Goal: Task Accomplishment & Management: Manage account settings

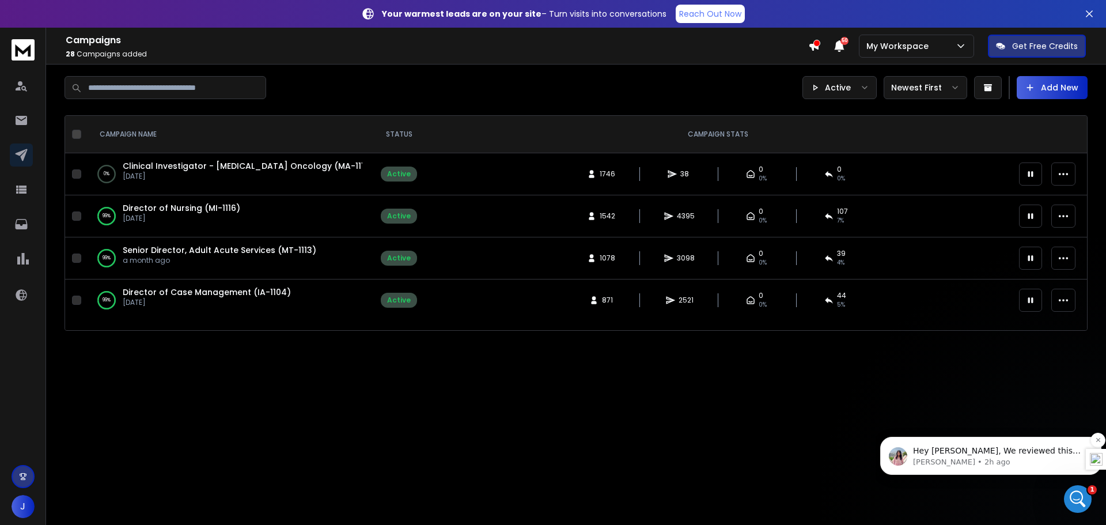
click at [999, 457] on p "[PERSON_NAME] • 2h ago" at bounding box center [1000, 462] width 174 height 10
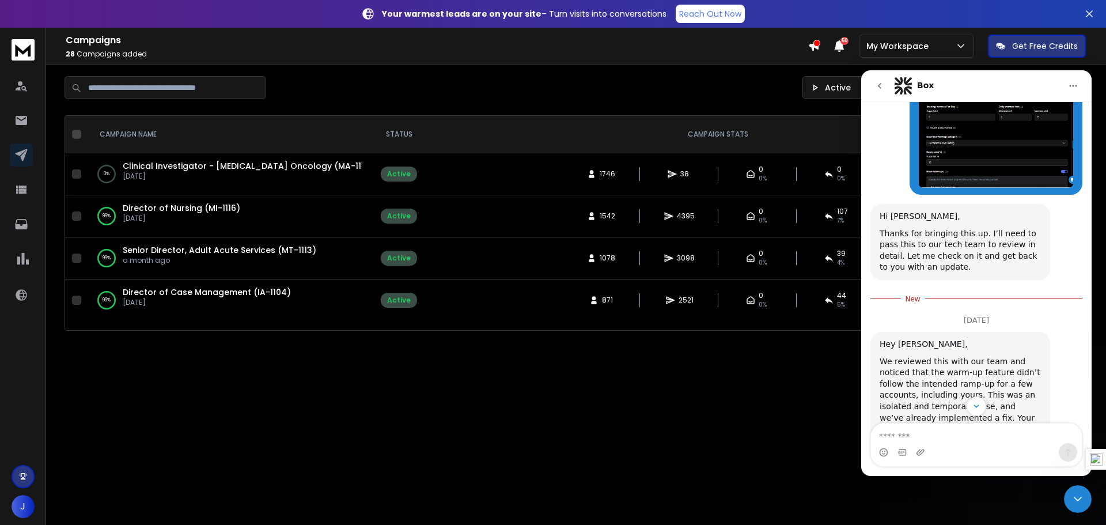
scroll to position [506, 0]
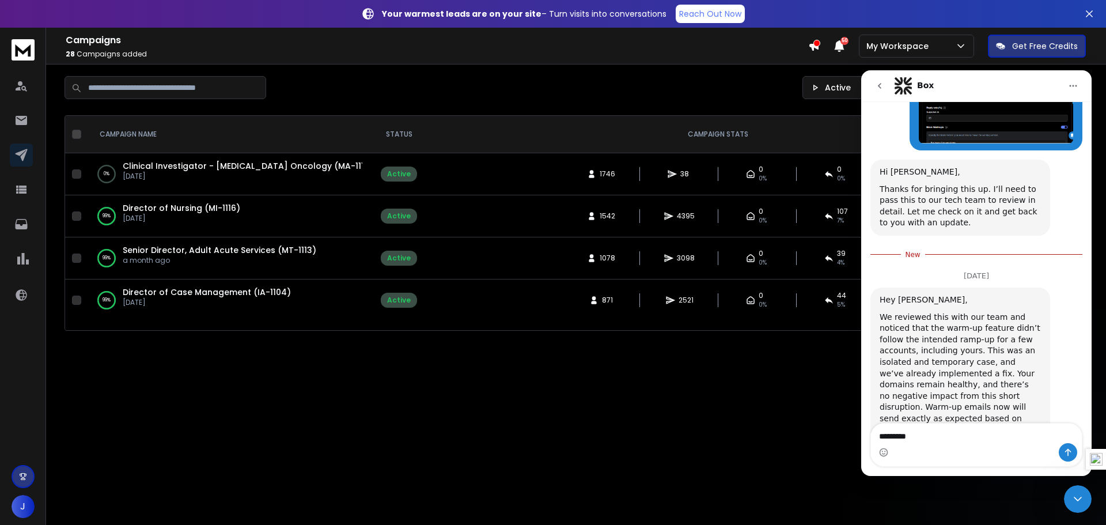
type textarea "*********"
click at [1067, 455] on icon "Send a message…" at bounding box center [1067, 452] width 9 height 9
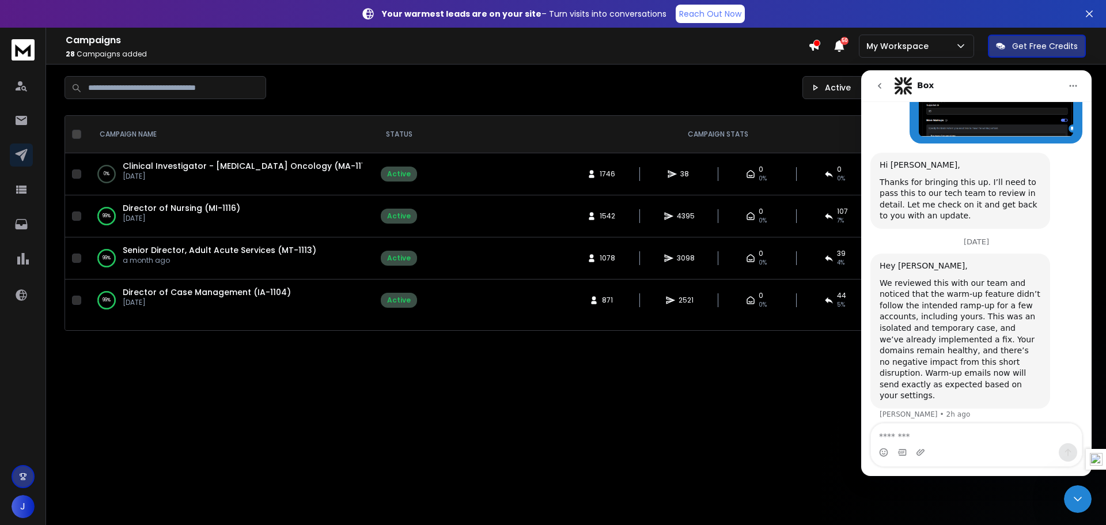
click at [1080, 493] on icon "Close Intercom Messenger" at bounding box center [1078, 499] width 14 height 14
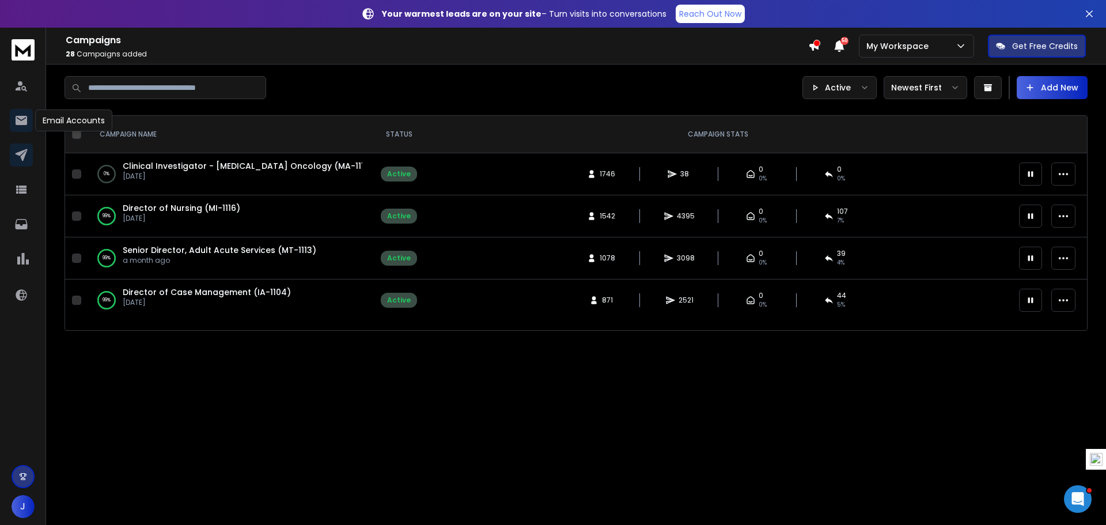
click at [20, 117] on icon at bounding box center [22, 120] width 12 height 9
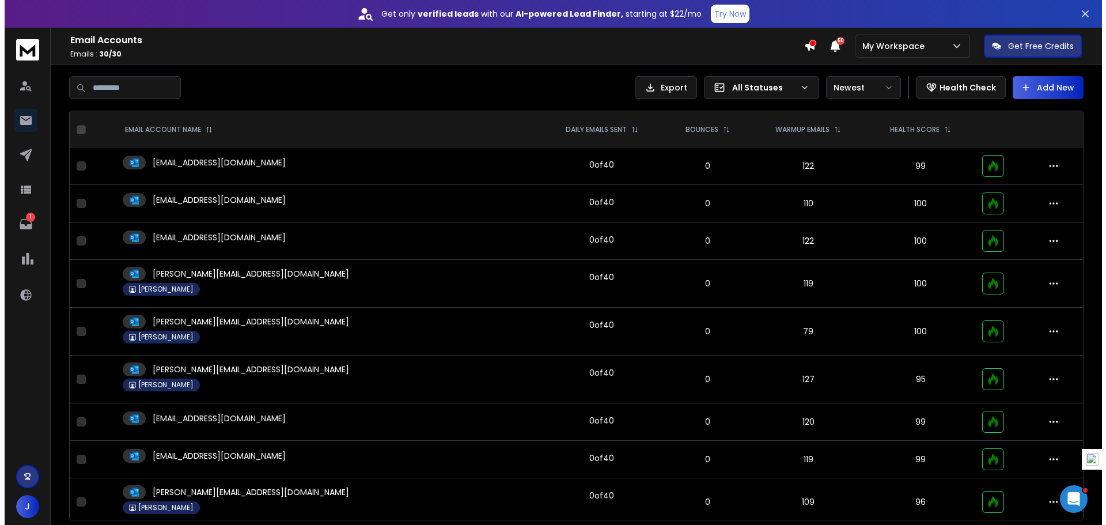
scroll to position [718, 0]
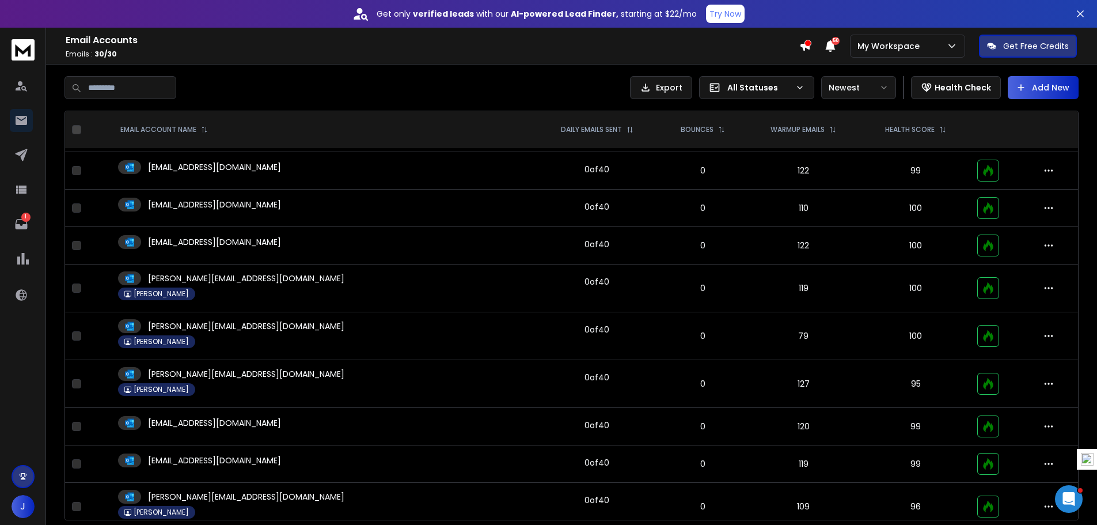
click at [128, 89] on input at bounding box center [121, 87] width 112 height 23
type input "*"
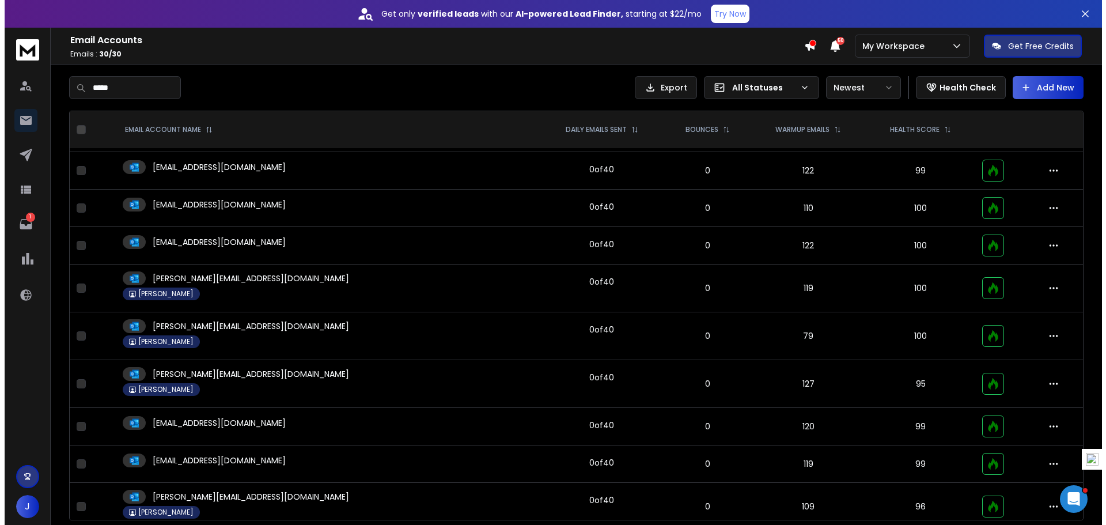
scroll to position [0, 0]
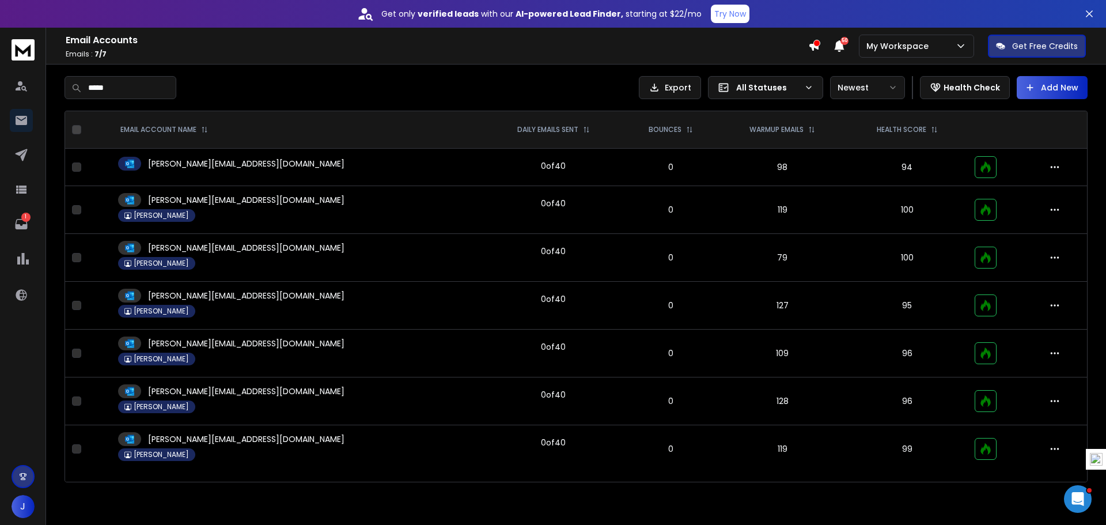
type input "*****"
click at [187, 162] on p "robyn@uplevelsearch.live" at bounding box center [246, 164] width 196 height 12
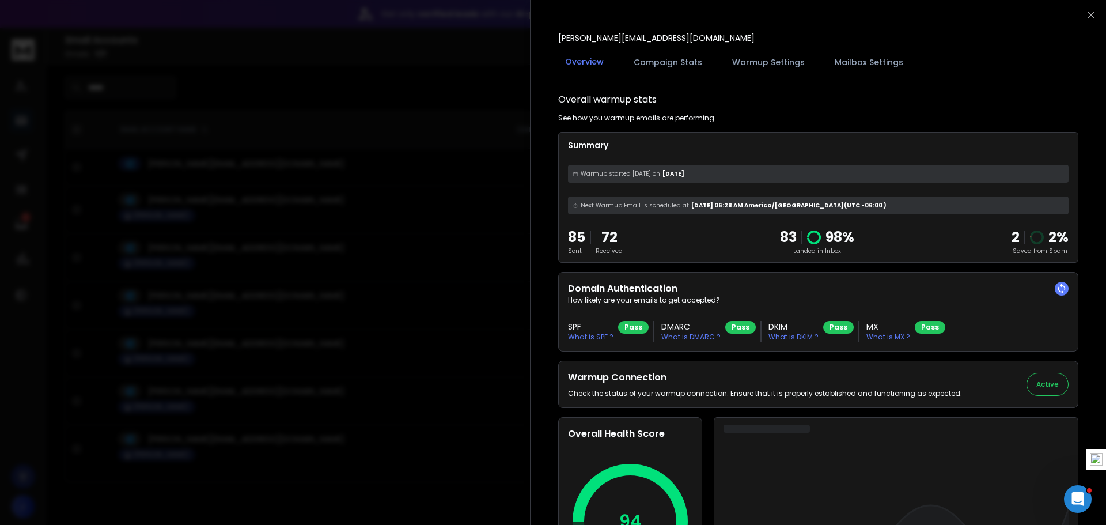
click at [849, 56] on button "Mailbox Settings" at bounding box center [869, 62] width 82 height 25
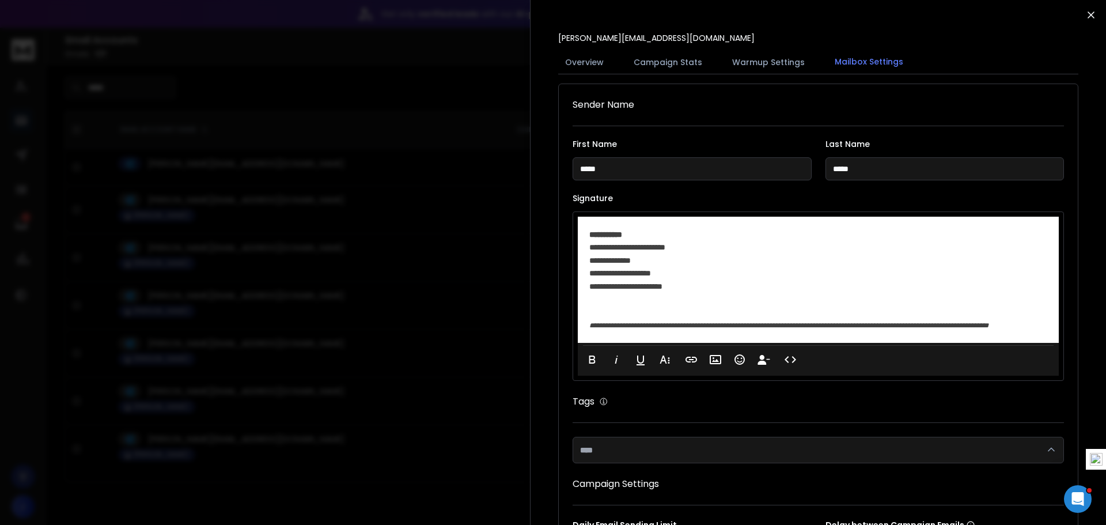
click at [1088, 13] on icon "button" at bounding box center [1091, 15] width 12 height 12
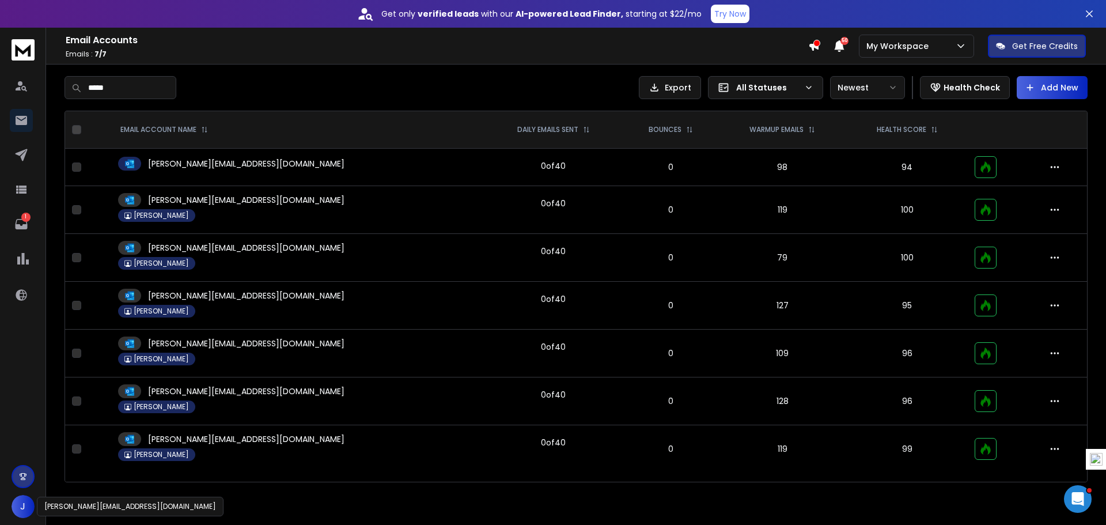
click at [20, 515] on span "J" at bounding box center [23, 506] width 23 height 23
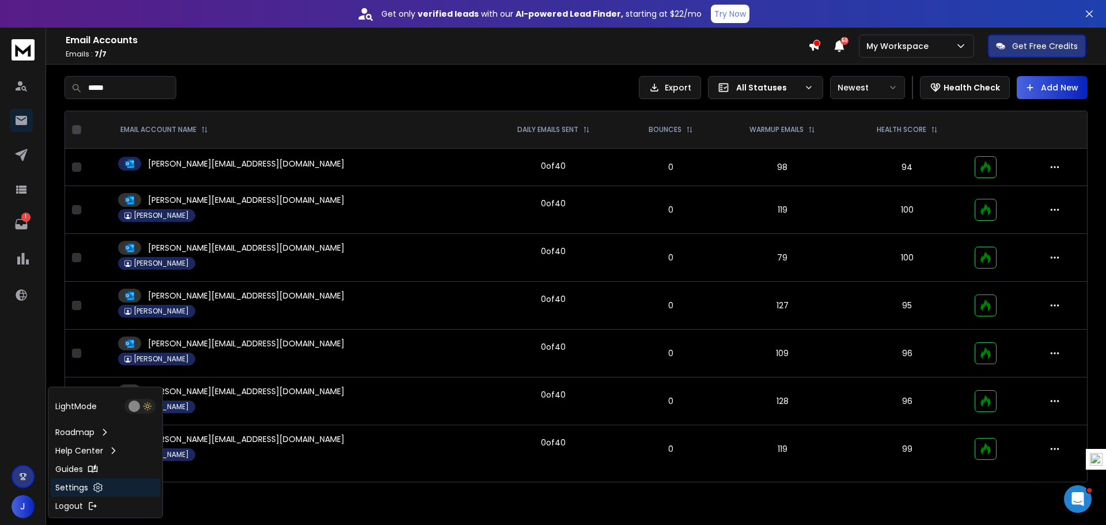
click at [74, 487] on p "Settings" at bounding box center [71, 488] width 33 height 12
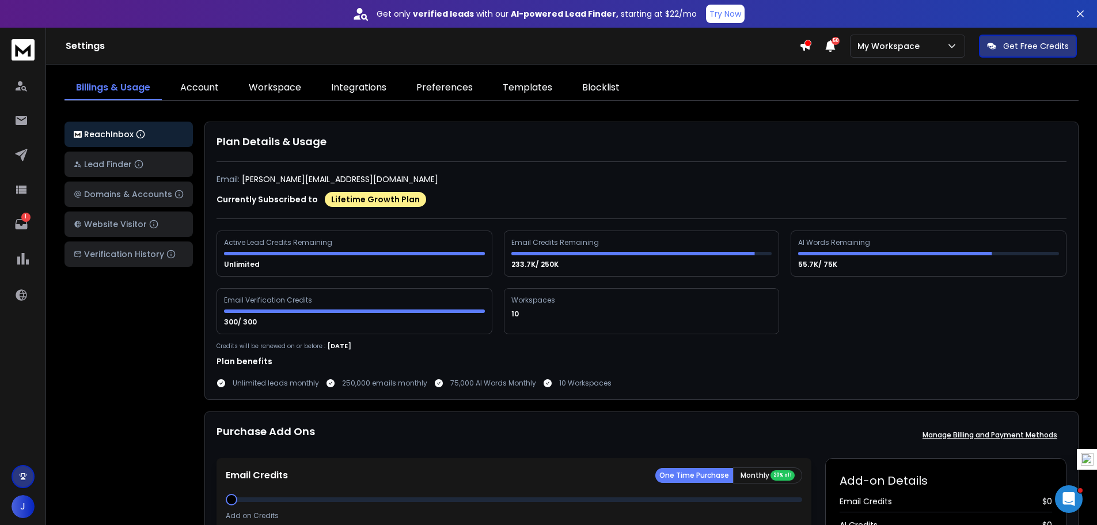
click at [109, 197] on button "Domains & Accounts" at bounding box center [129, 193] width 128 height 25
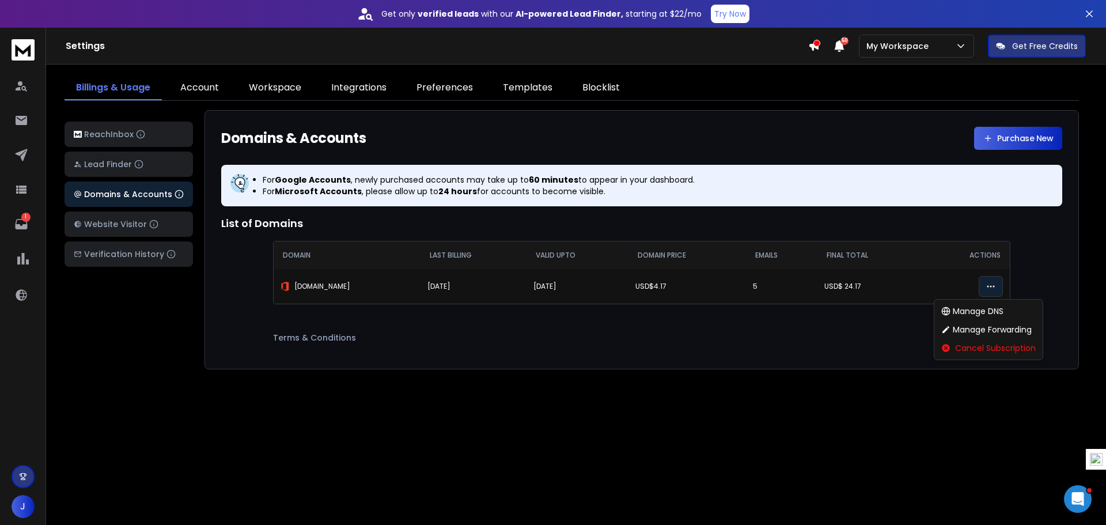
click at [987, 284] on icon "button" at bounding box center [990, 286] width 9 height 9
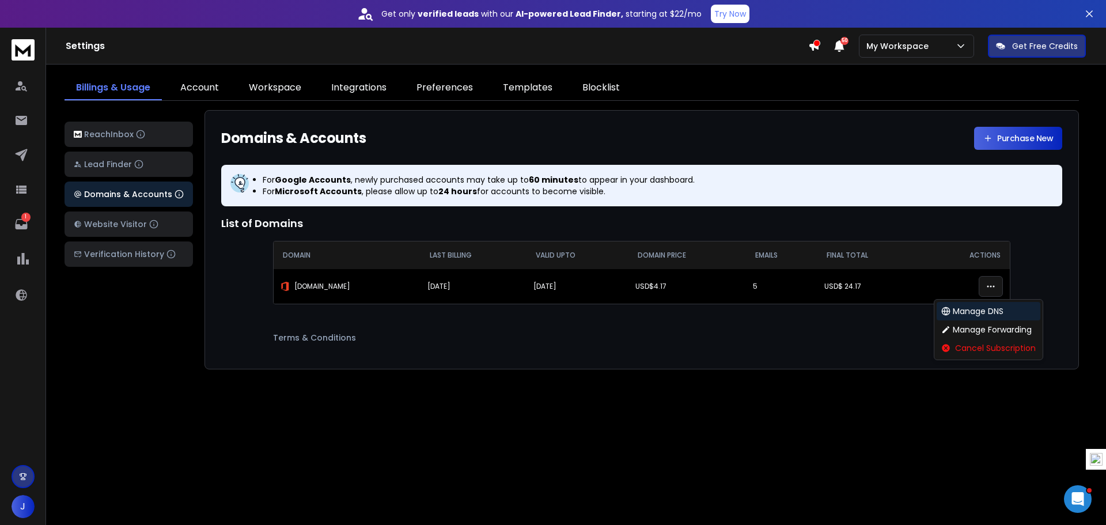
click at [978, 310] on div "Manage DNS" at bounding box center [972, 311] width 62 height 12
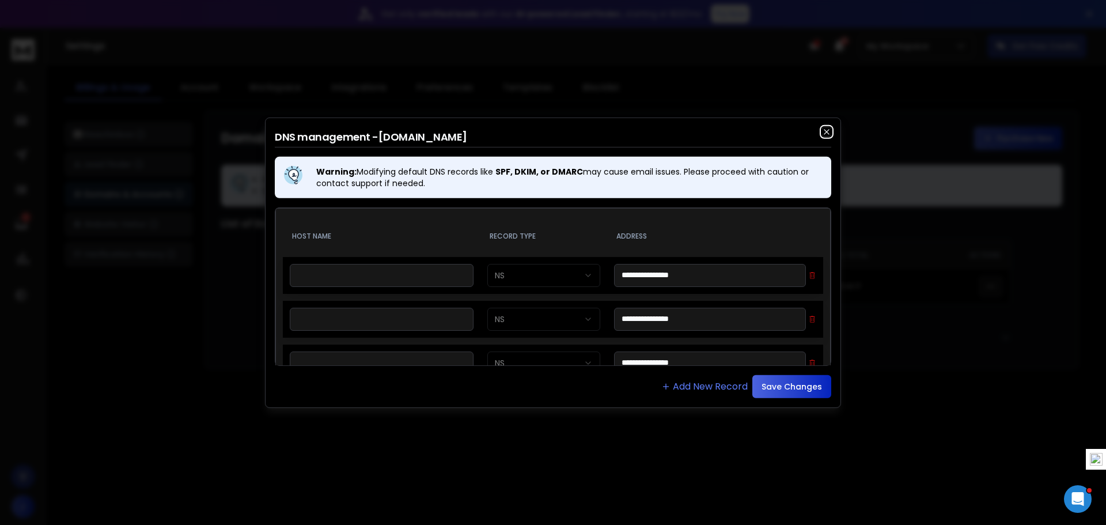
click at [831, 128] on icon "button" at bounding box center [826, 131] width 9 height 9
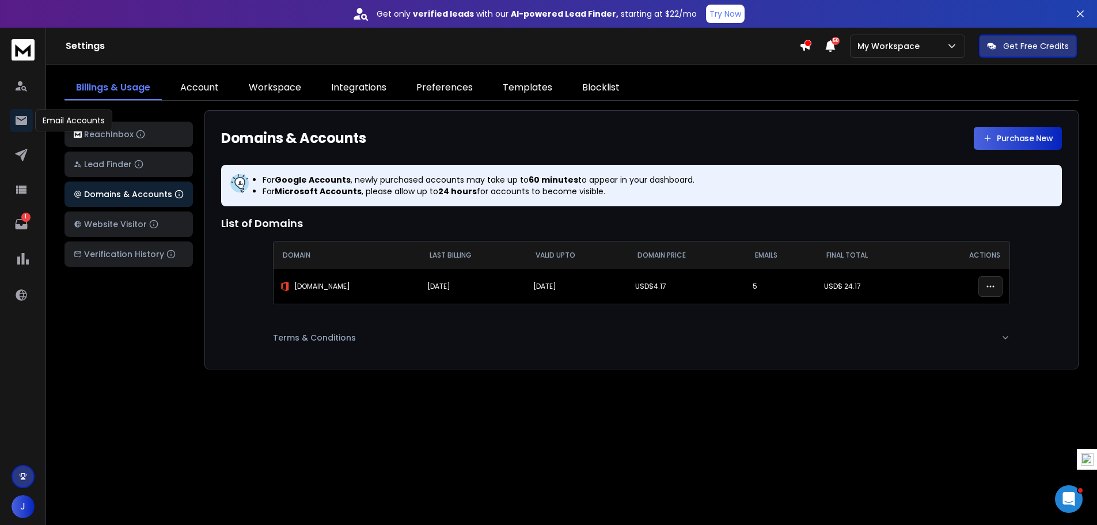
click at [24, 123] on icon at bounding box center [22, 120] width 12 height 9
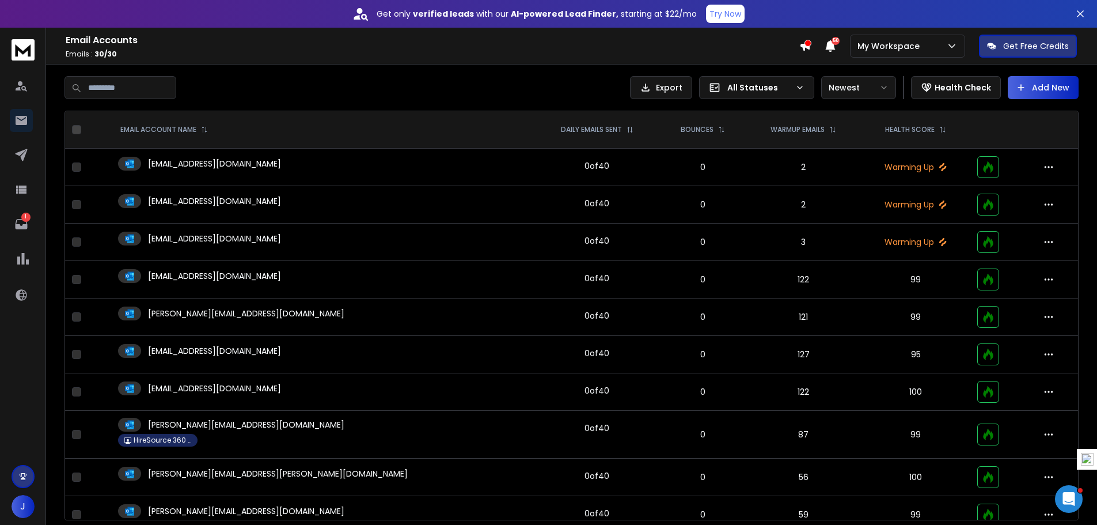
click at [120, 84] on input at bounding box center [121, 87] width 112 height 23
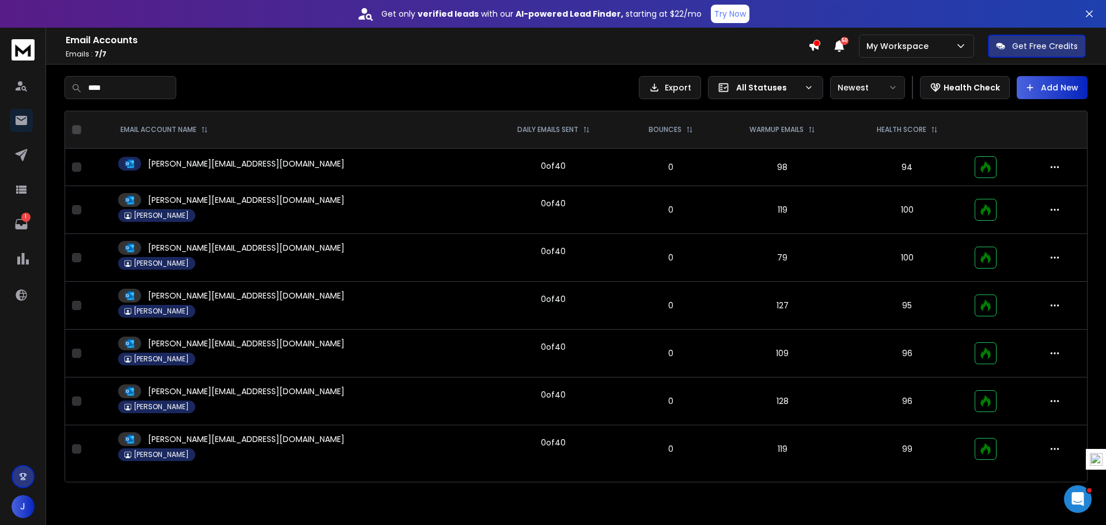
type input "*****"
click at [1075, 499] on icon "Open Intercom Messenger" at bounding box center [1078, 499] width 19 height 19
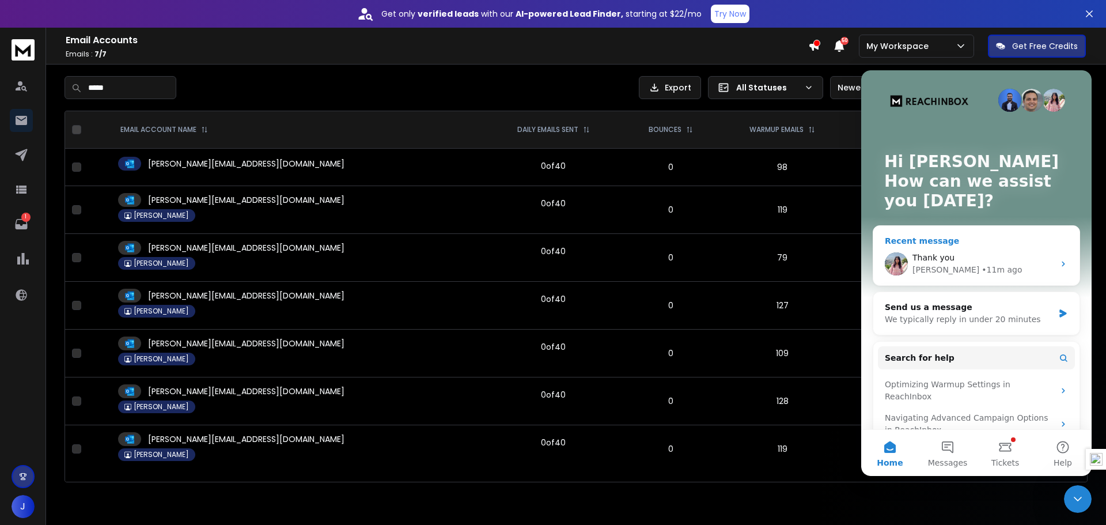
click at [957, 259] on div "Thank you" at bounding box center [983, 258] width 142 height 12
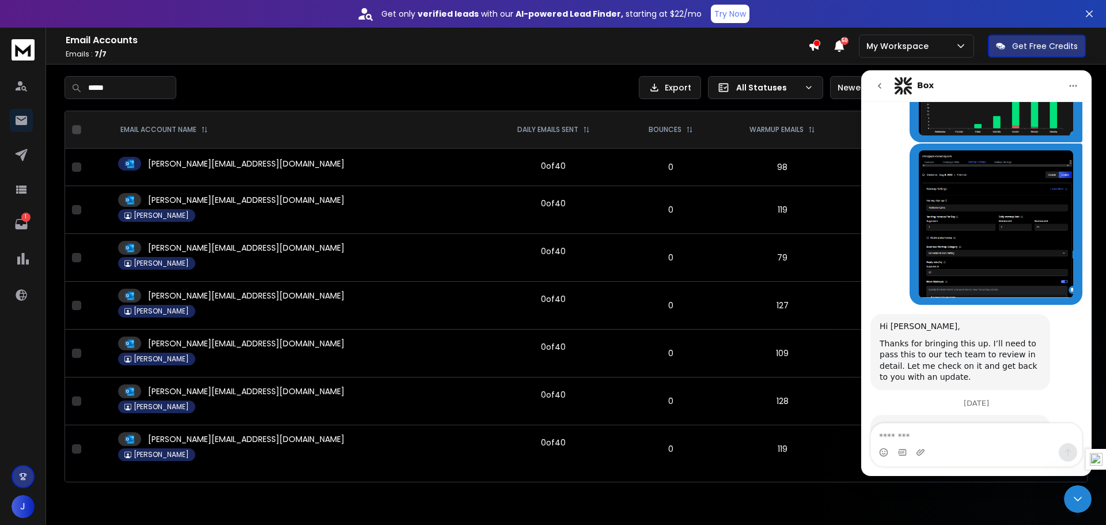
scroll to position [513, 0]
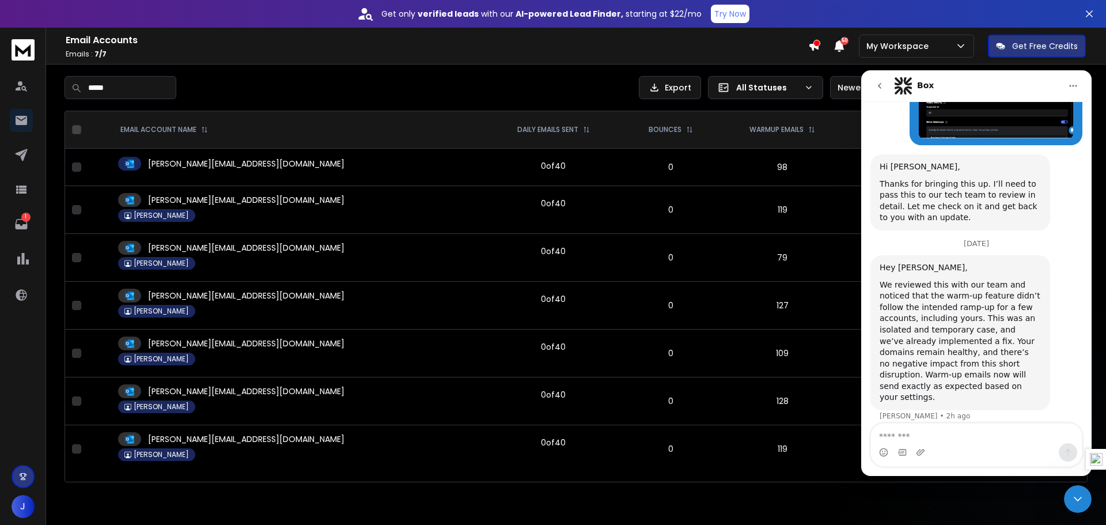
click at [880, 85] on icon "go back" at bounding box center [879, 86] width 3 height 6
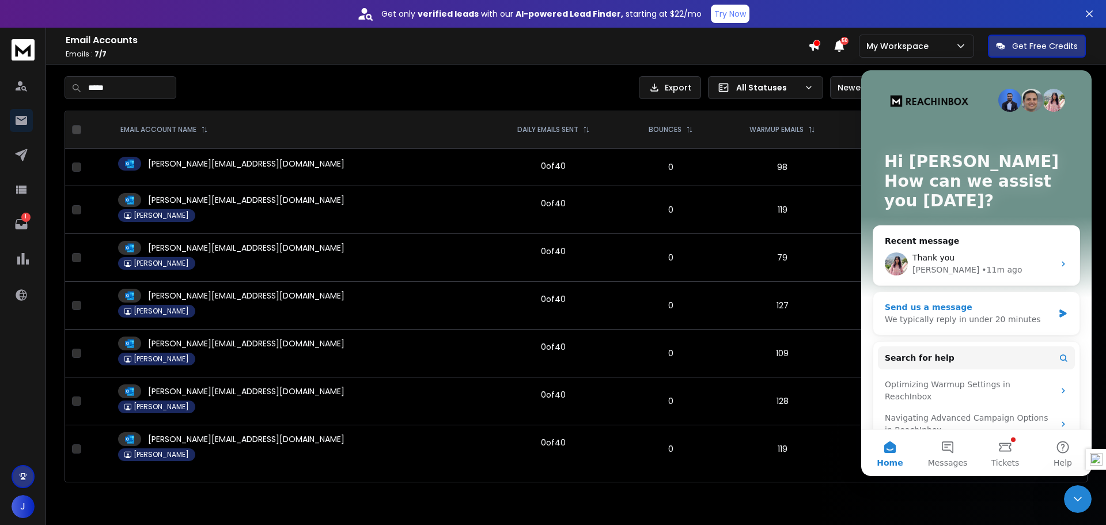
click at [960, 312] on div "Send us a message" at bounding box center [969, 307] width 169 height 12
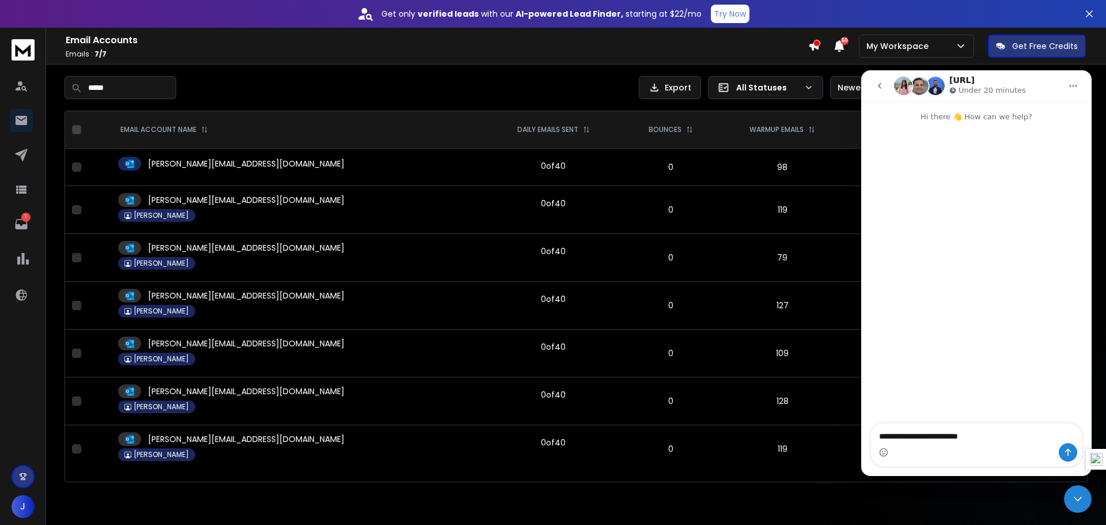
type textarea "**********"
click at [113, 89] on input "*****" at bounding box center [121, 87] width 112 height 23
type input "*"
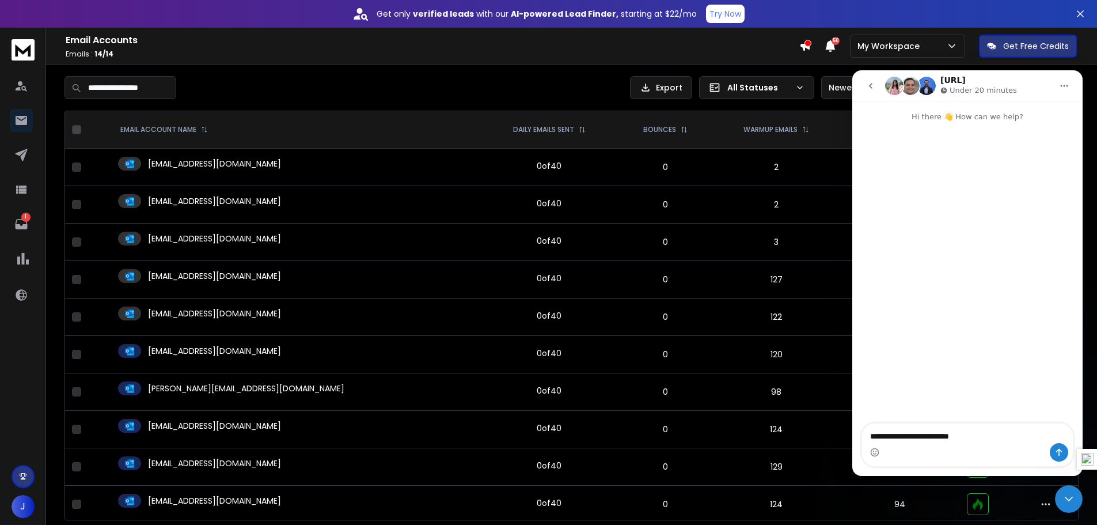
type input "**********"
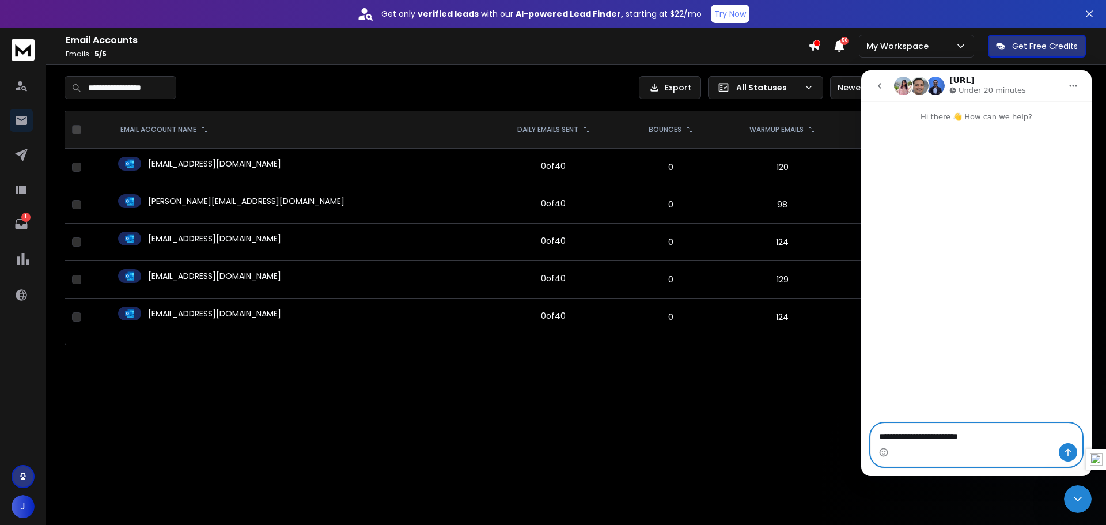
click at [993, 434] on textarea "**********" at bounding box center [976, 433] width 211 height 20
click at [1055, 426] on textarea "**********" at bounding box center [976, 427] width 211 height 31
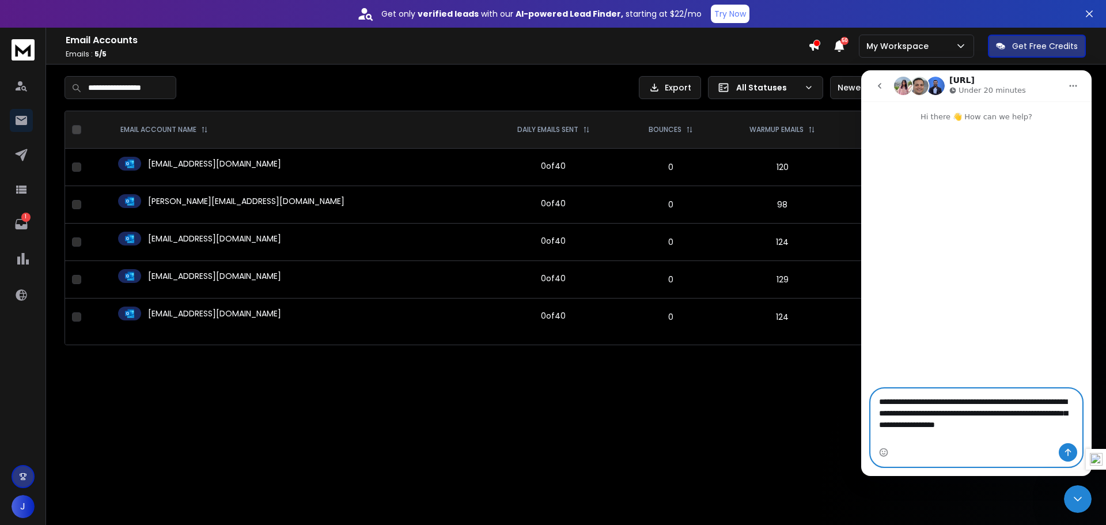
type textarea "**********"
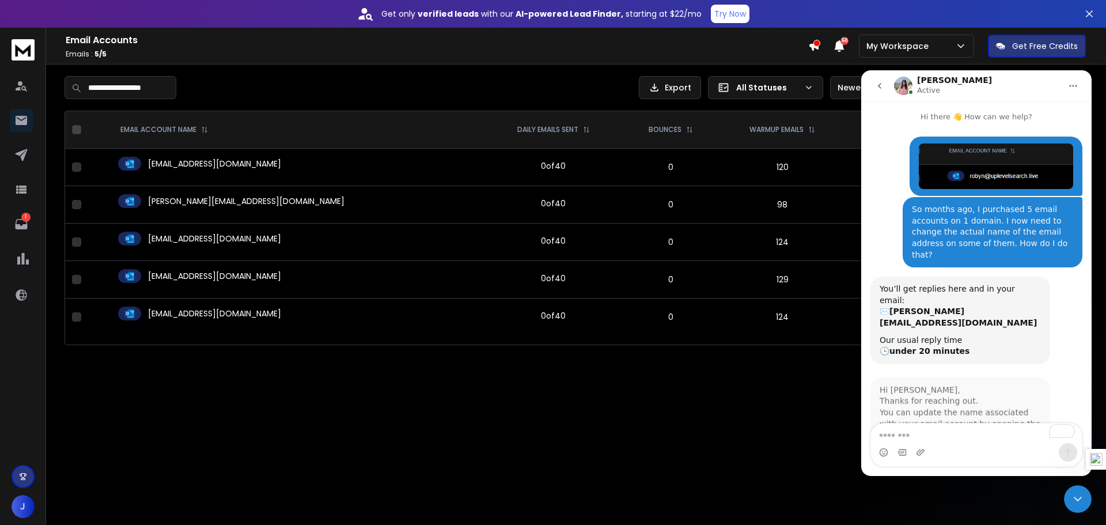
drag, startPoint x: 1075, startPoint y: 496, endPoint x: 1069, endPoint y: 490, distance: 9.4
click at [1076, 496] on icon "Close Intercom Messenger" at bounding box center [1078, 499] width 14 height 14
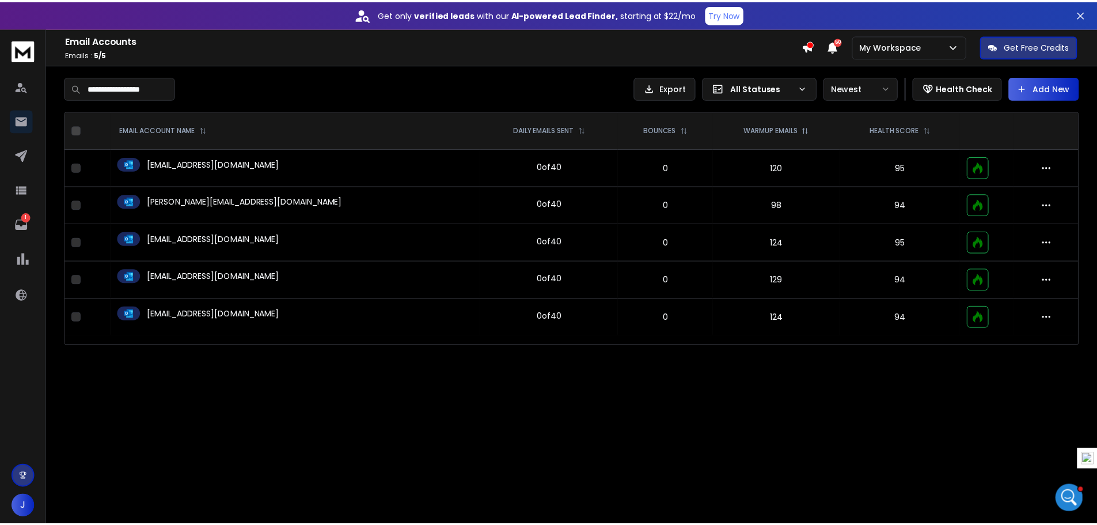
scroll to position [229, 0]
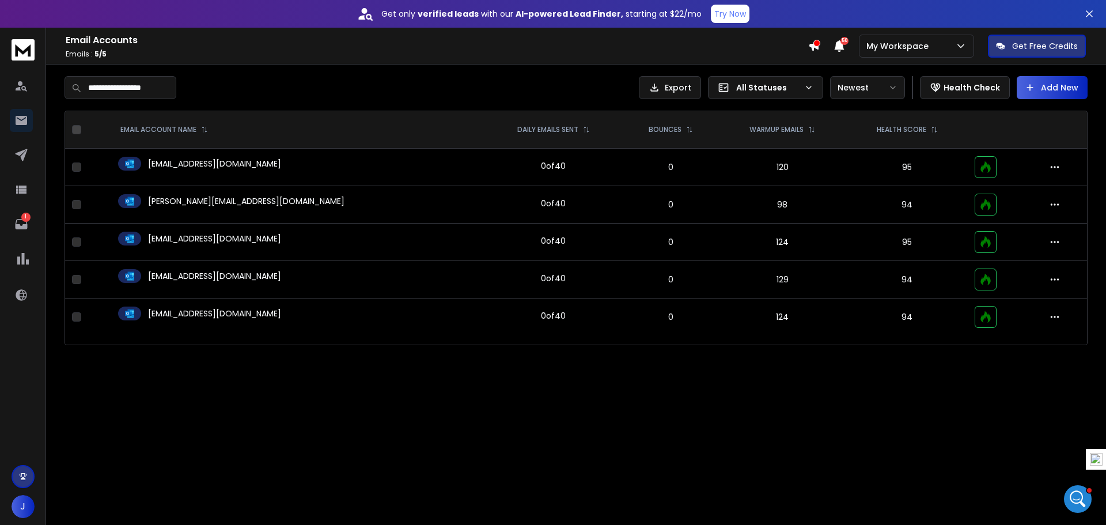
drag, startPoint x: 158, startPoint y: 86, endPoint x: 52, endPoint y: 88, distance: 106.0
click at [52, 88] on div "**********" at bounding box center [576, 211] width 1060 height 292
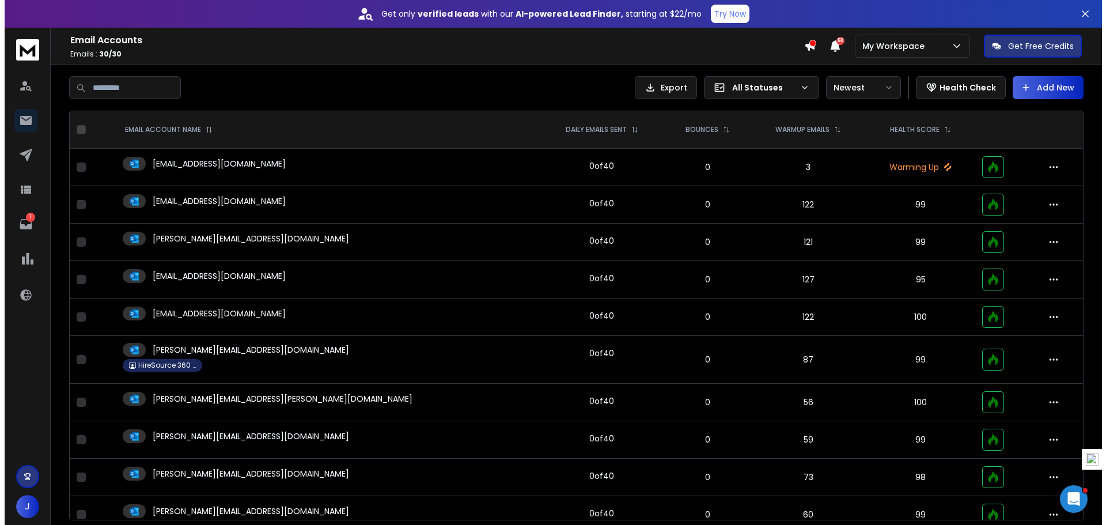
scroll to position [0, 0]
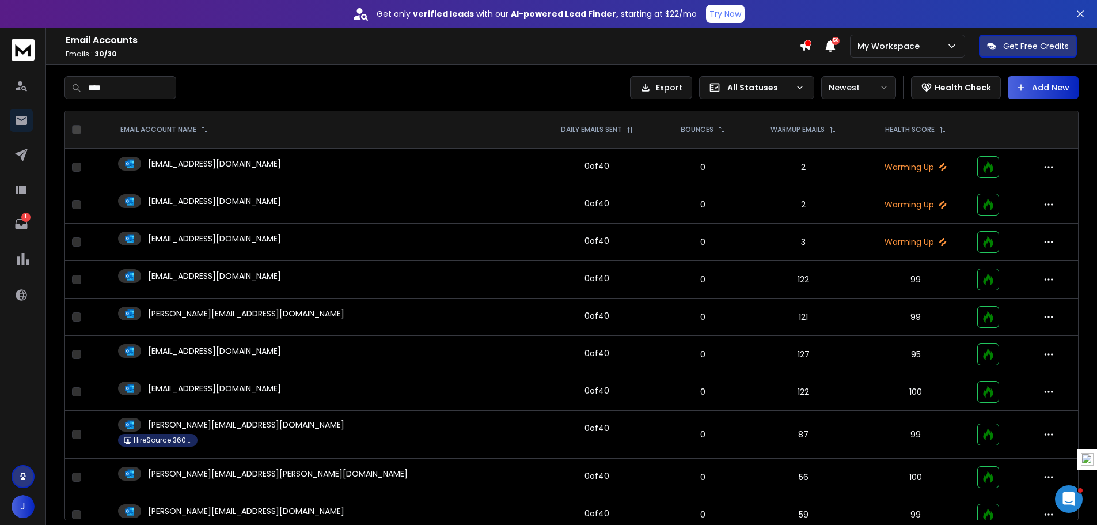
type input "*****"
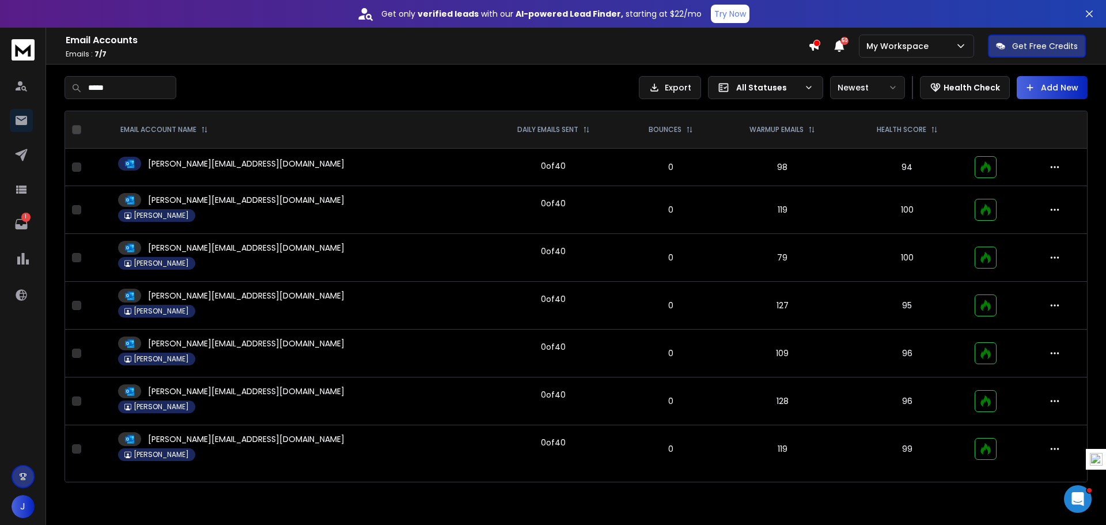
click at [200, 245] on p "robyn@uplevelsourcing.co" at bounding box center [246, 248] width 196 height 12
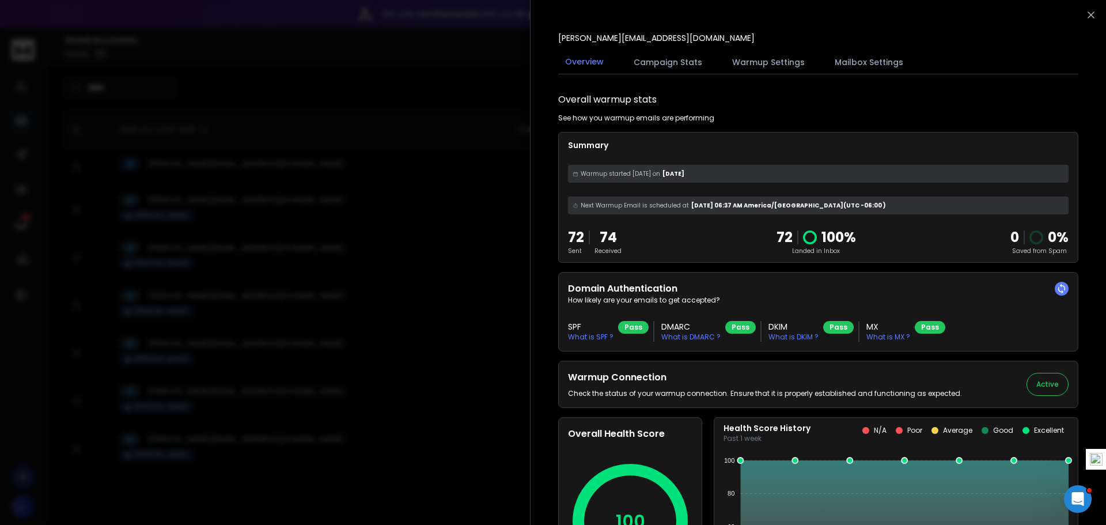
click at [734, 56] on button "Warmup Settings" at bounding box center [768, 62] width 86 height 25
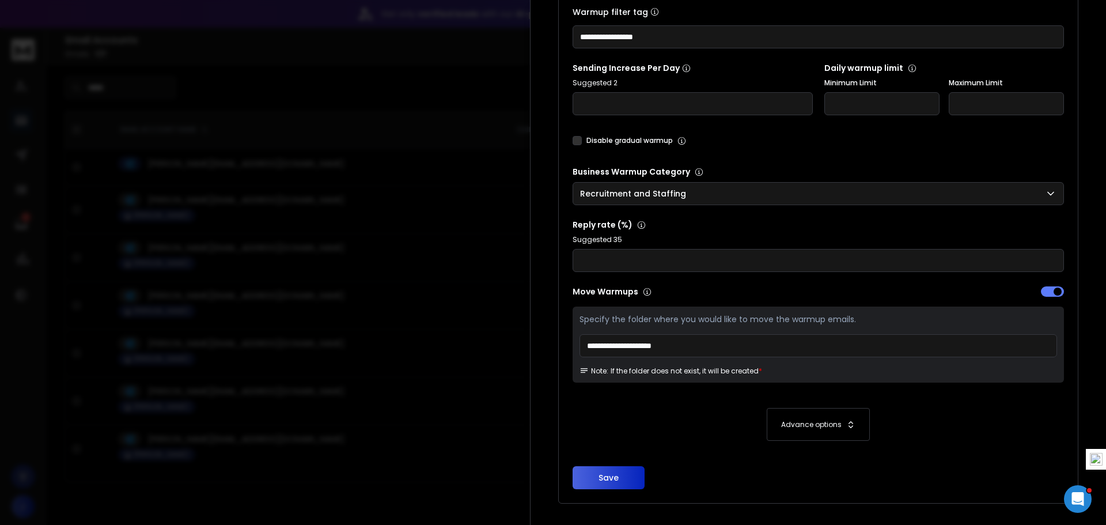
scroll to position [190, 0]
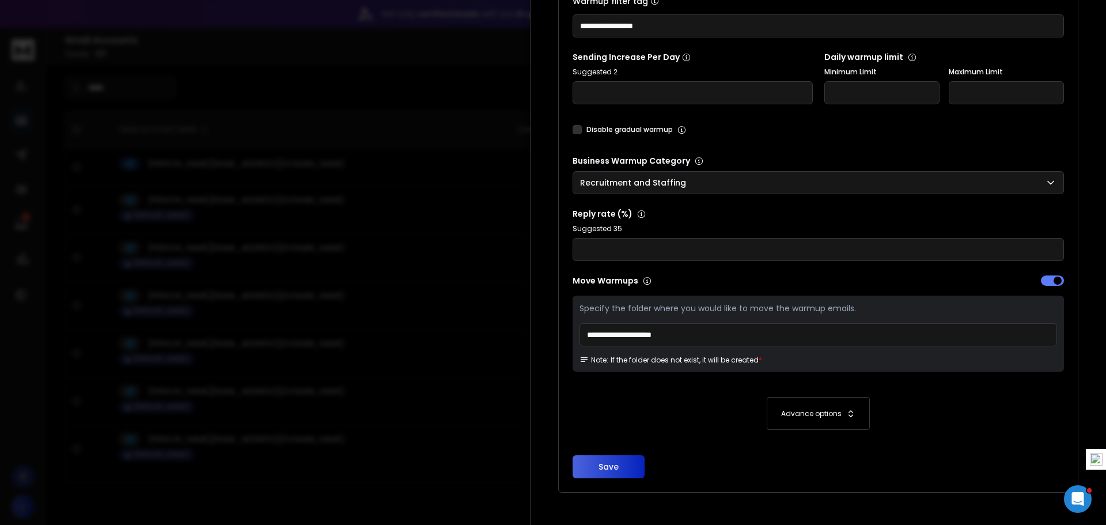
click at [846, 412] on icon "button" at bounding box center [850, 413] width 9 height 9
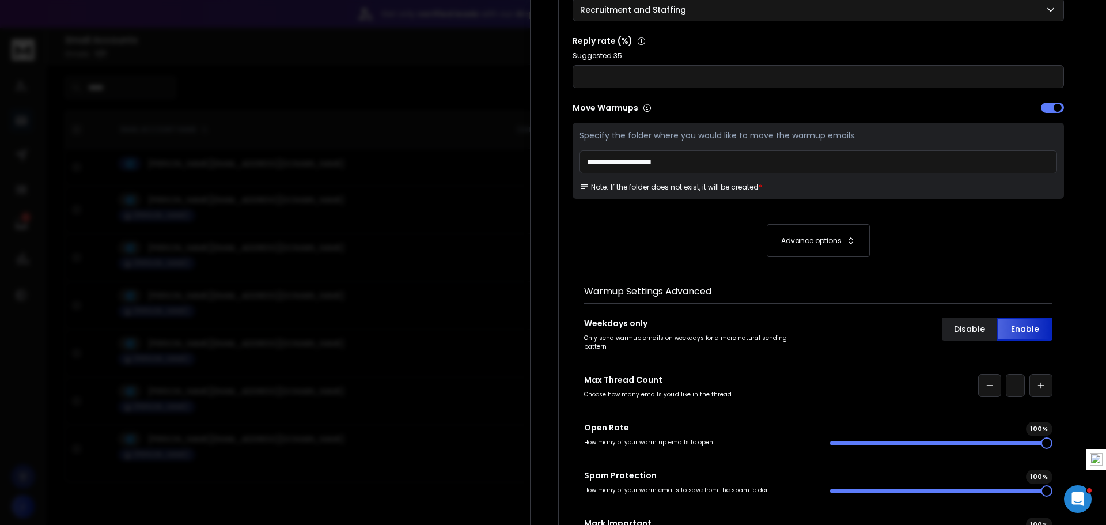
scroll to position [526, 0]
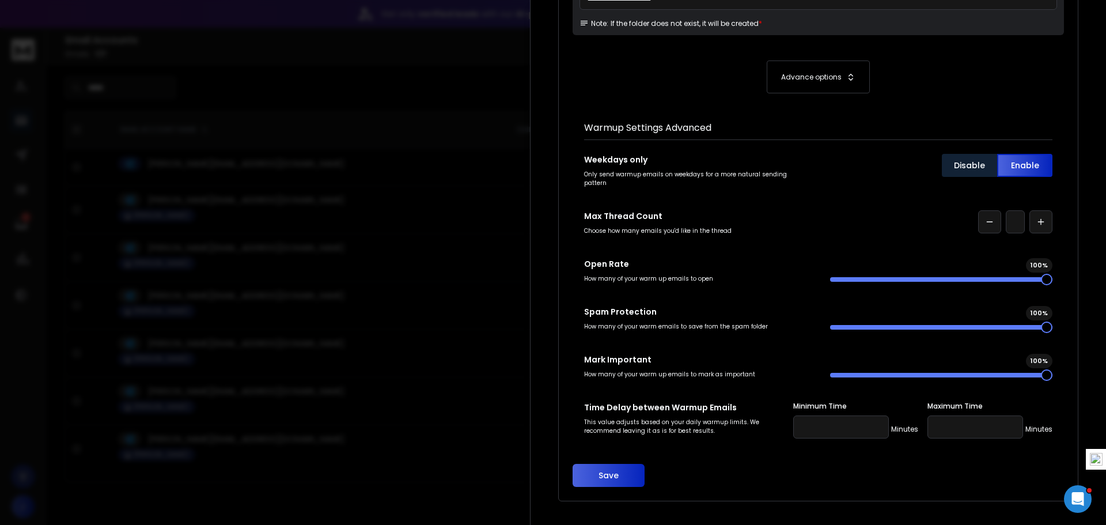
click at [967, 165] on button "Disable" at bounding box center [969, 165] width 55 height 23
click at [610, 474] on button "Save" at bounding box center [609, 475] width 72 height 23
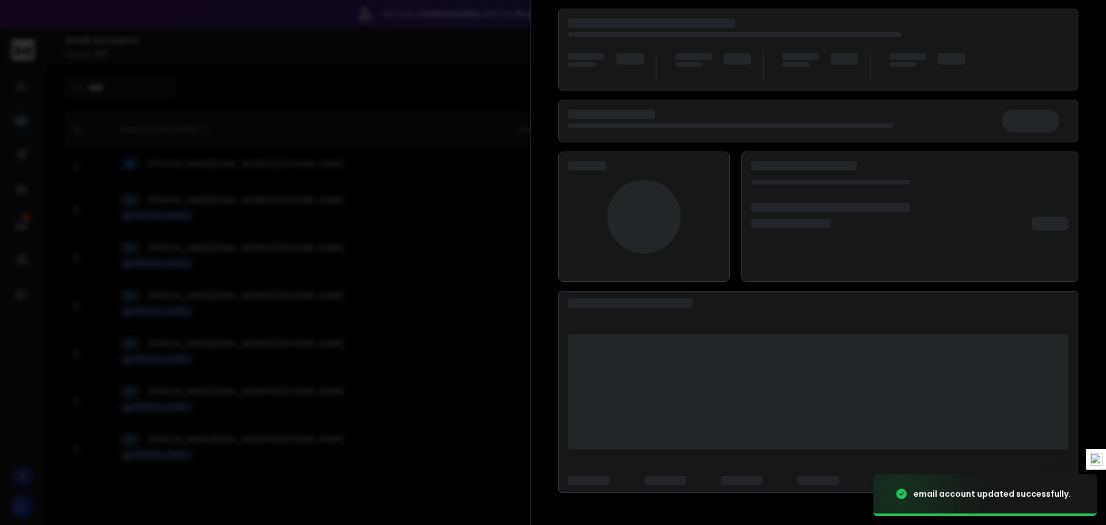
scroll to position [235, 0]
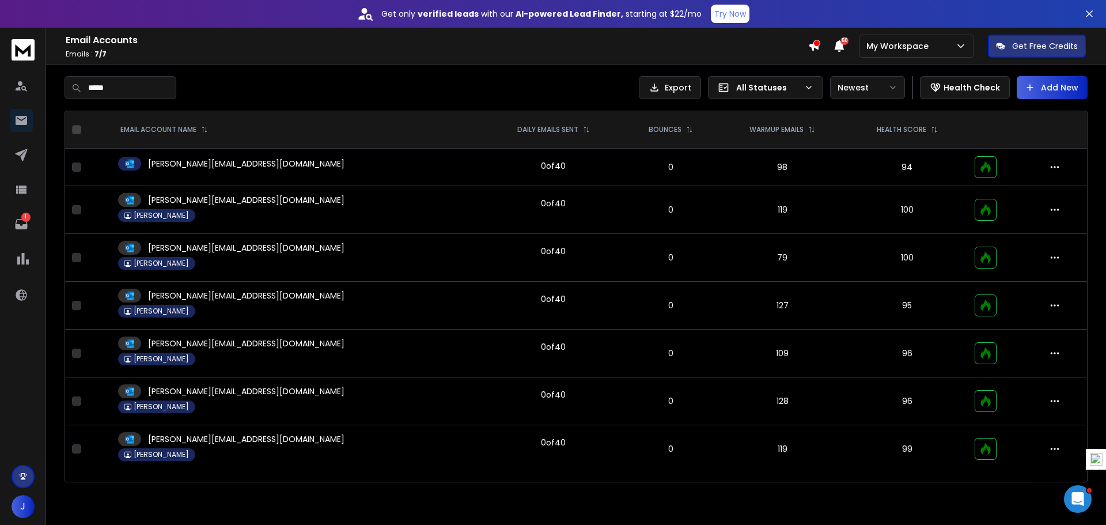
click at [1059, 92] on button "Add New" at bounding box center [1052, 87] width 71 height 23
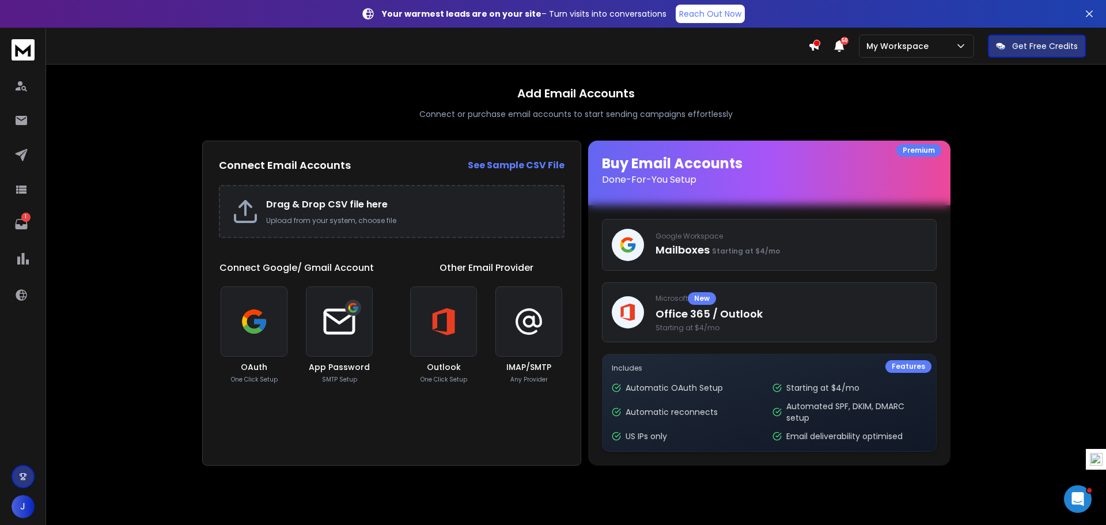
click at [434, 321] on icon at bounding box center [443, 321] width 27 height 27
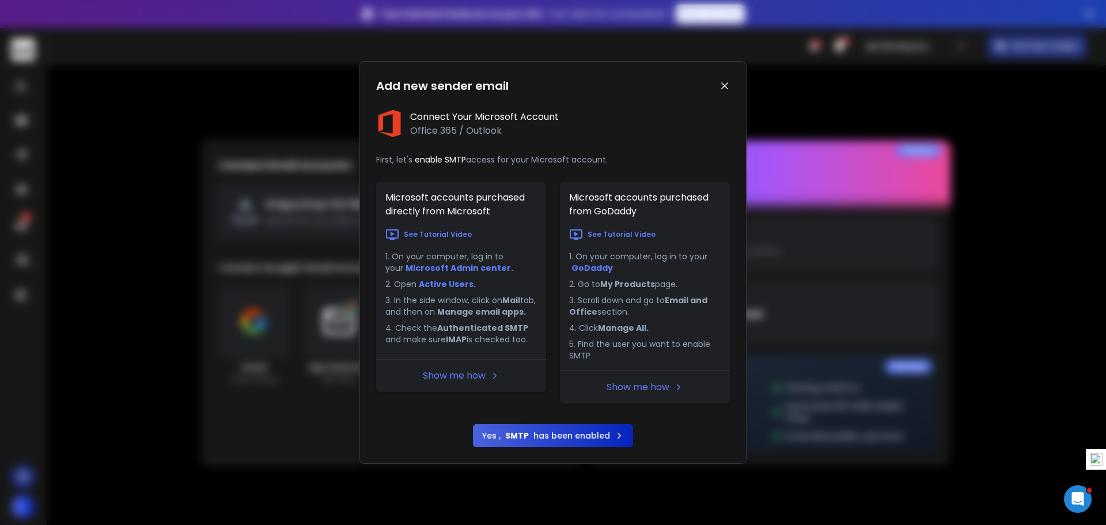
click at [555, 429] on button "Yes , SMTP has been enabled" at bounding box center [553, 435] width 160 height 23
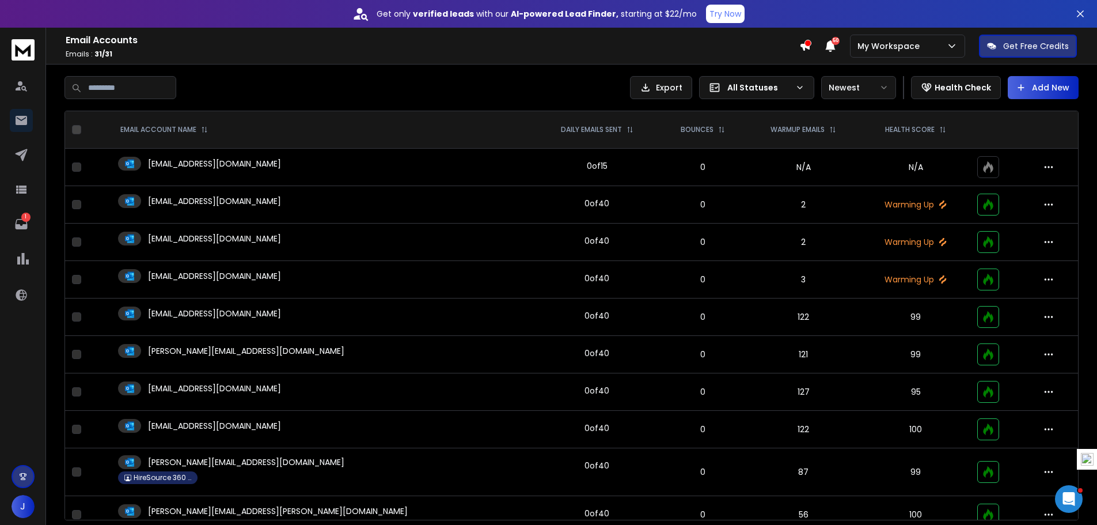
click at [199, 349] on p "[PERSON_NAME][EMAIL_ADDRESS][DOMAIN_NAME]" at bounding box center [246, 351] width 196 height 12
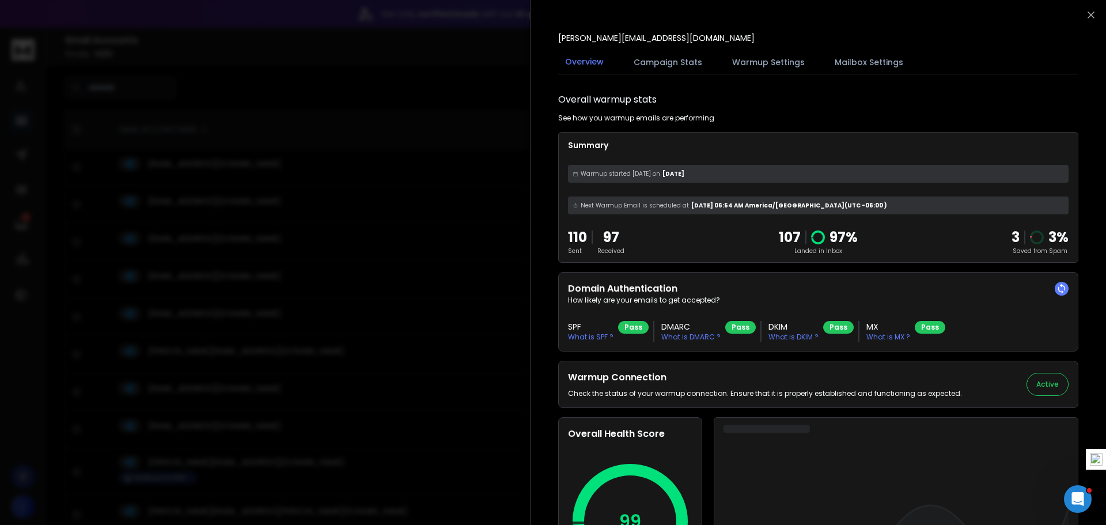
click at [841, 60] on button "Mailbox Settings" at bounding box center [869, 62] width 82 height 25
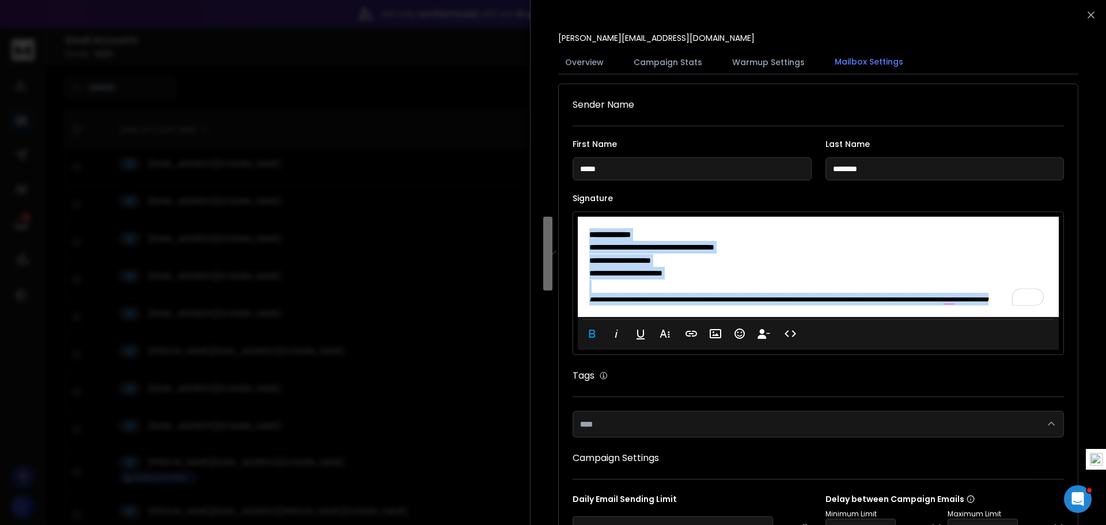
drag, startPoint x: 589, startPoint y: 234, endPoint x: 962, endPoint y: 298, distance: 378.7
click at [1008, 300] on div "**********" at bounding box center [818, 267] width 481 height 100
copy div "**********"
click at [1086, 14] on icon "button" at bounding box center [1091, 15] width 12 height 12
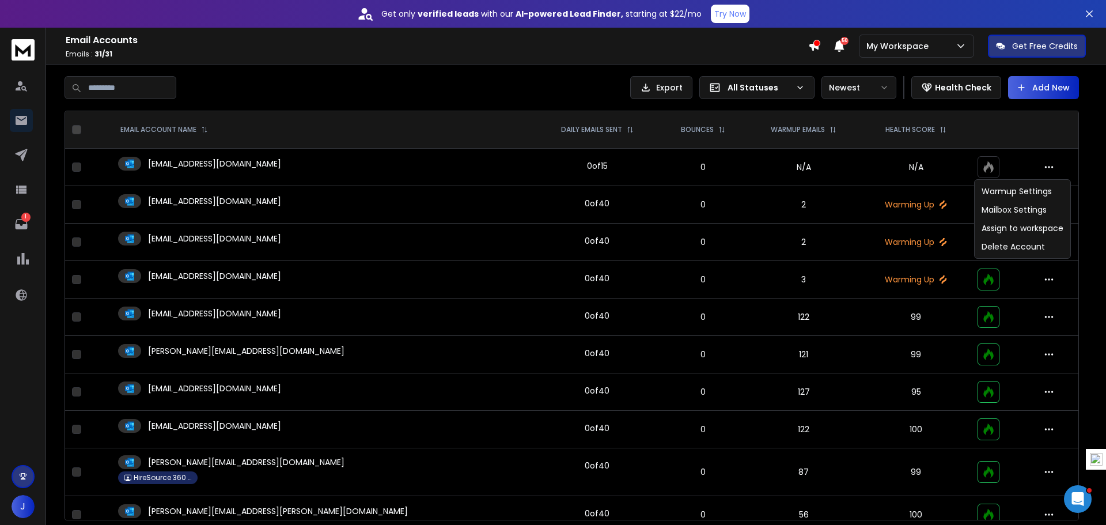
click at [1044, 168] on icon at bounding box center [1049, 167] width 10 height 10
click at [1010, 212] on div "Mailbox Settings" at bounding box center [1022, 209] width 91 height 18
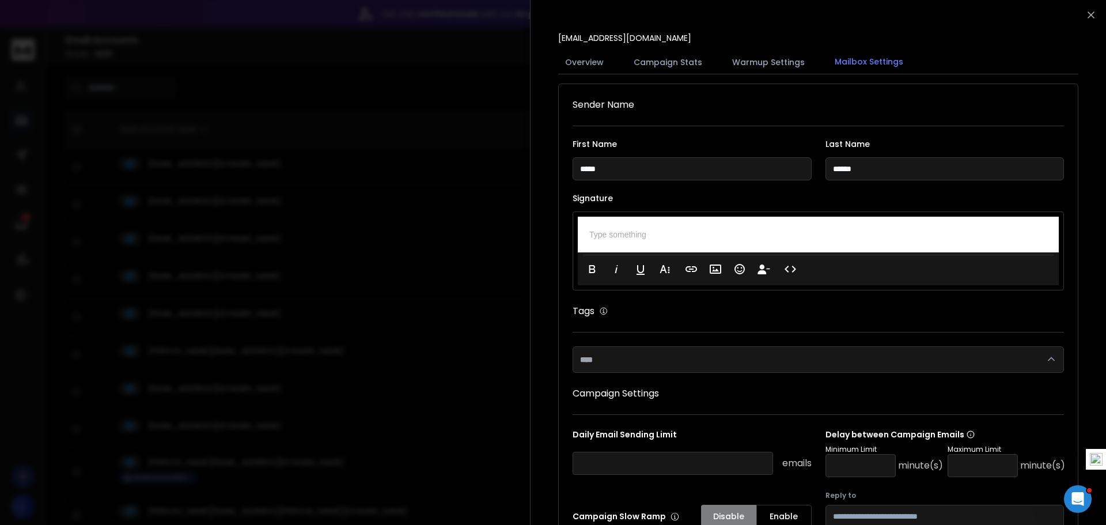
click at [619, 230] on div at bounding box center [818, 234] width 458 height 13
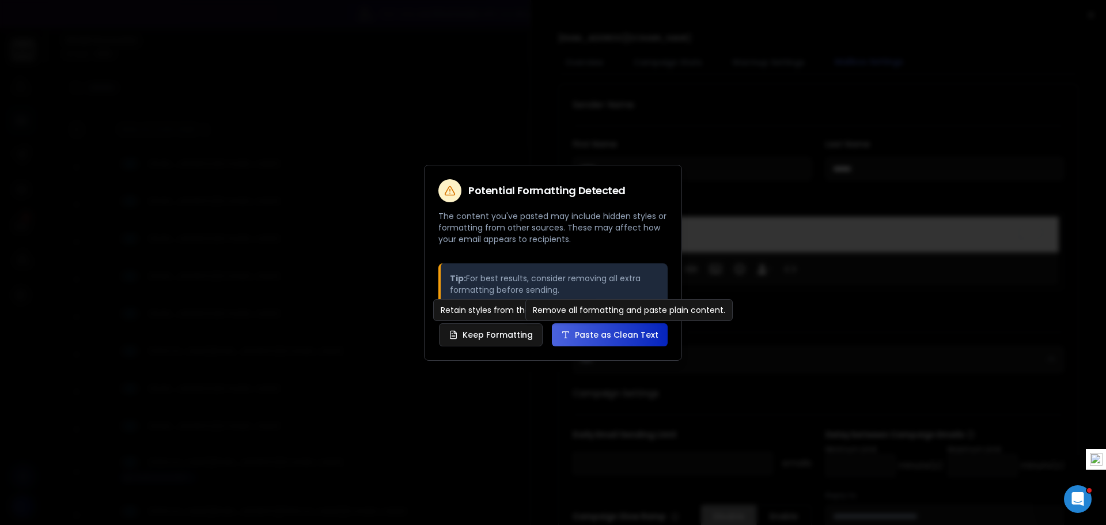
click at [621, 337] on button "Paste as Clean Text" at bounding box center [610, 334] width 116 height 23
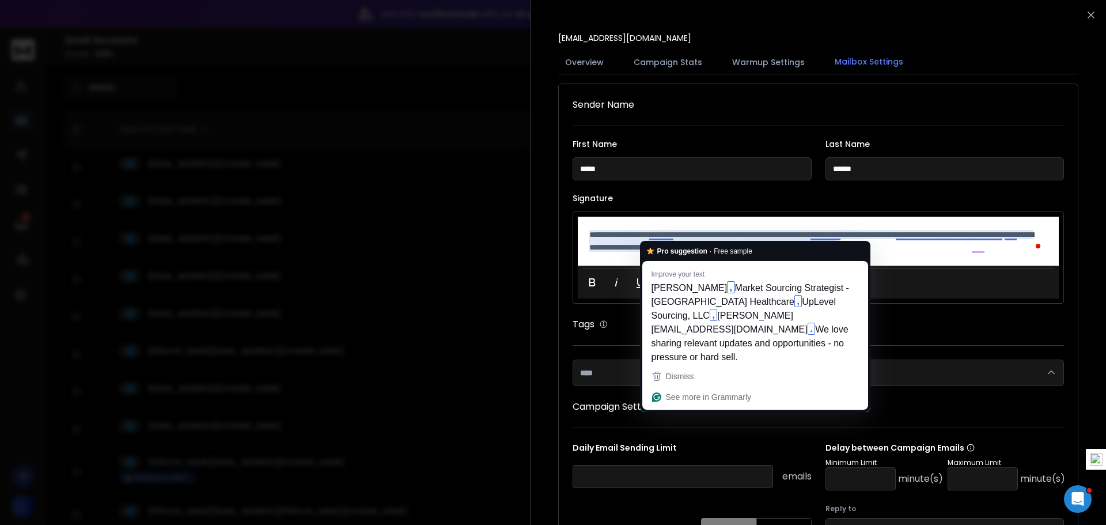
click at [649, 235] on div "**********" at bounding box center [816, 241] width 455 height 26
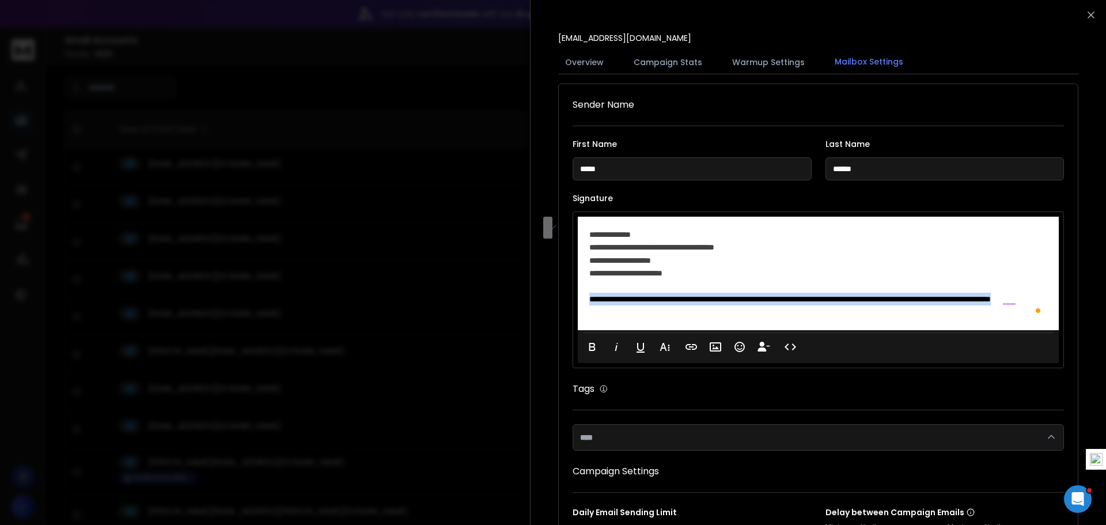
drag, startPoint x: 589, startPoint y: 298, endPoint x: 628, endPoint y: 311, distance: 41.2
click at [628, 311] on div "**********" at bounding box center [818, 273] width 481 height 113
click at [617, 344] on icon "button" at bounding box center [616, 347] width 14 height 14
click at [665, 346] on icon "button" at bounding box center [665, 347] width 14 height 14
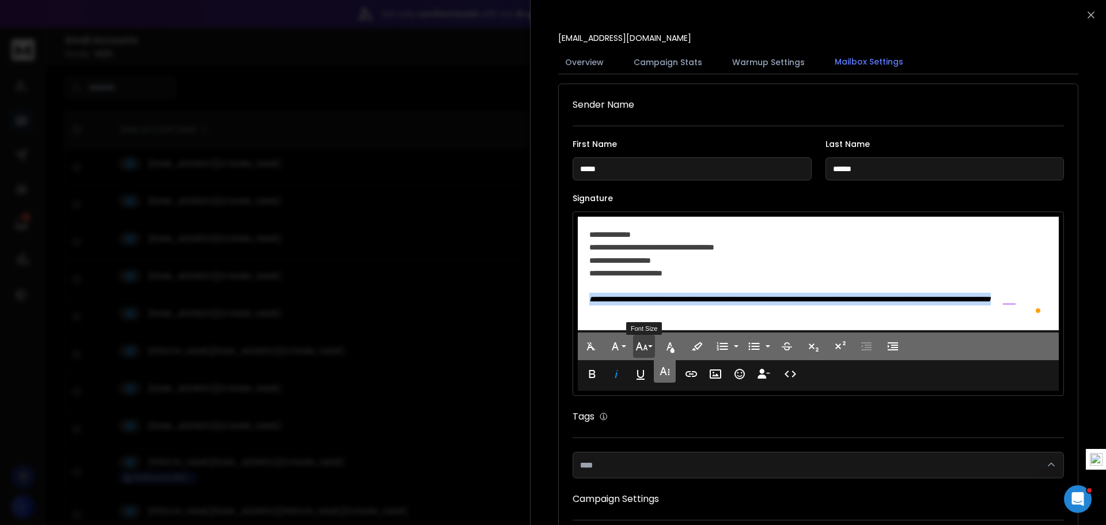
click at [647, 345] on icon "button" at bounding box center [642, 346] width 14 height 14
click at [654, 249] on link "12" at bounding box center [653, 251] width 41 height 17
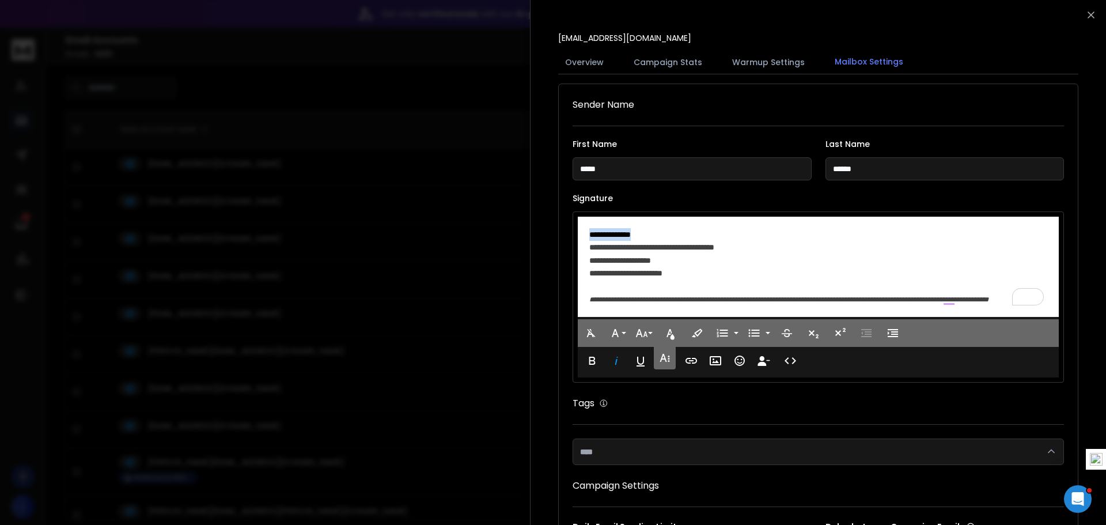
drag, startPoint x: 650, startPoint y: 236, endPoint x: 586, endPoint y: 237, distance: 63.4
click at [586, 237] on div "**********" at bounding box center [818, 267] width 481 height 100
click at [591, 361] on icon "button" at bounding box center [592, 361] width 6 height 8
drag, startPoint x: 604, startPoint y: 170, endPoint x: 575, endPoint y: 170, distance: 28.8
click at [575, 170] on input "*****" at bounding box center [692, 168] width 239 height 23
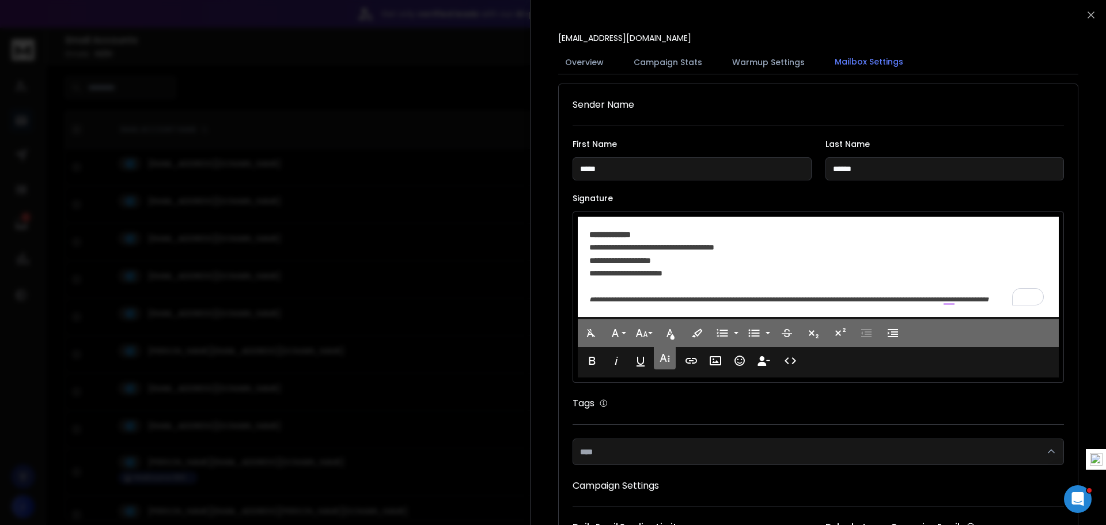
type input "*****"
type input "********"
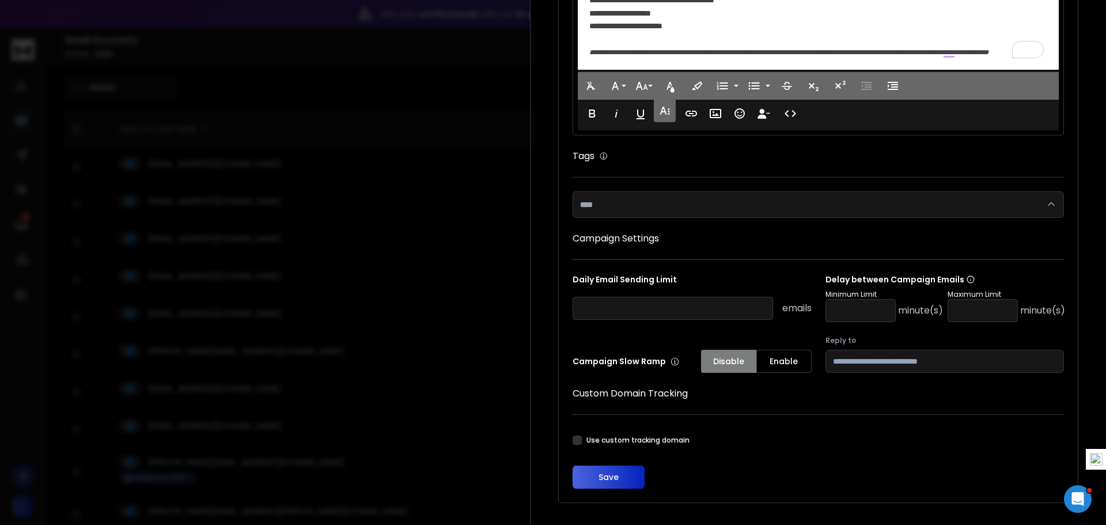
scroll to position [257, 0]
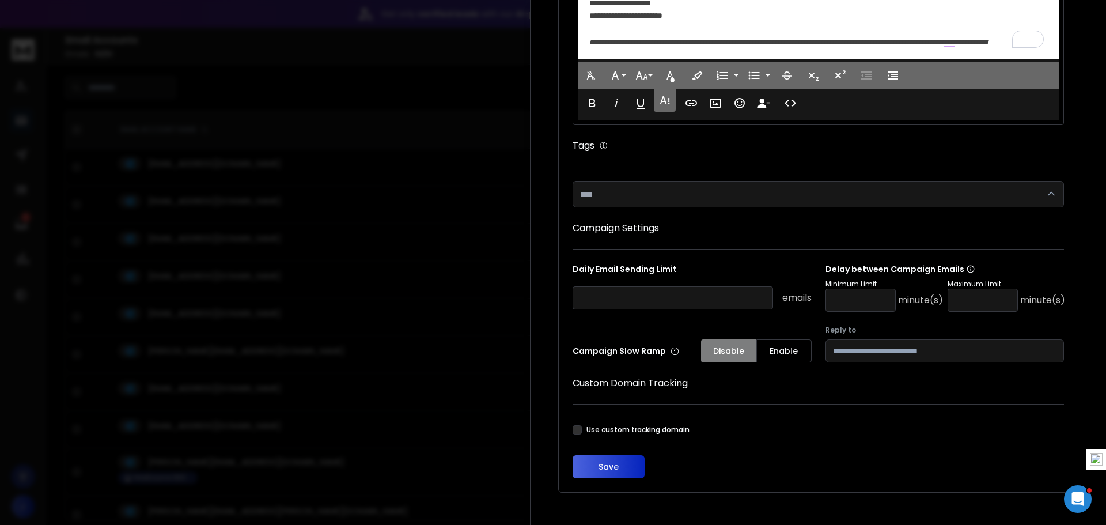
drag, startPoint x: 616, startPoint y: 300, endPoint x: 558, endPoint y: 298, distance: 57.6
click at [558, 298] on div "**********" at bounding box center [818, 159] width 520 height 666
type input "**"
type input "*"
click at [868, 351] on input "text" at bounding box center [944, 350] width 239 height 23
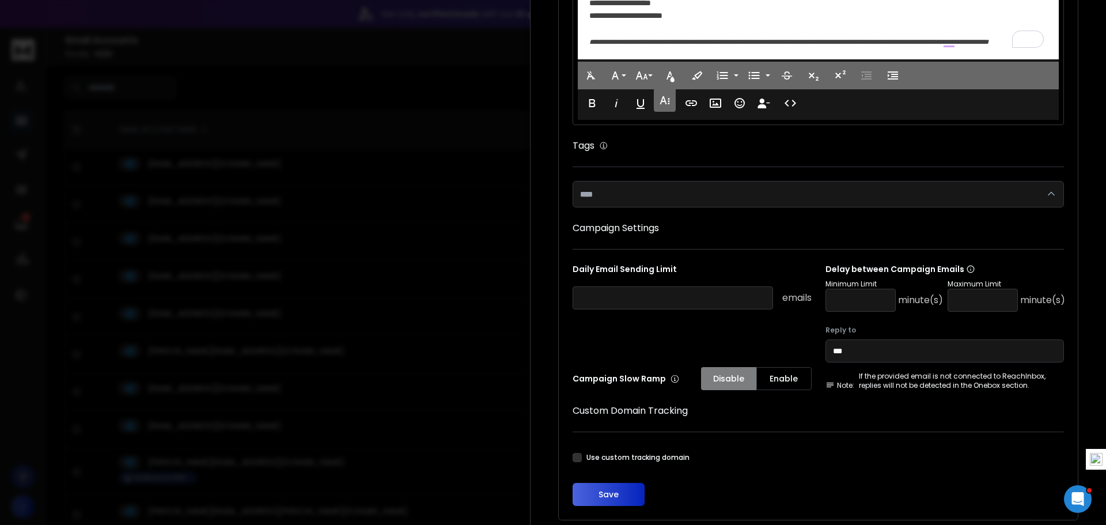
type input "**********"
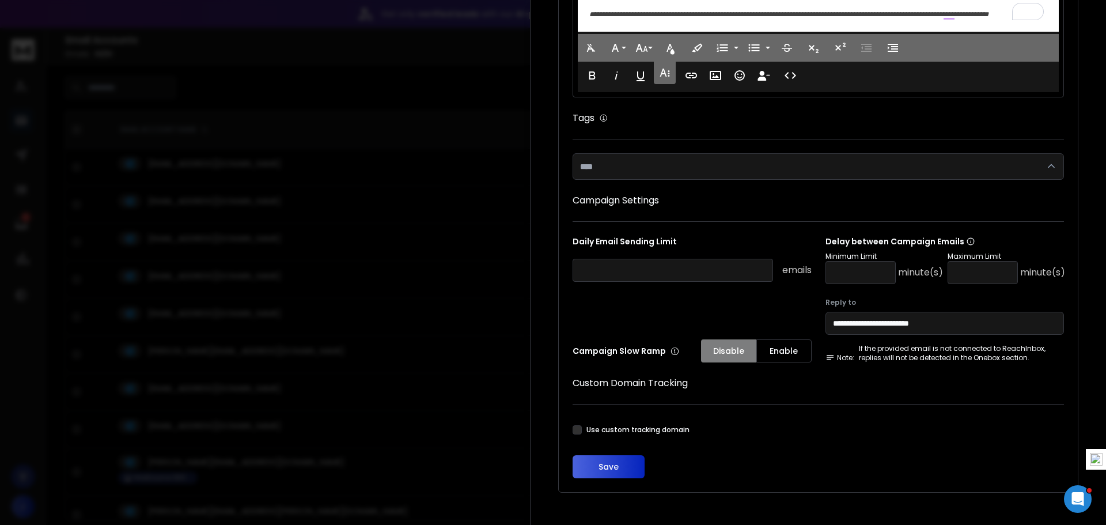
click at [578, 431] on button "Reply to" at bounding box center [577, 429] width 9 height 9
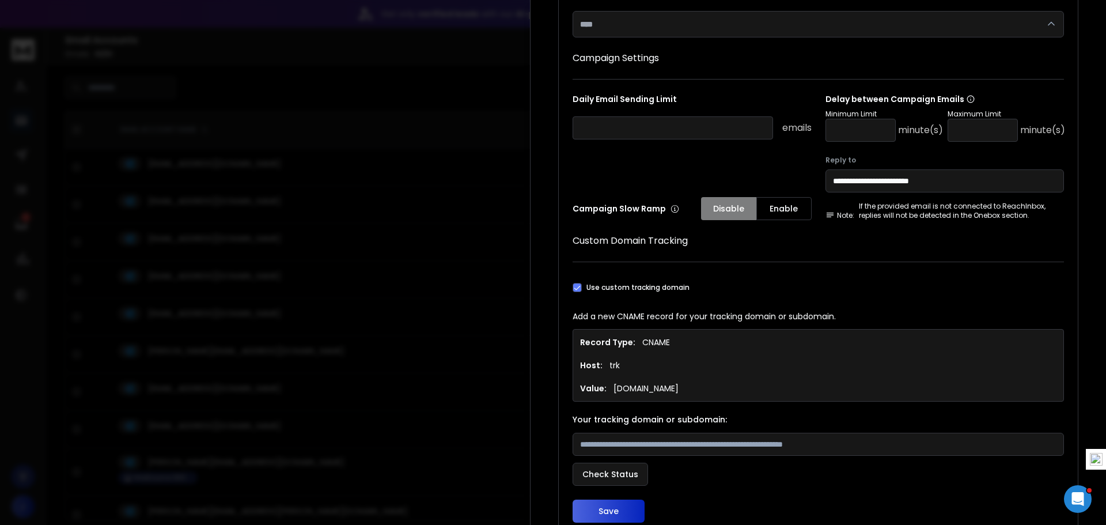
scroll to position [472, 0]
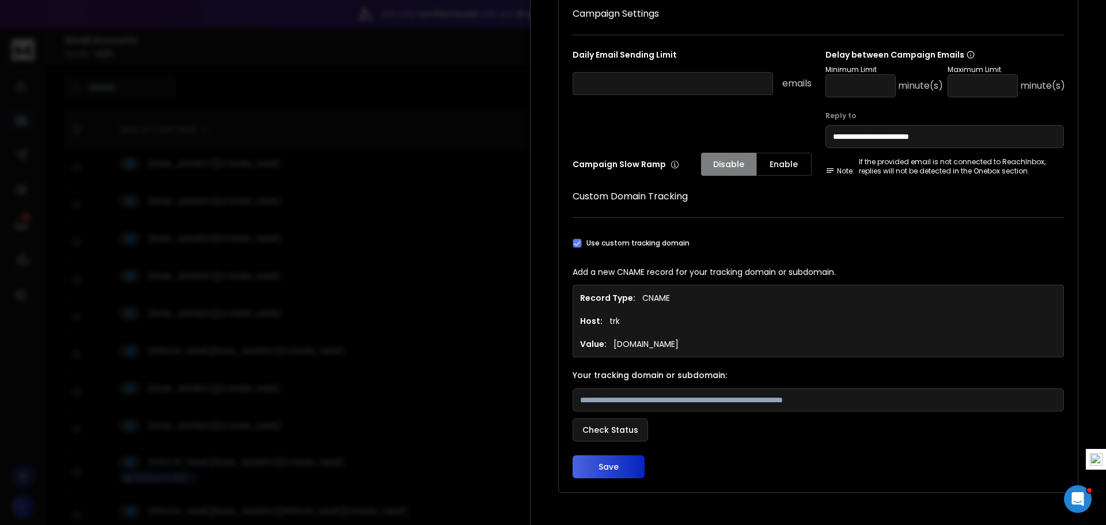
click at [605, 402] on input at bounding box center [818, 399] width 491 height 23
type input "**********"
click at [606, 433] on button "Check Status" at bounding box center [610, 429] width 75 height 23
click at [596, 468] on button "Save" at bounding box center [609, 466] width 72 height 23
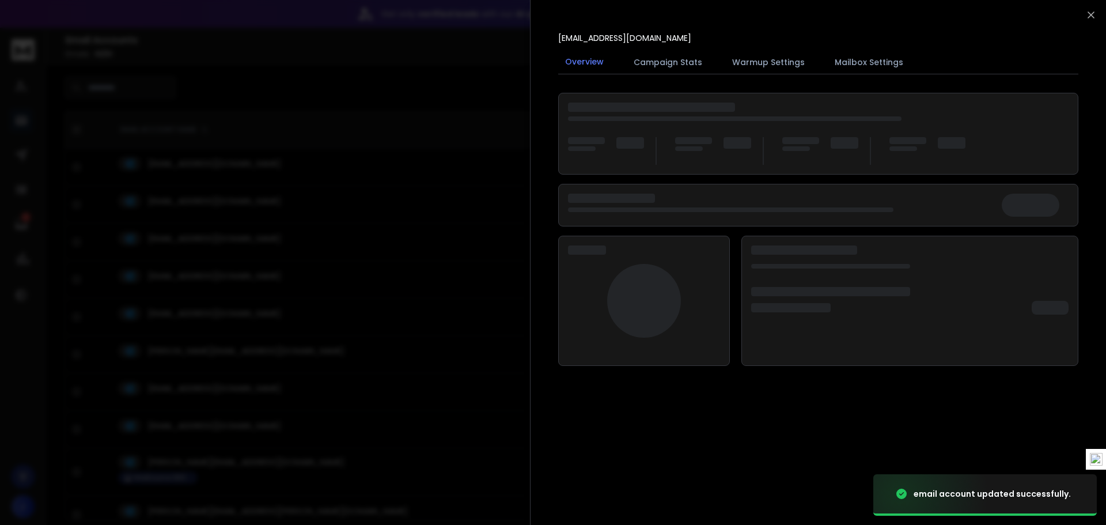
scroll to position [0, 0]
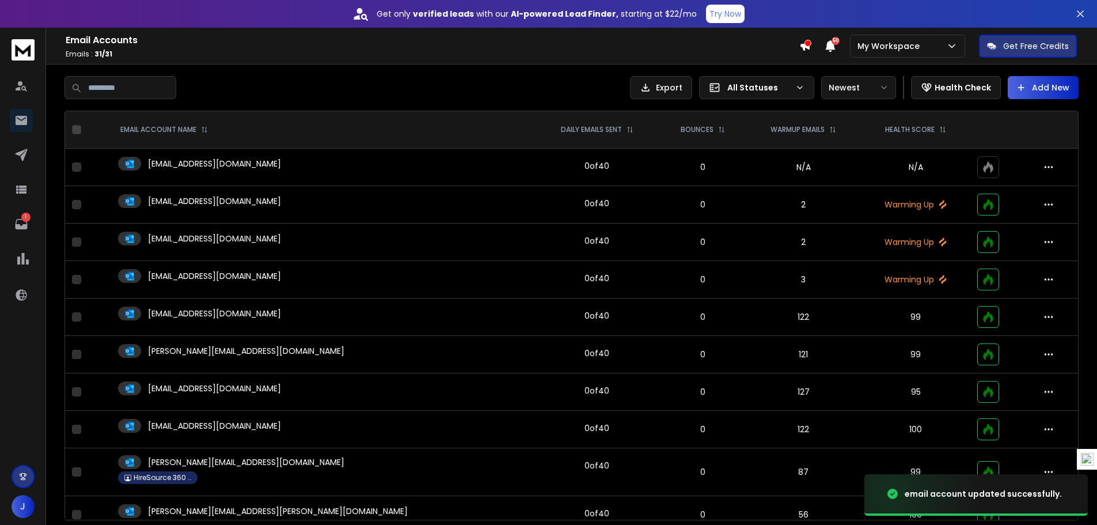
click at [1044, 165] on icon at bounding box center [1049, 167] width 10 height 10
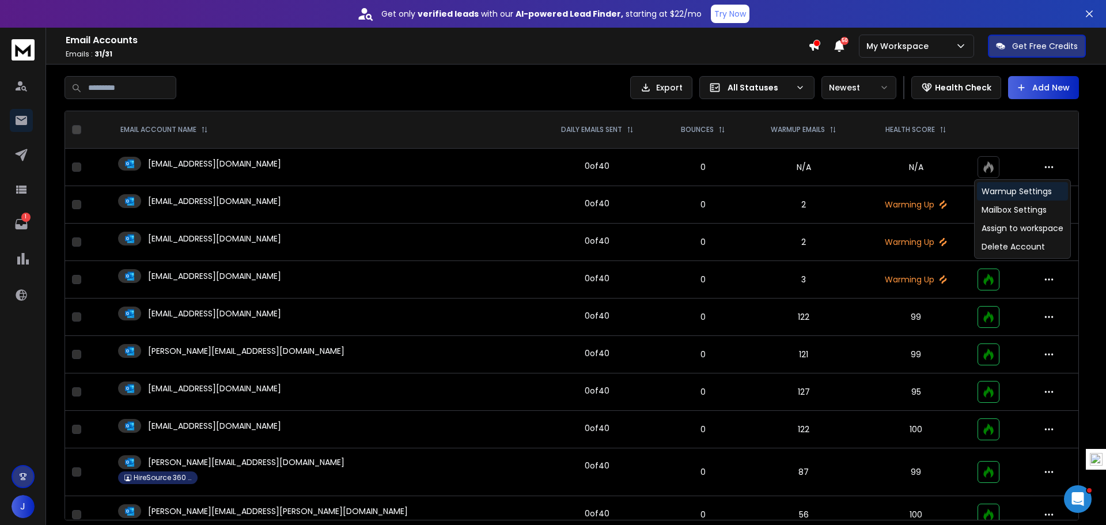
click at [1019, 192] on div "Warmup Settings" at bounding box center [1022, 191] width 91 height 18
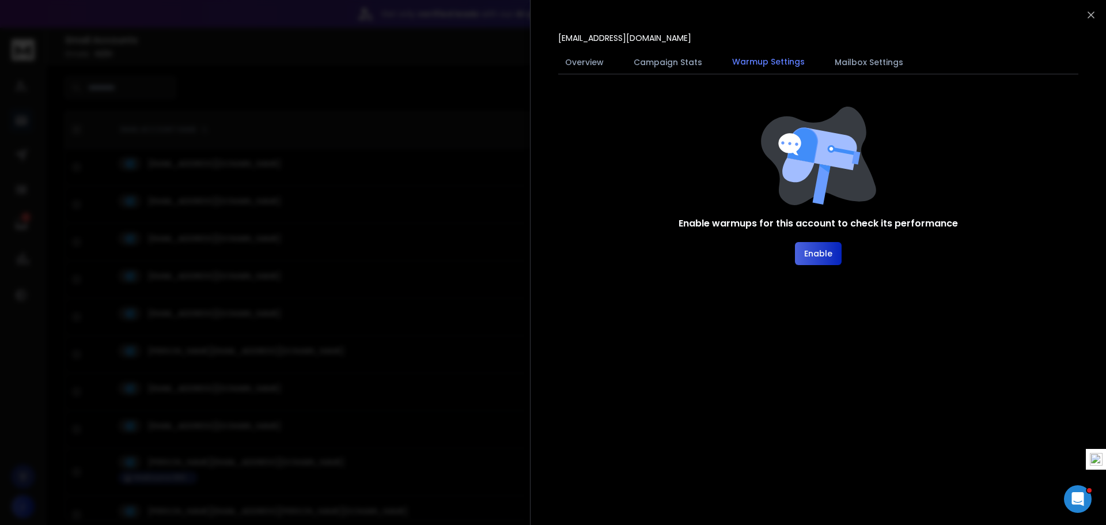
click at [818, 250] on button "Enable" at bounding box center [818, 253] width 47 height 23
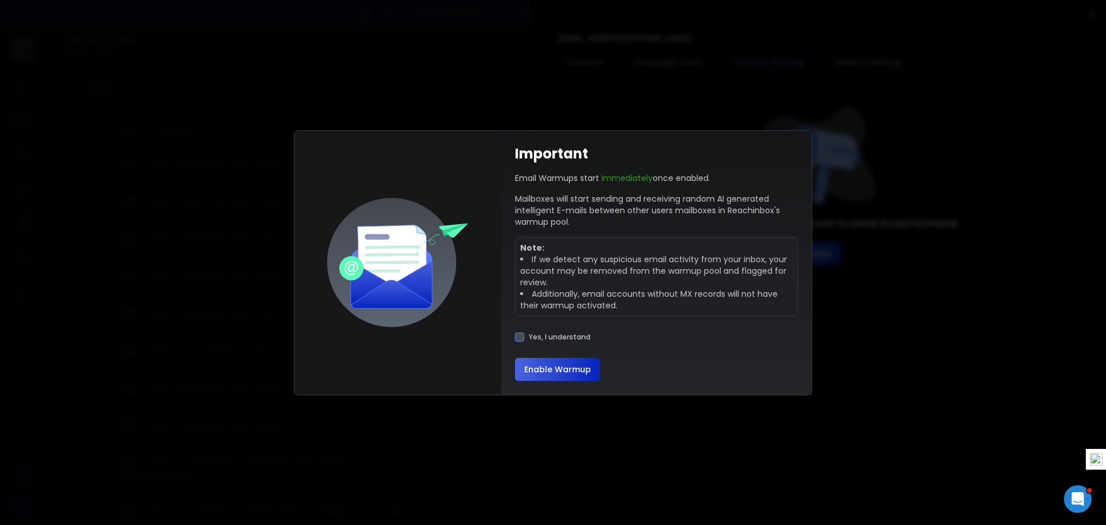
click at [520, 332] on button "Yes, I understand" at bounding box center [519, 336] width 9 height 9
click at [548, 362] on button "Enable Warmup" at bounding box center [557, 369] width 85 height 23
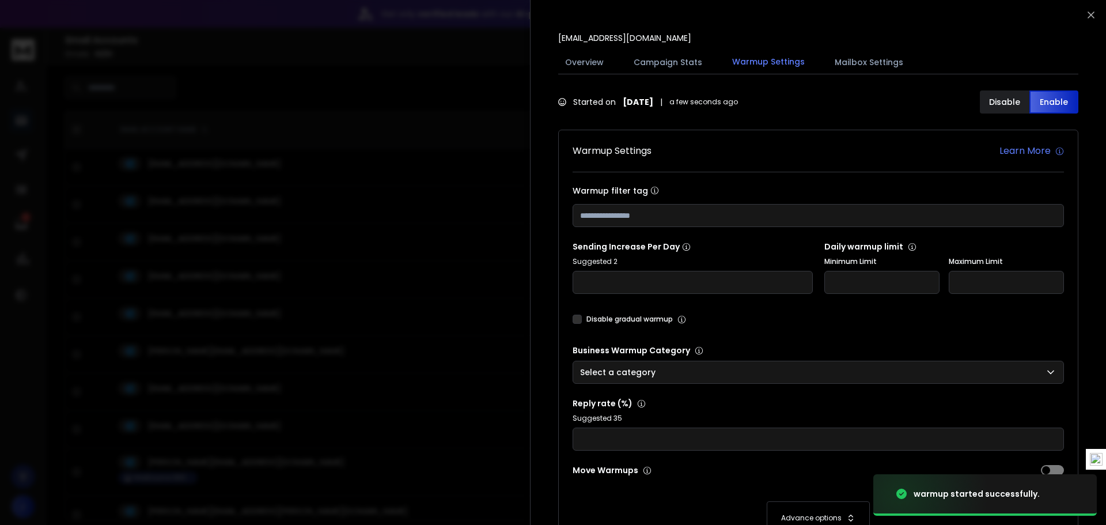
type input "**********"
type input "*"
type input "**"
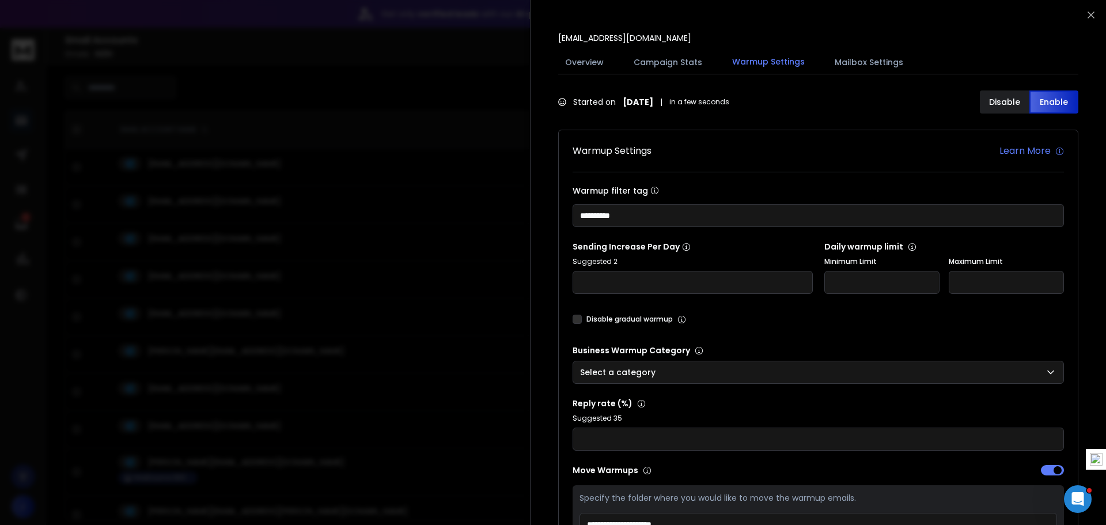
drag, startPoint x: 616, startPoint y: 212, endPoint x: 565, endPoint y: 208, distance: 51.4
click at [565, 208] on div "**********" at bounding box center [818, 406] width 520 height 552
click at [580, 319] on button "Disable gradual warmup" at bounding box center [577, 319] width 9 height 9
drag, startPoint x: 836, startPoint y: 287, endPoint x: 797, endPoint y: 291, distance: 39.4
click at [797, 291] on div "Sending Increase Per Day Suggested 2 * Daily warmup limit Minimum Limit * Maxim…" at bounding box center [818, 267] width 491 height 53
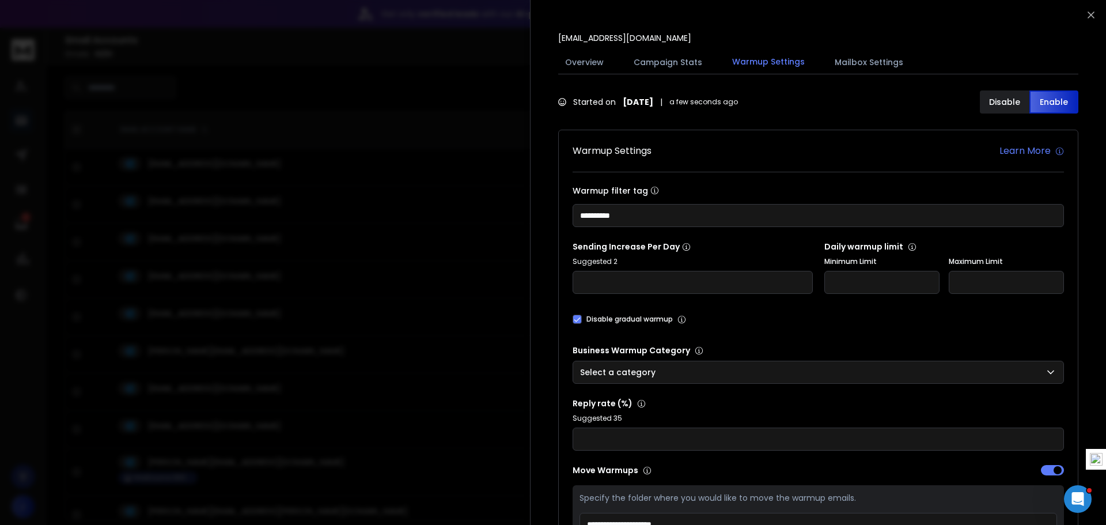
type input "**"
type button "on"
click at [842, 321] on div "Disable gradual warmup" at bounding box center [818, 319] width 491 height 23
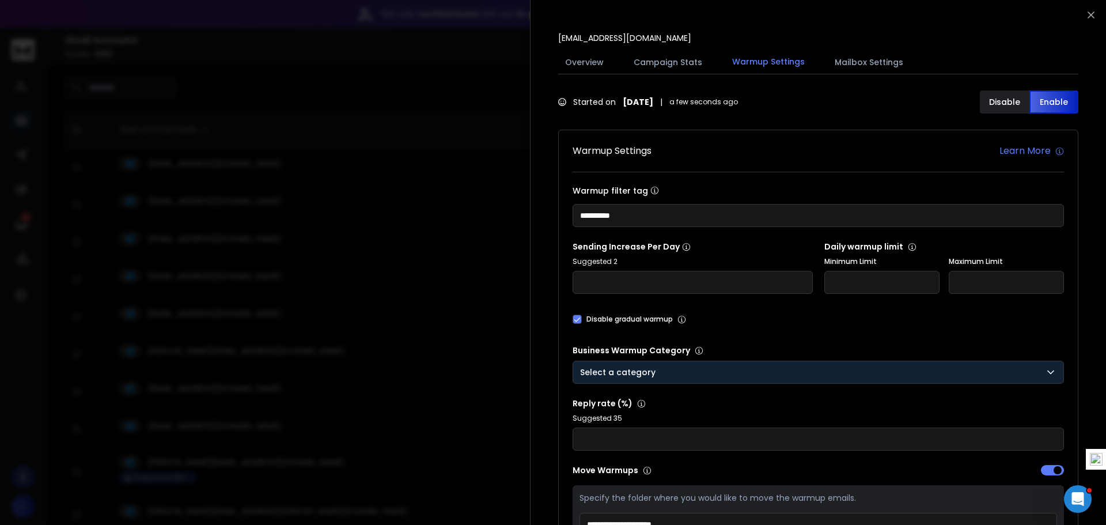
click at [639, 367] on p "Select a category" at bounding box center [620, 372] width 80 height 12
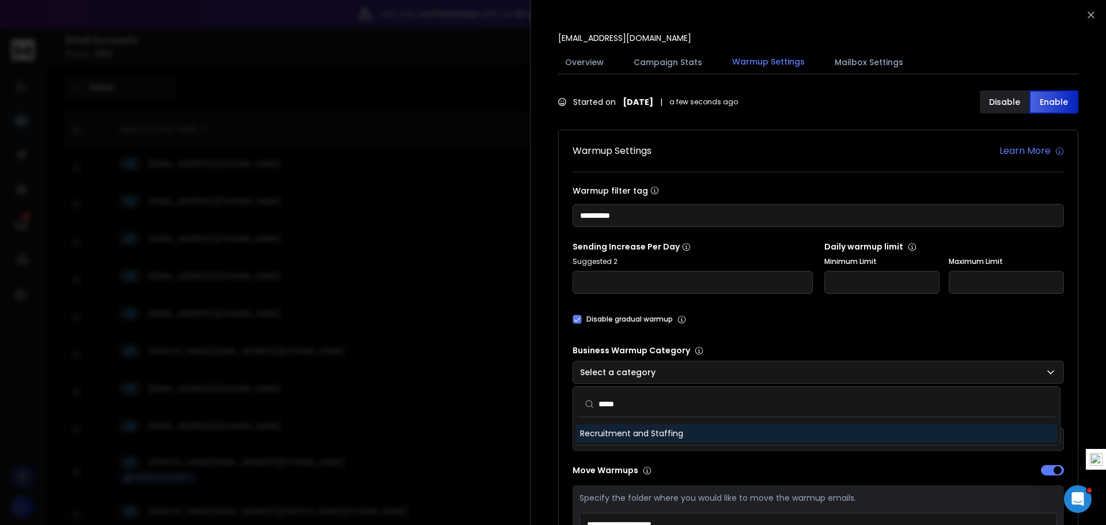
type input "*****"
click at [628, 437] on span "Recruitment and Staffing" at bounding box center [631, 433] width 103 height 12
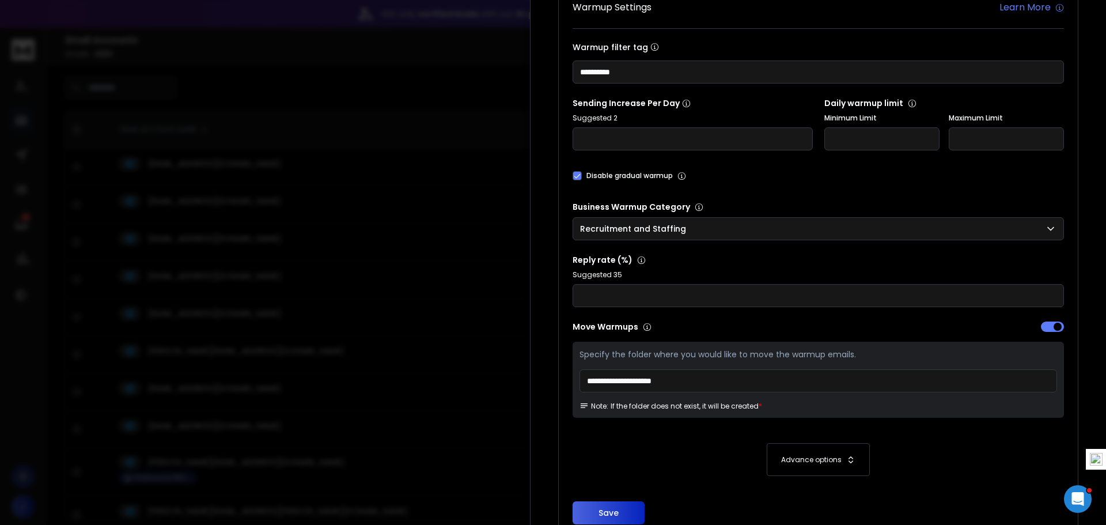
scroll to position [190, 0]
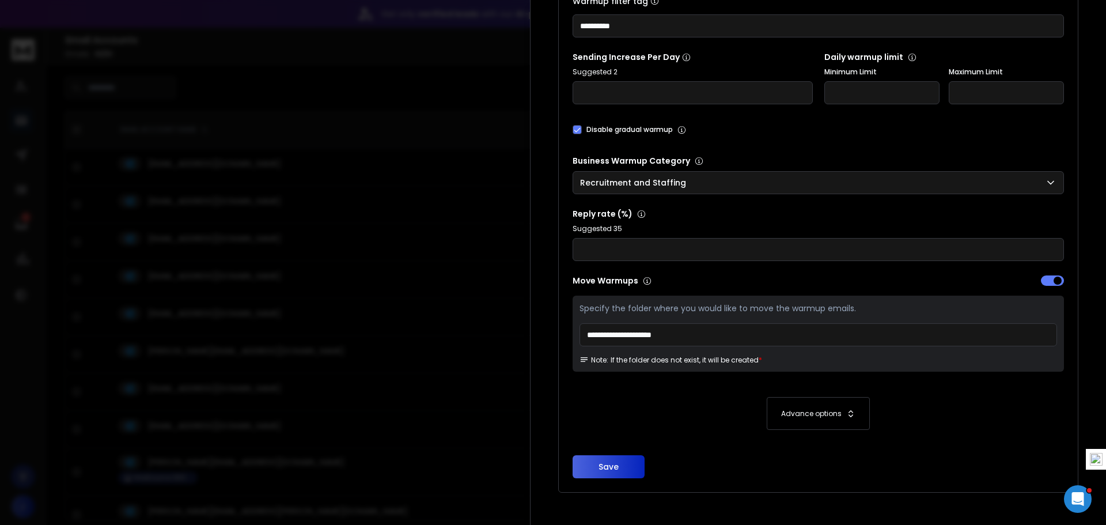
click at [835, 412] on p "Advance options" at bounding box center [811, 413] width 60 height 9
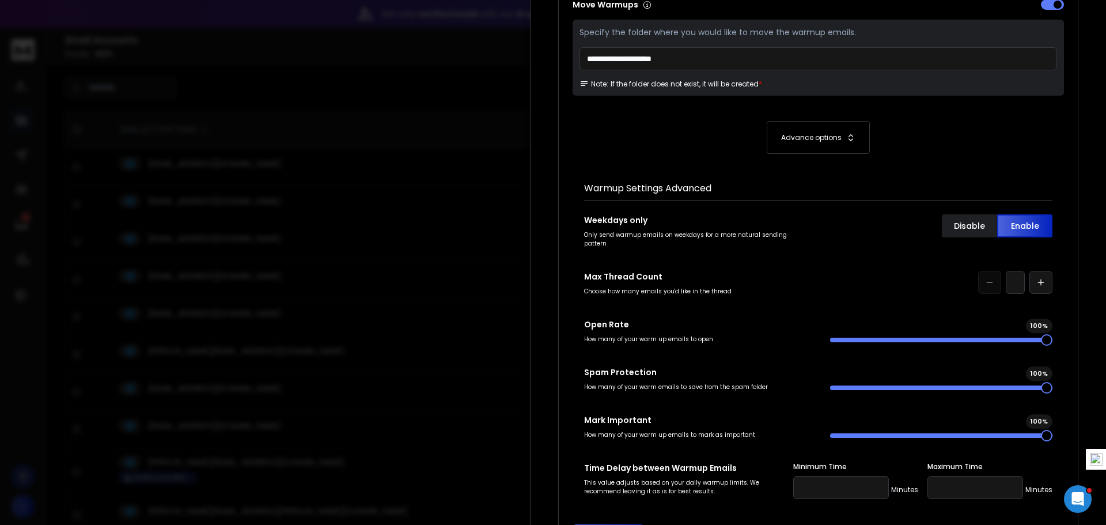
scroll to position [526, 0]
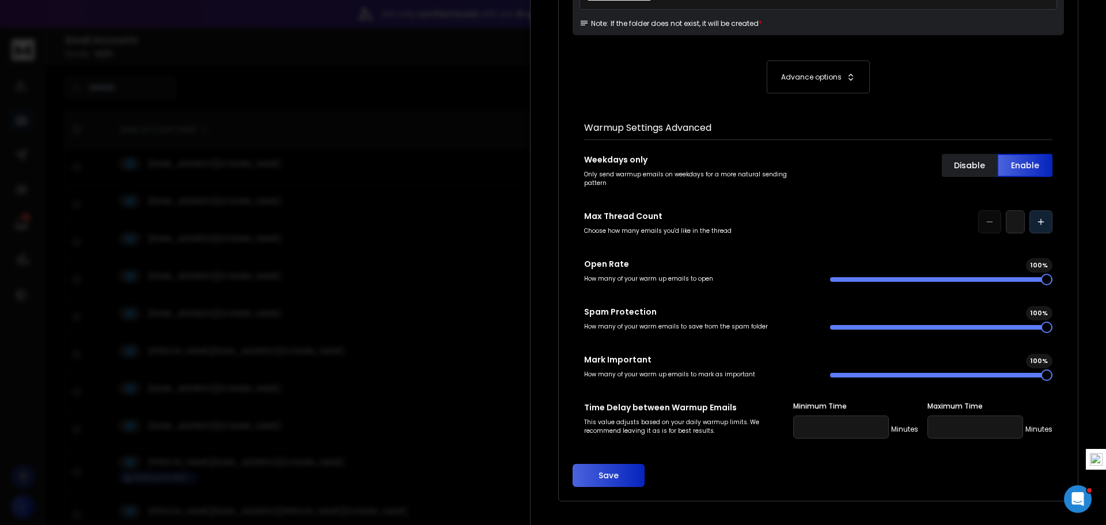
click at [1044, 216] on button "button" at bounding box center [1040, 221] width 23 height 23
type input "*"
click at [614, 468] on button "Save" at bounding box center [609, 475] width 72 height 23
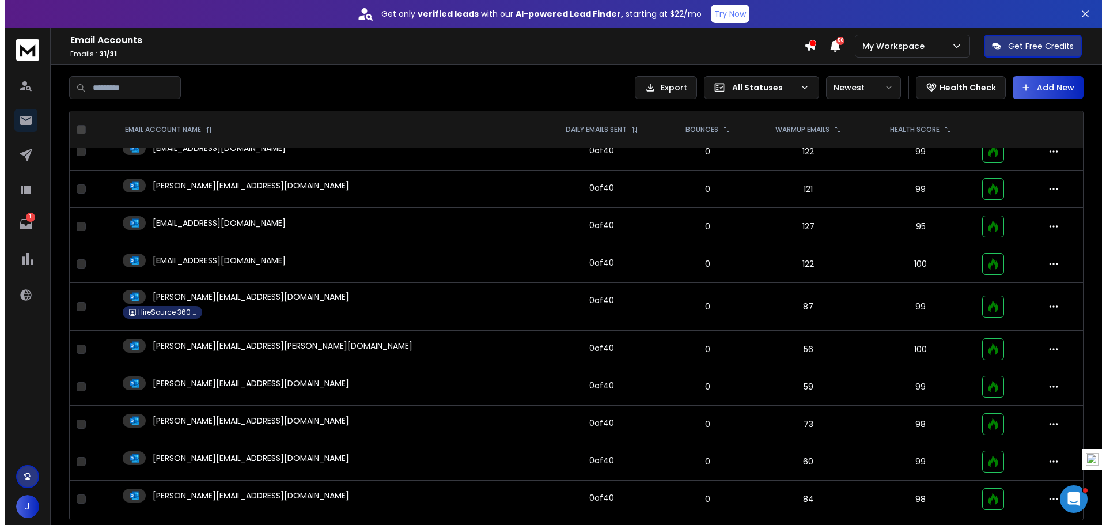
scroll to position [0, 0]
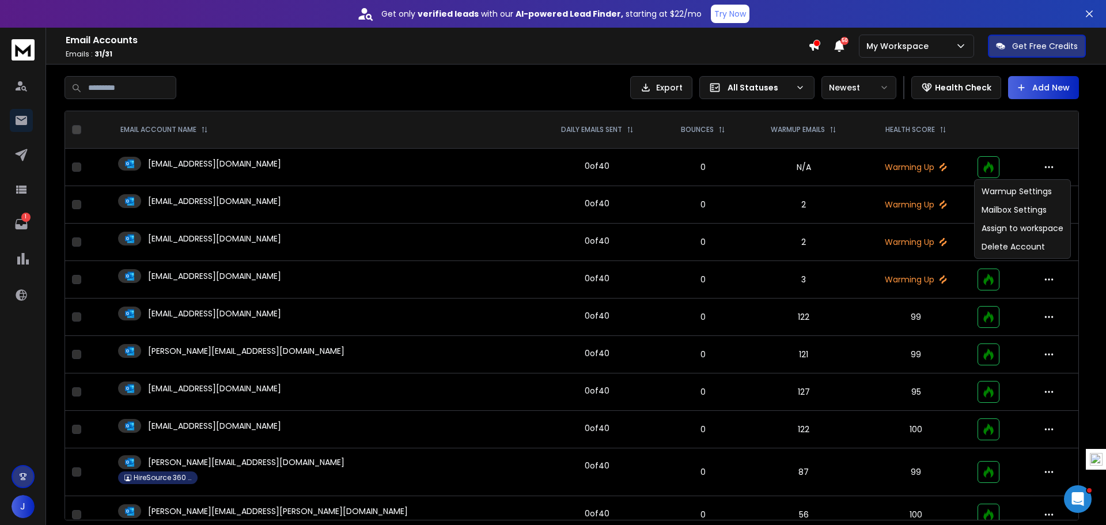
click at [1045, 168] on icon at bounding box center [1049, 167] width 9 height 2
click at [1023, 210] on div "Mailbox Settings" at bounding box center [1022, 209] width 91 height 18
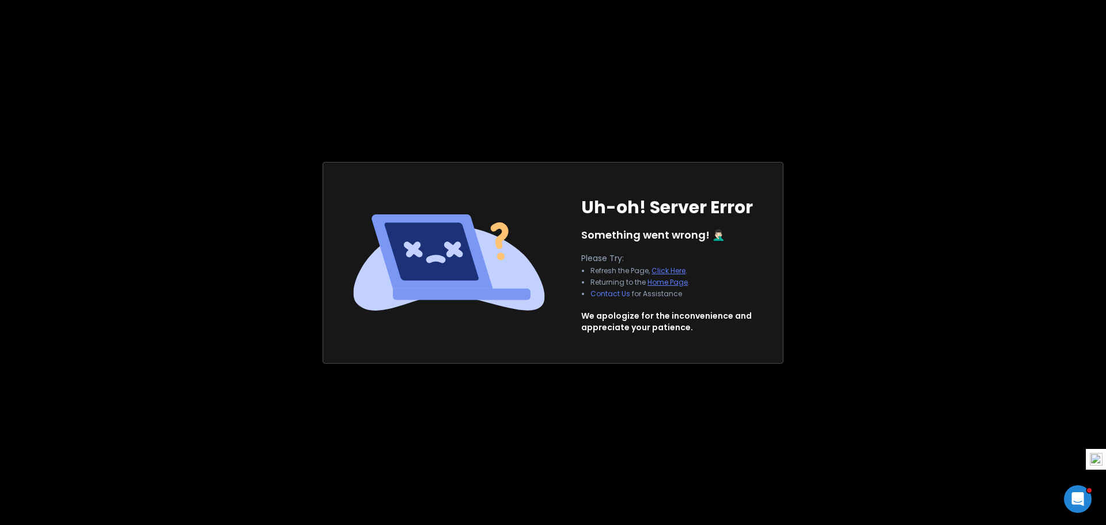
click at [673, 270] on link "Click Here" at bounding box center [669, 271] width 34 height 10
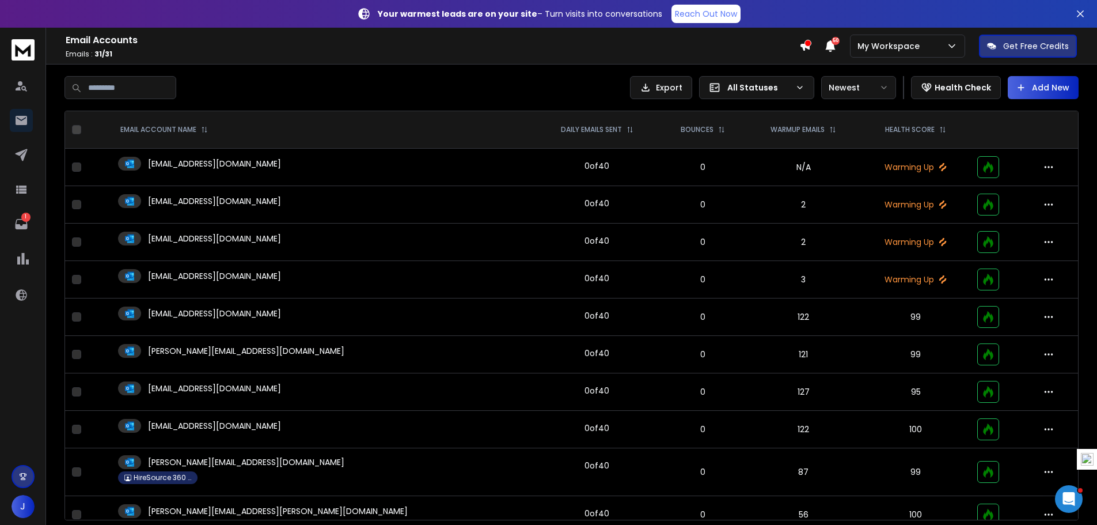
click at [192, 166] on p "jobs@uplevelsourcing.co" at bounding box center [214, 164] width 133 height 12
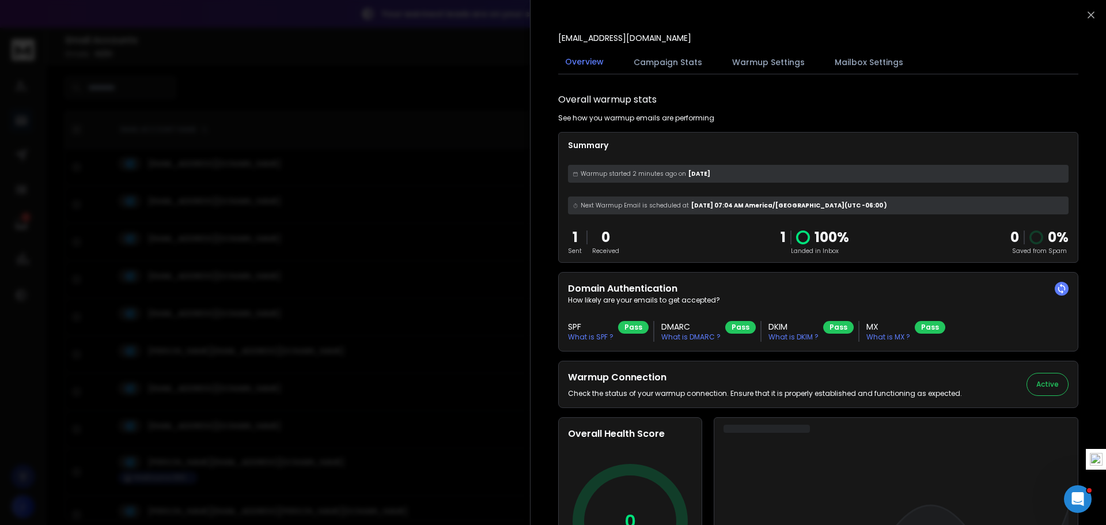
click at [832, 56] on button "Mailbox Settings" at bounding box center [869, 62] width 82 height 25
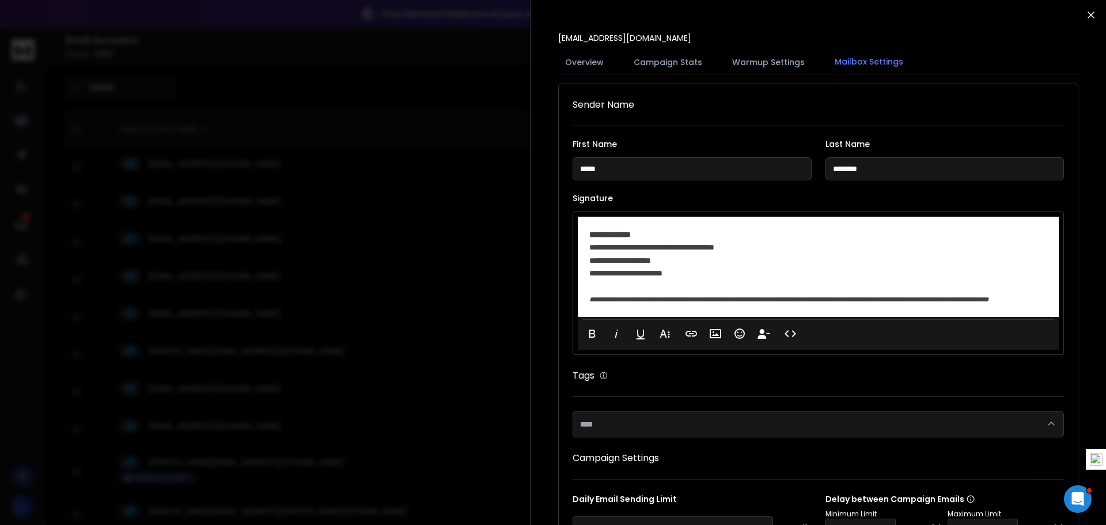
click at [1086, 16] on icon "button" at bounding box center [1091, 15] width 12 height 12
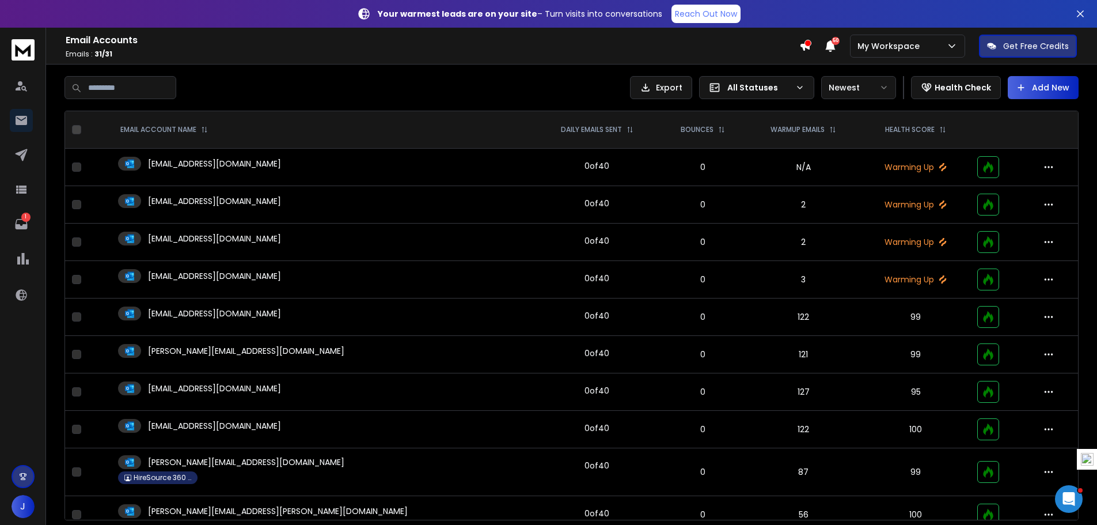
click at [1082, 10] on icon at bounding box center [1080, 14] width 10 height 10
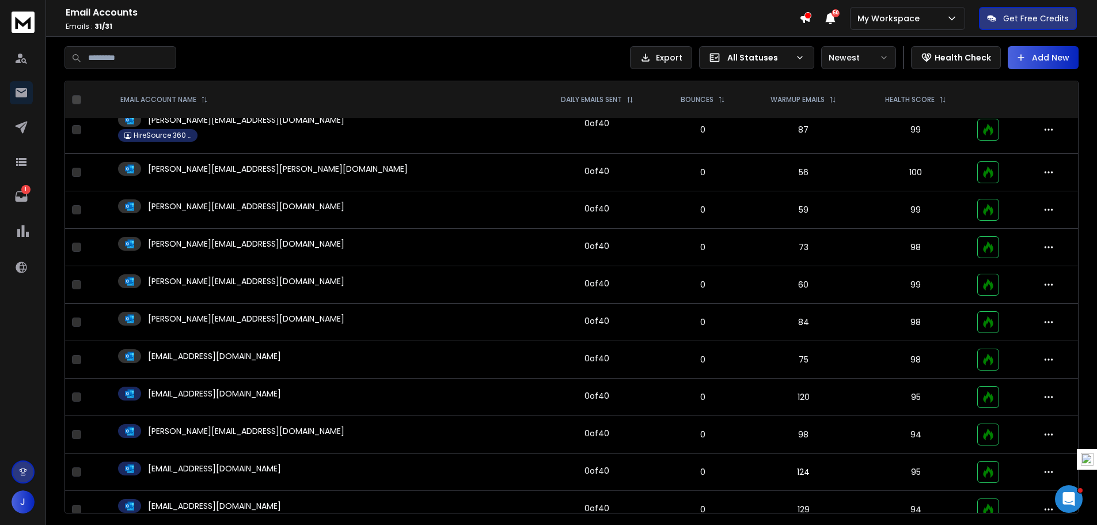
scroll to position [427, 0]
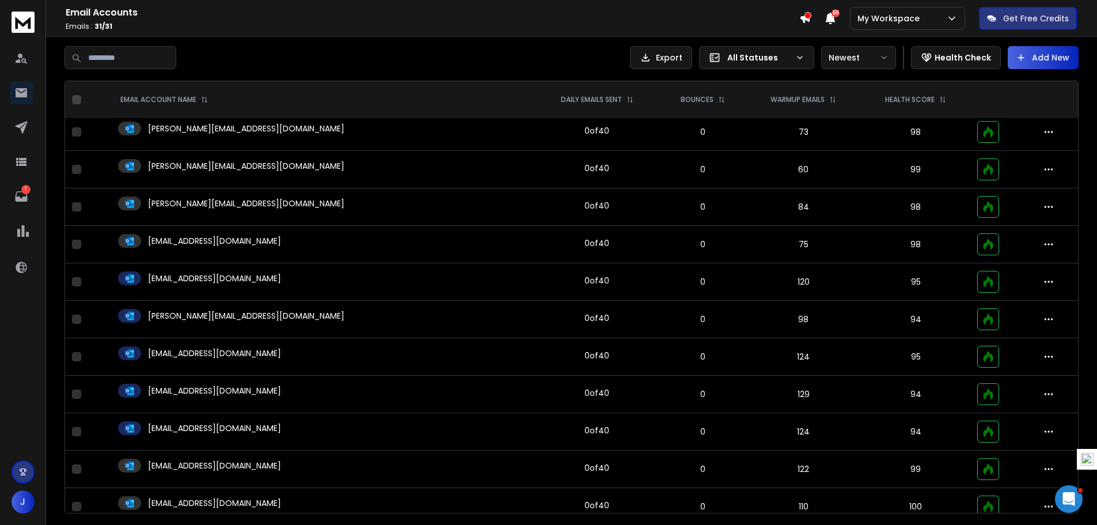
click at [112, 59] on input at bounding box center [121, 57] width 112 height 23
type input "*****"
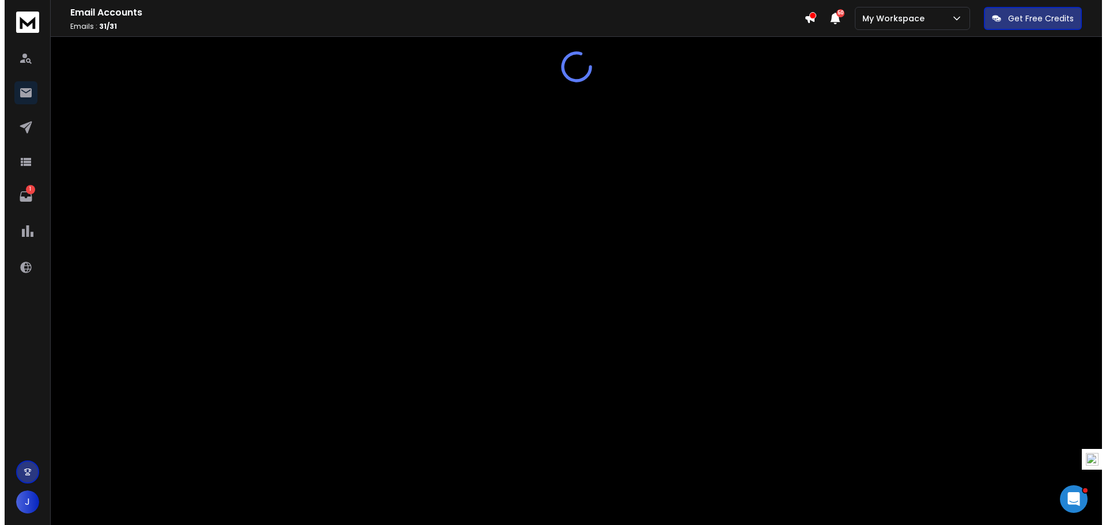
scroll to position [0, 0]
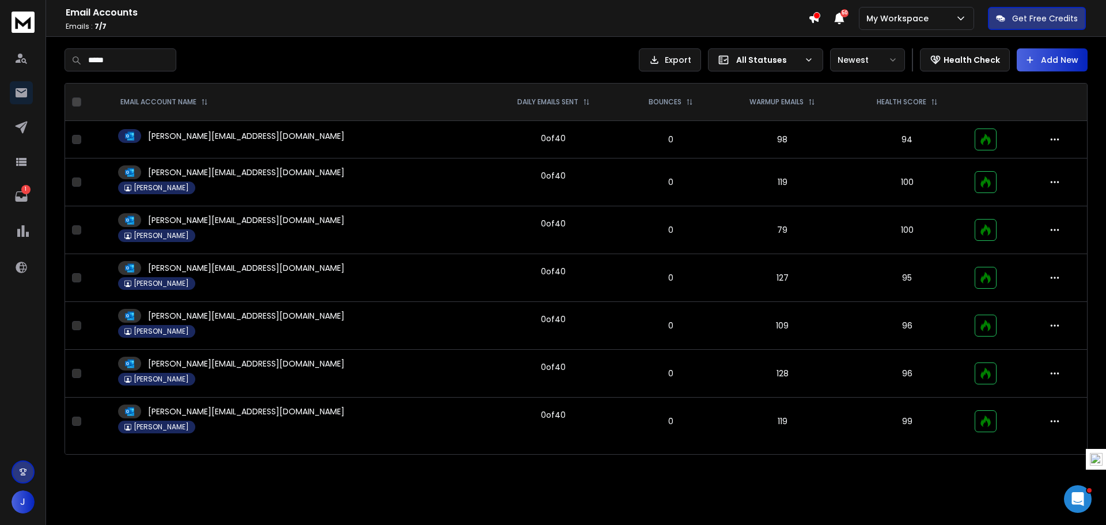
click at [1050, 231] on icon at bounding box center [1055, 230] width 10 height 10
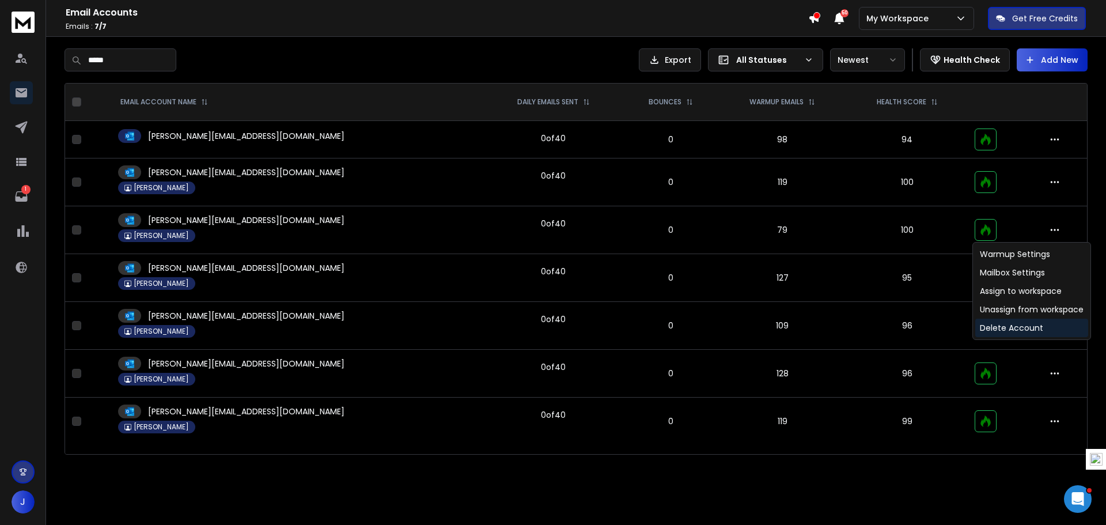
click at [1014, 327] on div "Delete Account" at bounding box center [1031, 328] width 113 height 18
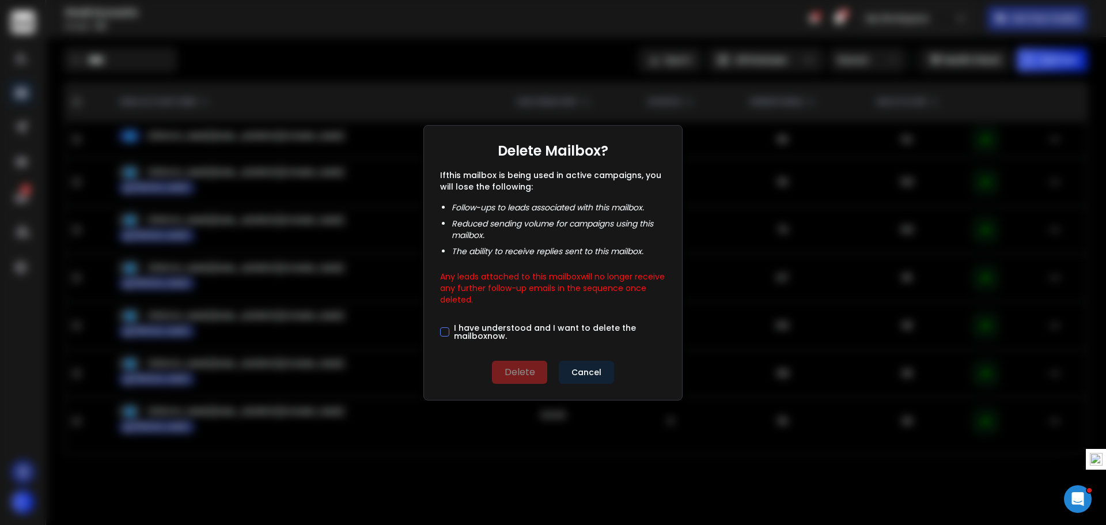
click at [445, 327] on button "I have understood and I want to delete the mailbox now." at bounding box center [444, 331] width 9 height 9
click at [519, 361] on button "Delete" at bounding box center [519, 372] width 55 height 23
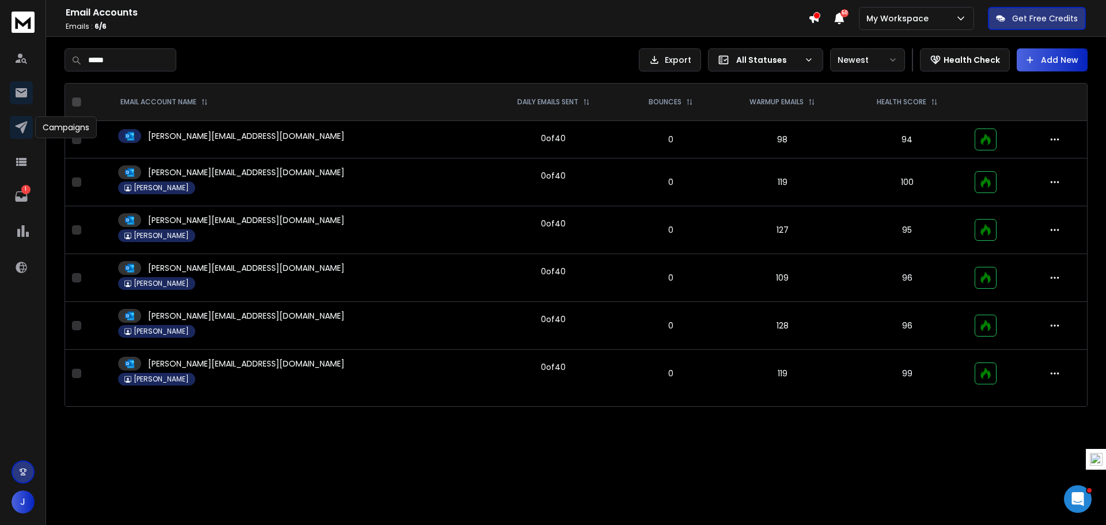
click at [21, 128] on icon at bounding box center [21, 127] width 14 height 14
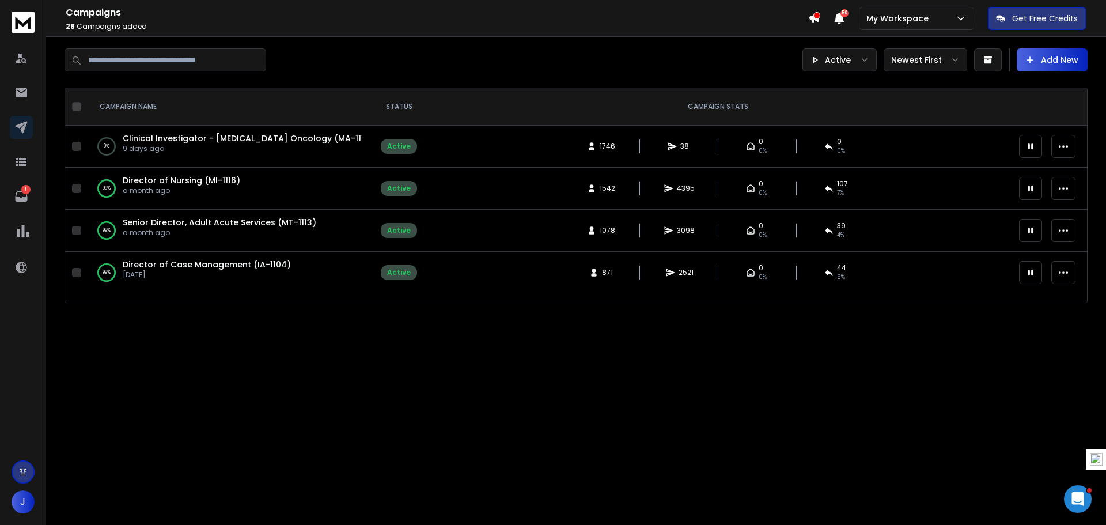
click at [201, 141] on span "Clinical Investigator - [MEDICAL_DATA] Oncology (MA-1117)" at bounding box center [248, 138] width 251 height 12
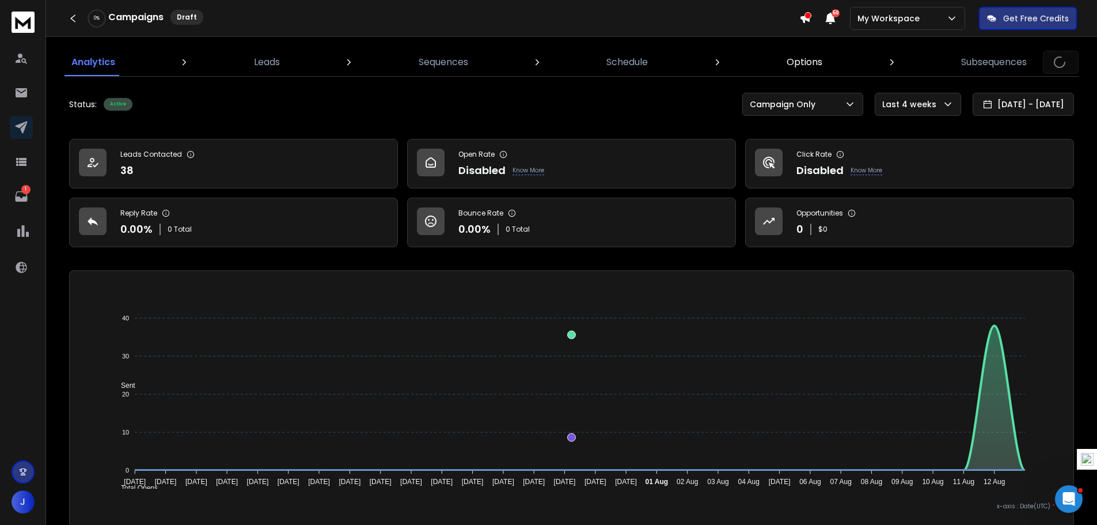
click at [814, 65] on p "Options" at bounding box center [805, 62] width 36 height 14
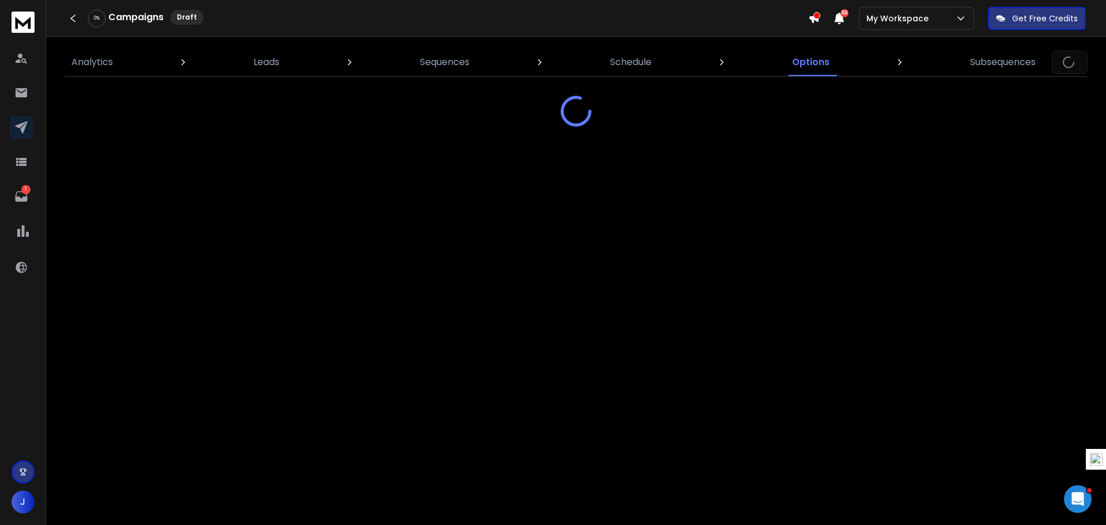
select select "*"
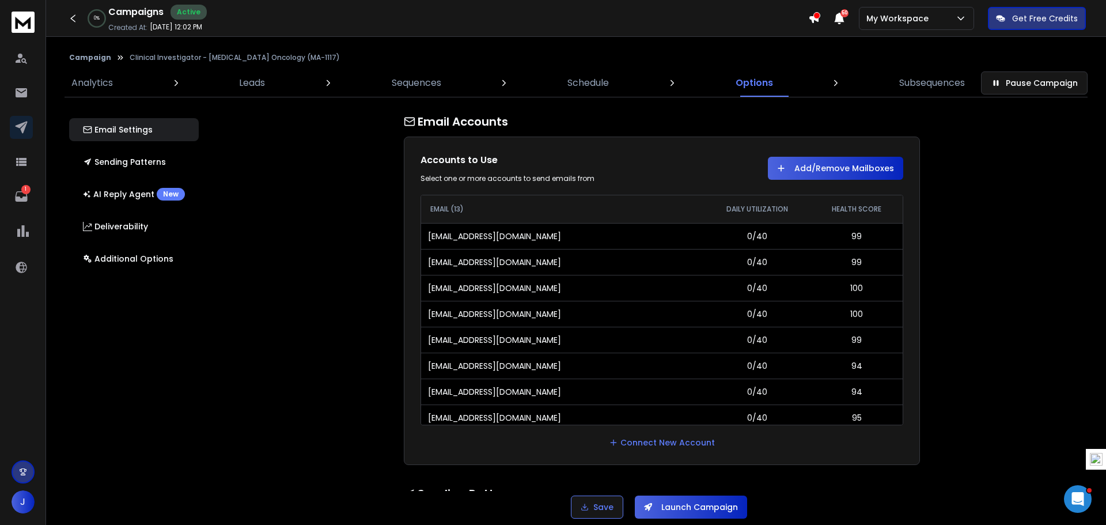
click at [823, 166] on button "Add/Remove Mailboxes" at bounding box center [835, 168] width 135 height 23
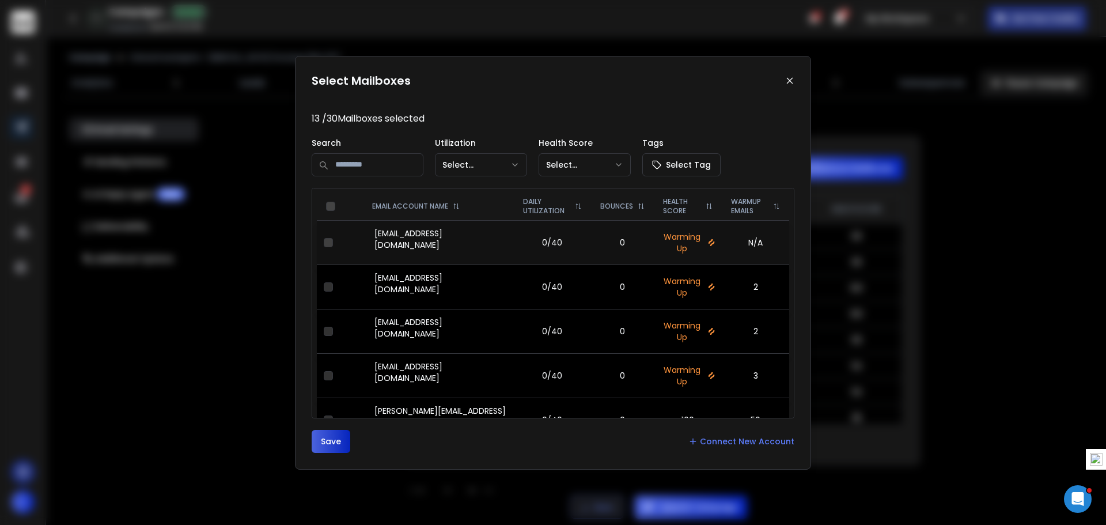
click at [327, 240] on button "button" at bounding box center [328, 242] width 9 height 9
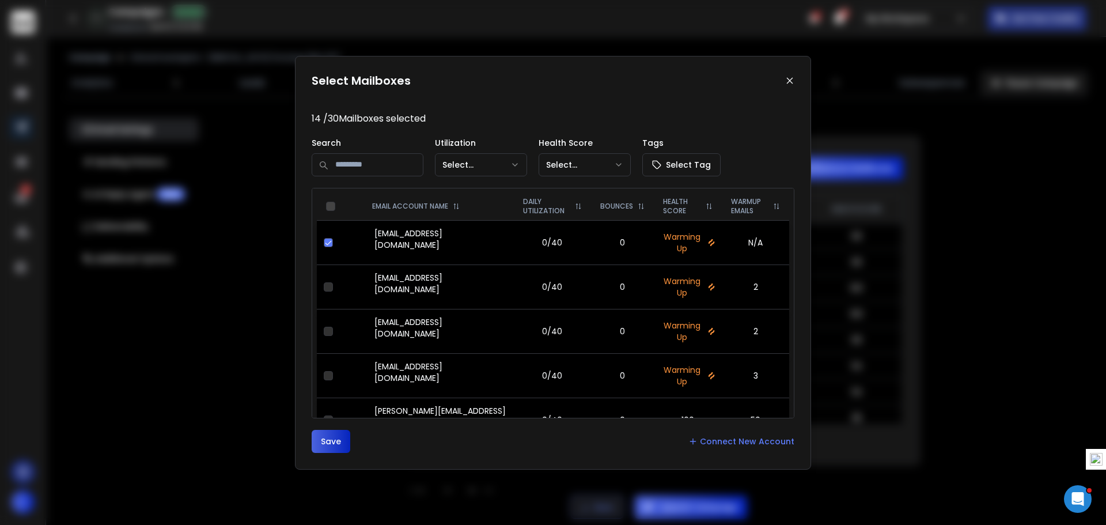
click at [328, 441] on button "Save" at bounding box center [331, 441] width 39 height 23
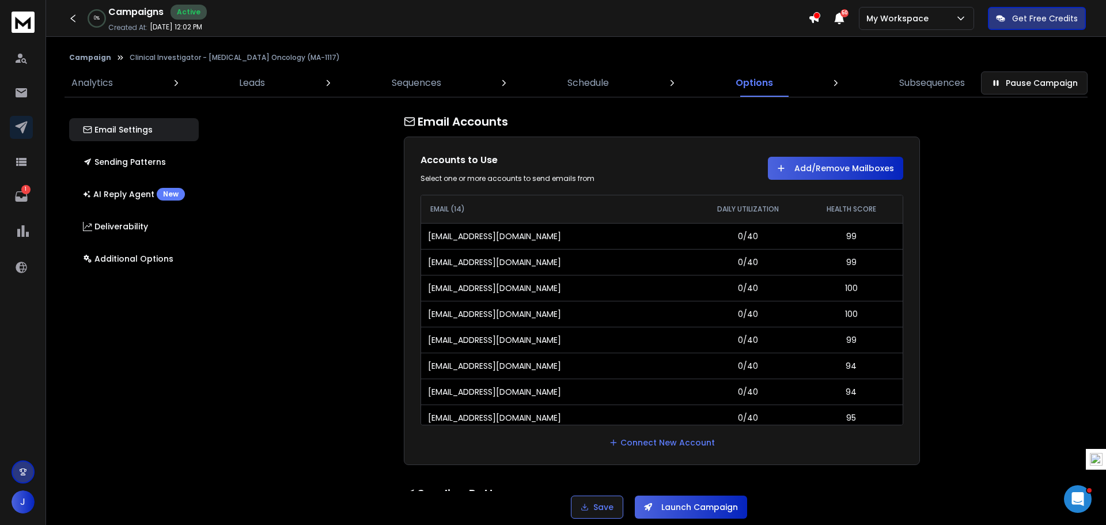
click at [684, 511] on button "Launch Campaign" at bounding box center [691, 506] width 112 height 23
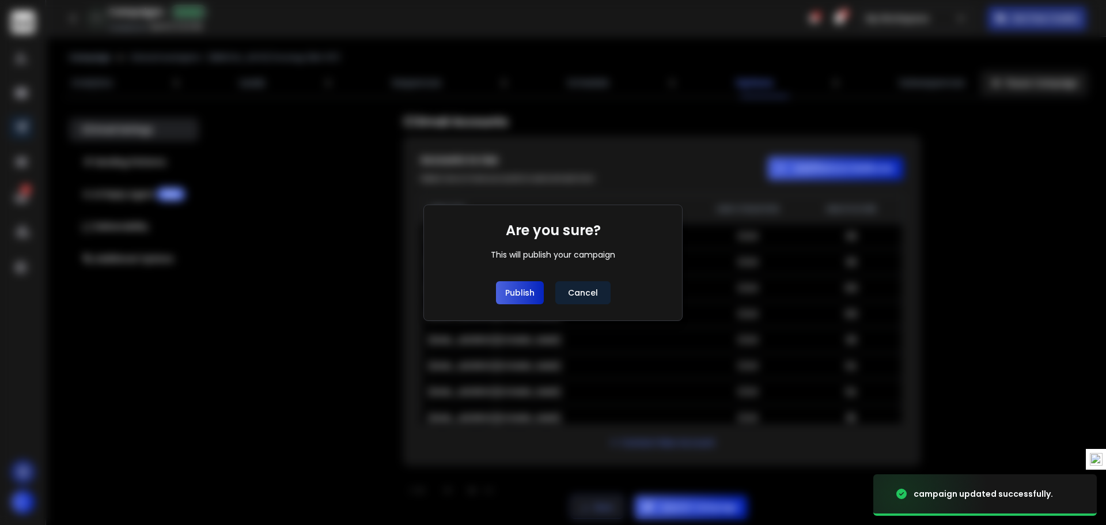
click at [513, 292] on button "Publish" at bounding box center [520, 292] width 48 height 23
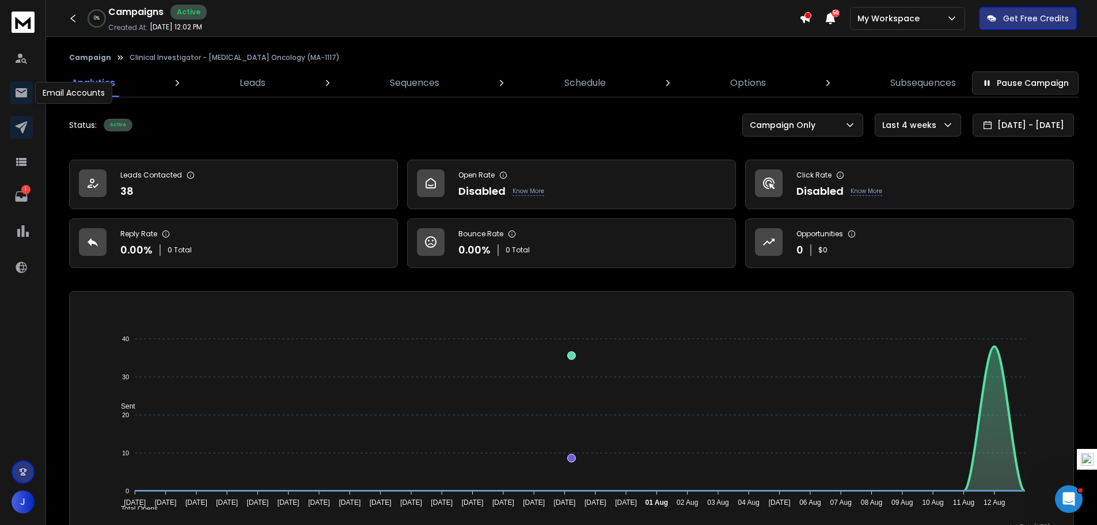
click at [18, 94] on icon at bounding box center [22, 92] width 12 height 9
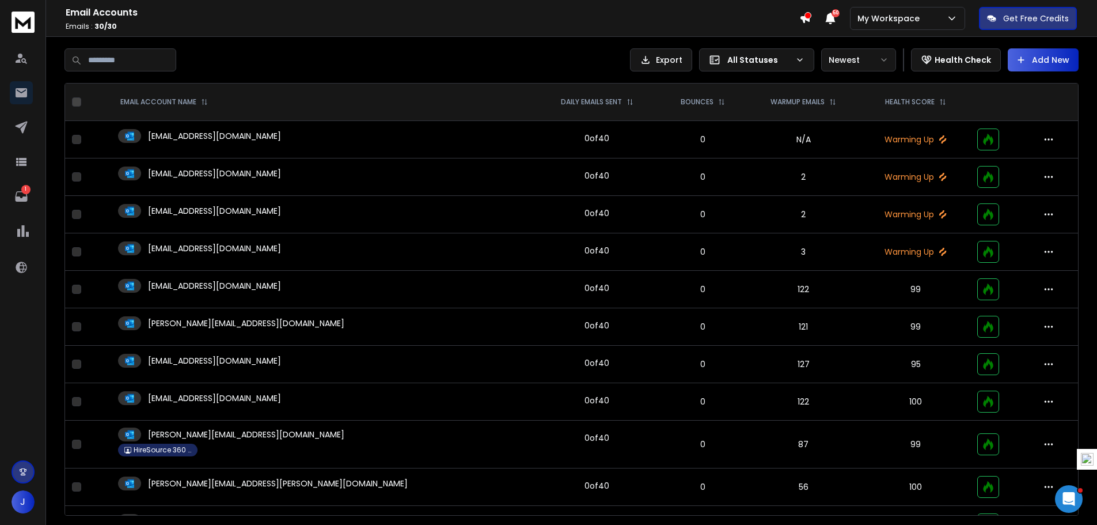
click at [138, 65] on input at bounding box center [121, 59] width 112 height 23
type input "*****"
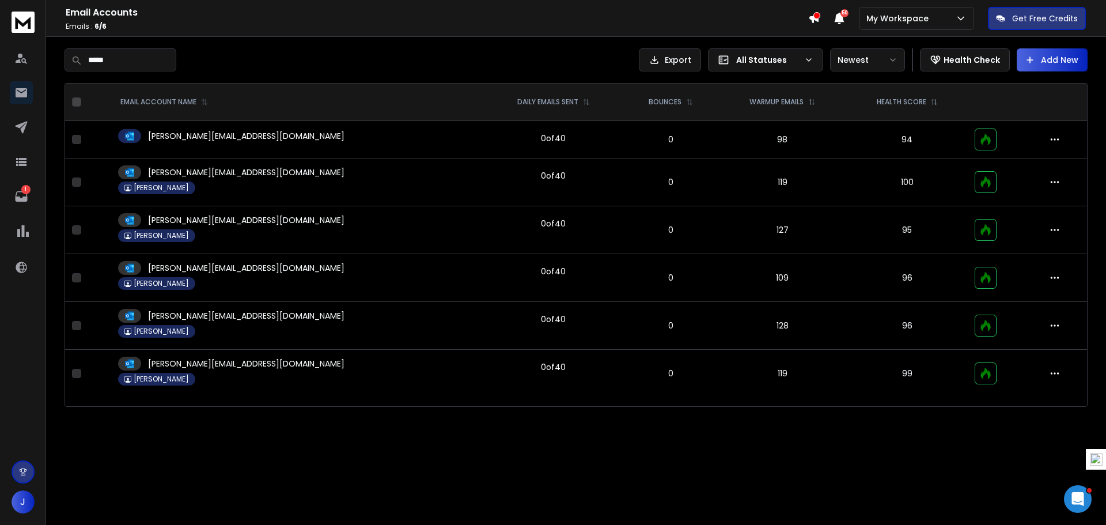
drag, startPoint x: 119, startPoint y: 61, endPoint x: 37, endPoint y: 64, distance: 81.9
click at [37, 64] on div "1 J Email Accounts Emails : 6 / 6 50 My Workspace Get Free Credits ***** Export…" at bounding box center [553, 209] width 1106 height 418
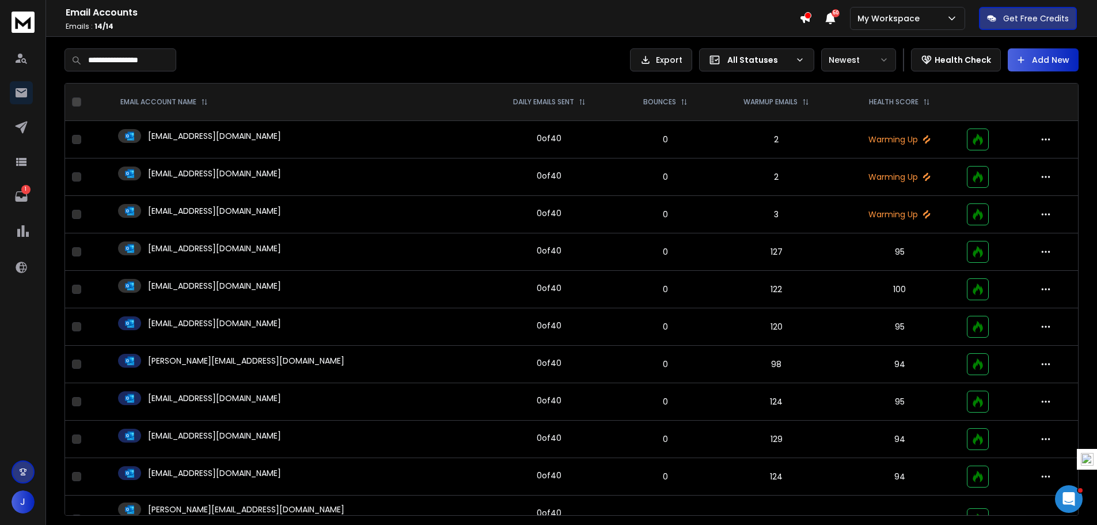
type input "**********"
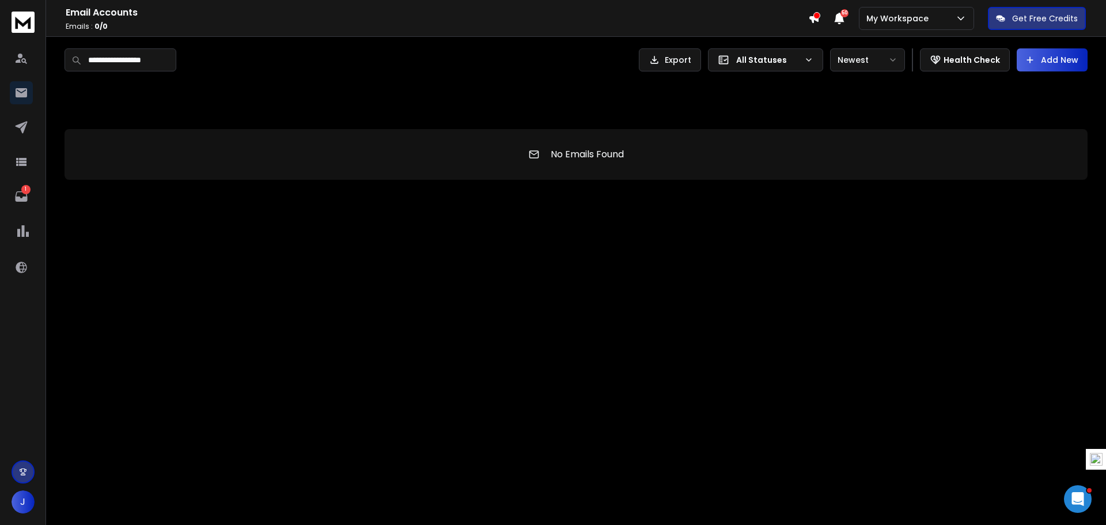
drag, startPoint x: 145, startPoint y: 59, endPoint x: 192, endPoint y: 77, distance: 51.0
click at [145, 59] on input "**********" at bounding box center [121, 59] width 112 height 23
type input "**********"
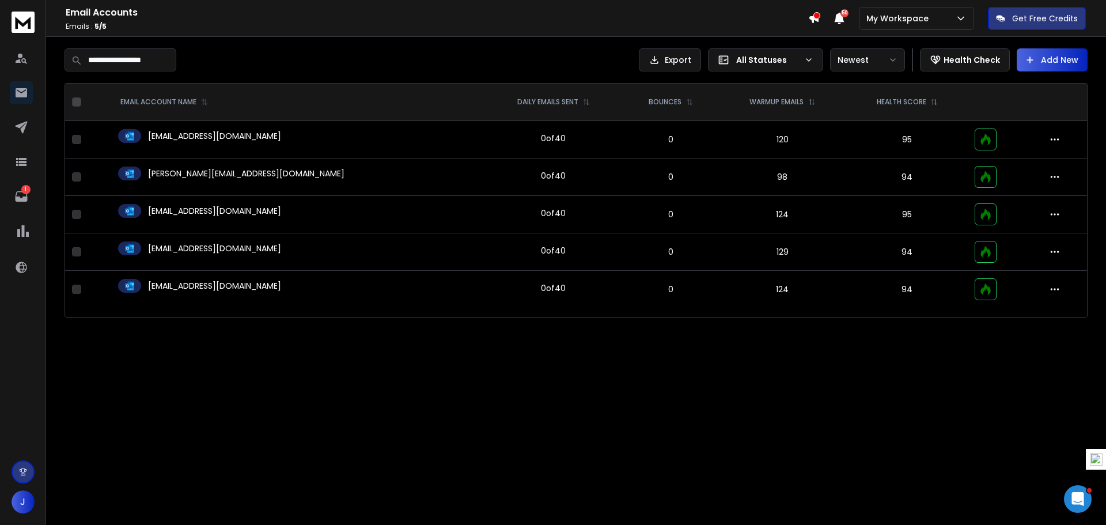
click at [161, 59] on input "**********" at bounding box center [121, 59] width 112 height 23
type input "*****"
click at [18, 93] on icon at bounding box center [22, 92] width 12 height 9
drag, startPoint x: 131, startPoint y: 64, endPoint x: 61, endPoint y: 62, distance: 69.7
click at [61, 62] on div "***** Export All Statuses Newest Health Check Add New ***** EMAIL ACCOUNT NAME …" at bounding box center [576, 183] width 1060 height 292
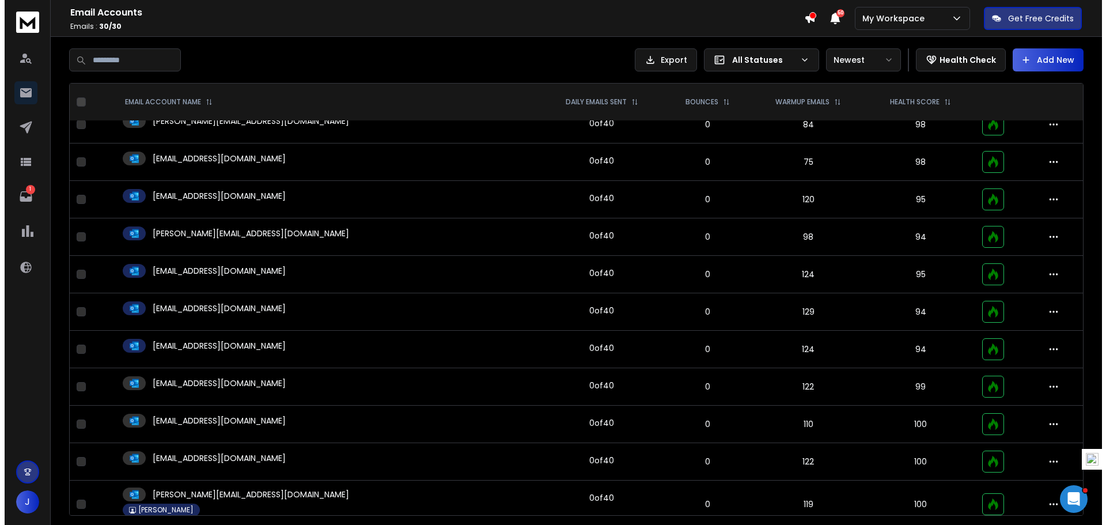
scroll to position [397, 0]
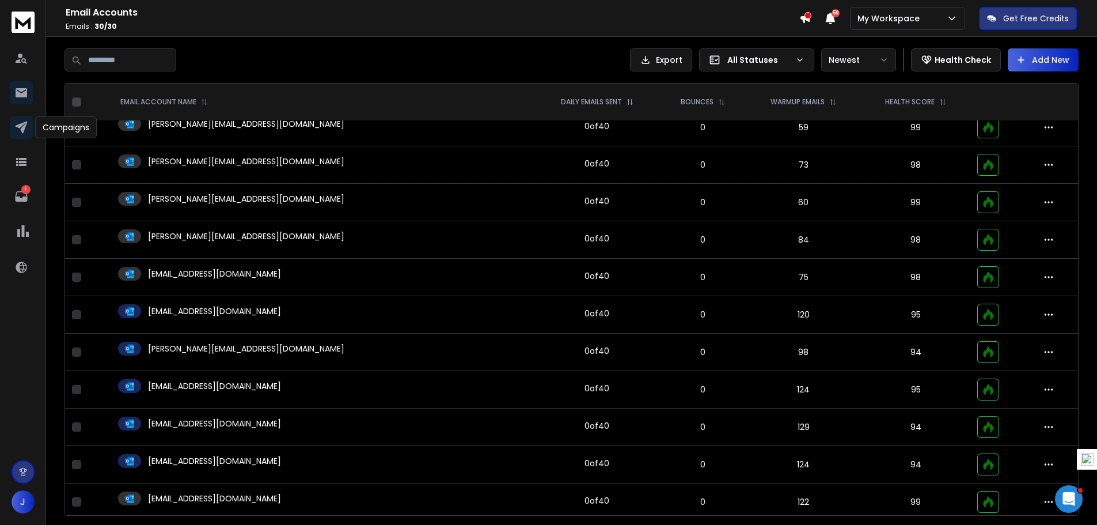
click at [20, 127] on icon at bounding box center [21, 127] width 12 height 12
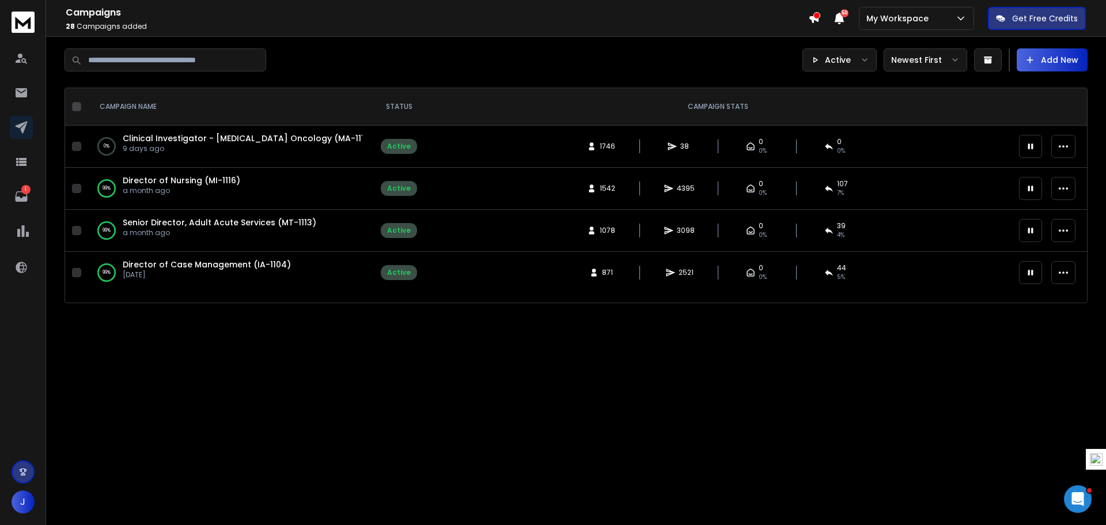
click at [206, 135] on span "Clinical Investigator - Gastrointestinal Oncology (MA-1117)" at bounding box center [248, 138] width 251 height 12
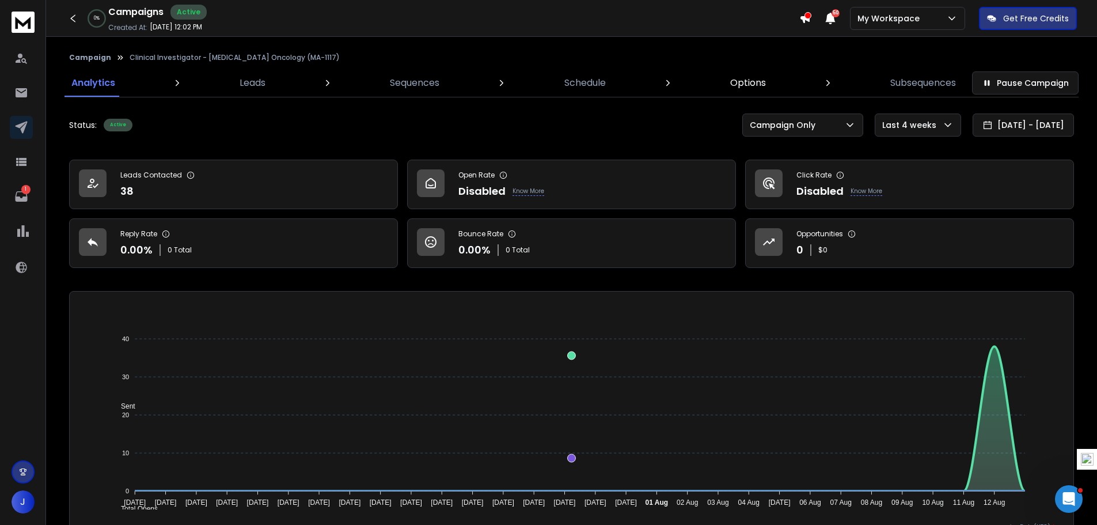
click at [756, 79] on p "Options" at bounding box center [748, 83] width 36 height 14
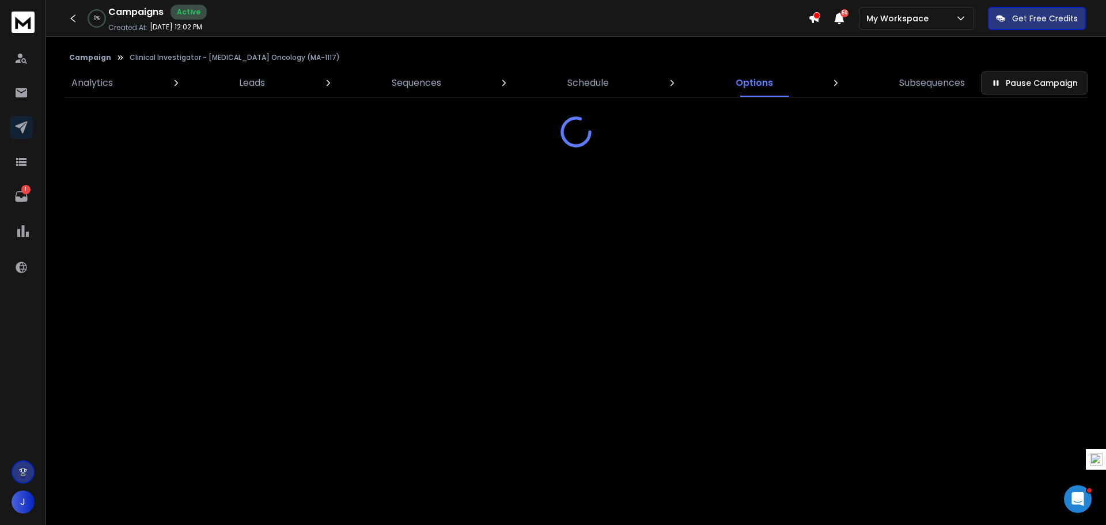
select select "*"
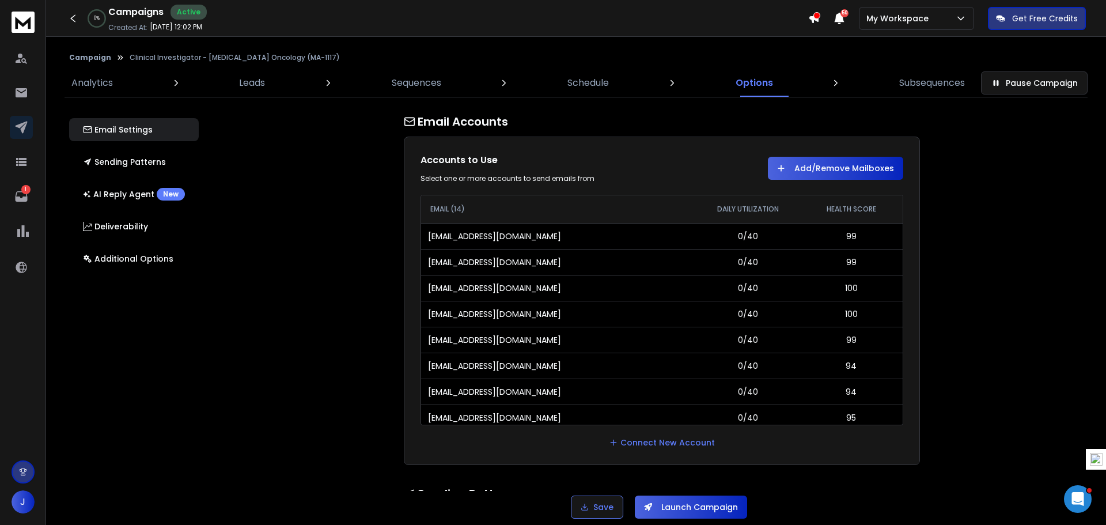
click at [847, 161] on button "Add/Remove Mailboxes" at bounding box center [835, 168] width 135 height 23
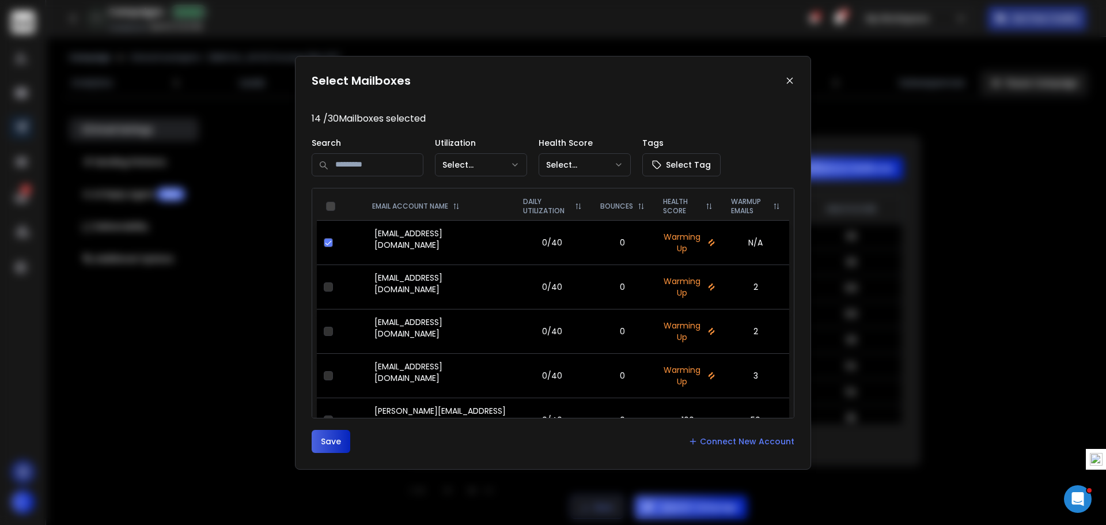
click at [348, 162] on input at bounding box center [368, 164] width 112 height 23
type input "*****"
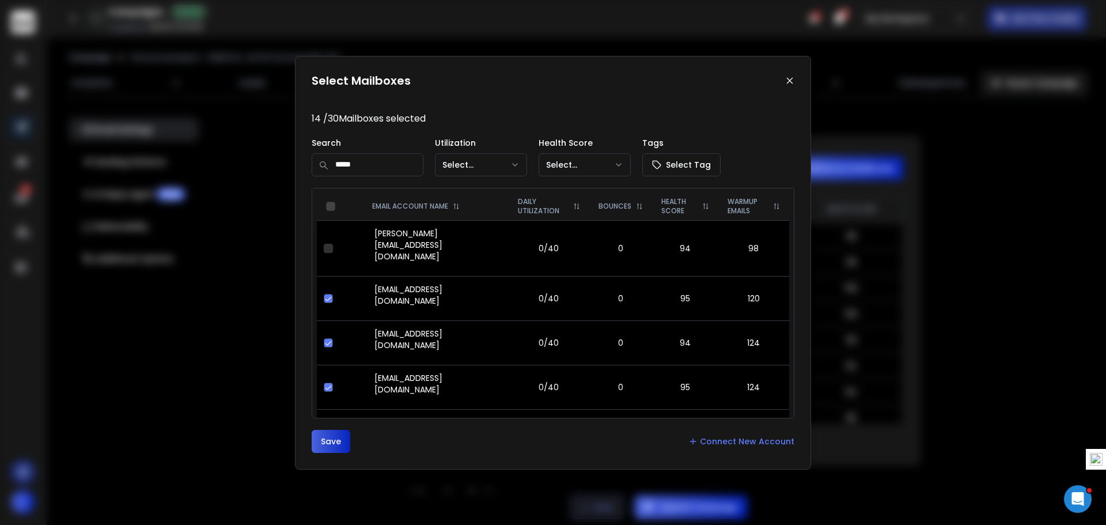
drag, startPoint x: 359, startPoint y: 168, endPoint x: 300, endPoint y: 168, distance: 58.8
click at [300, 168] on div "Select Mailboxes 14 / 30 Mailboxes selected Search ***** Utilization Select... …" at bounding box center [553, 263] width 516 height 414
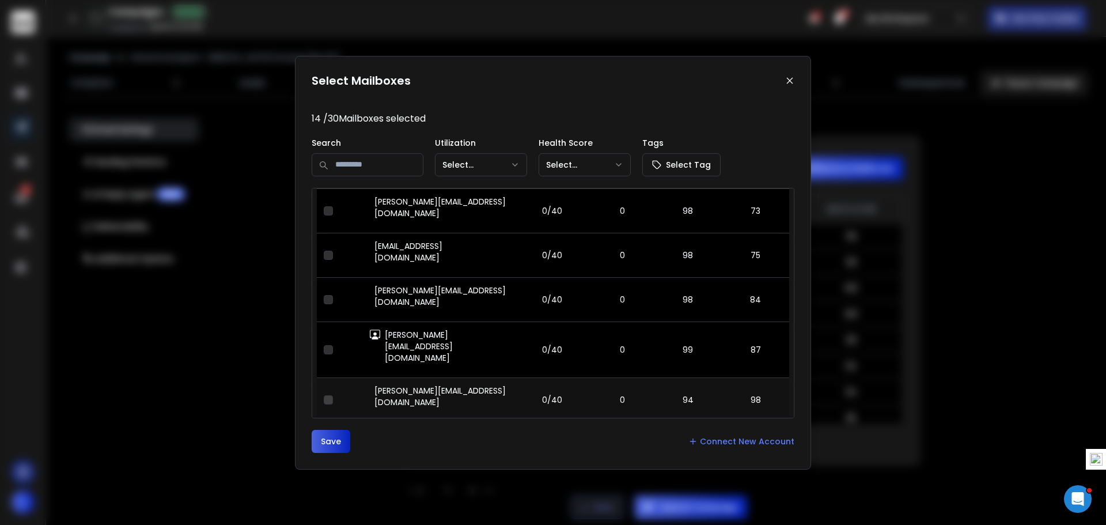
scroll to position [346, 0]
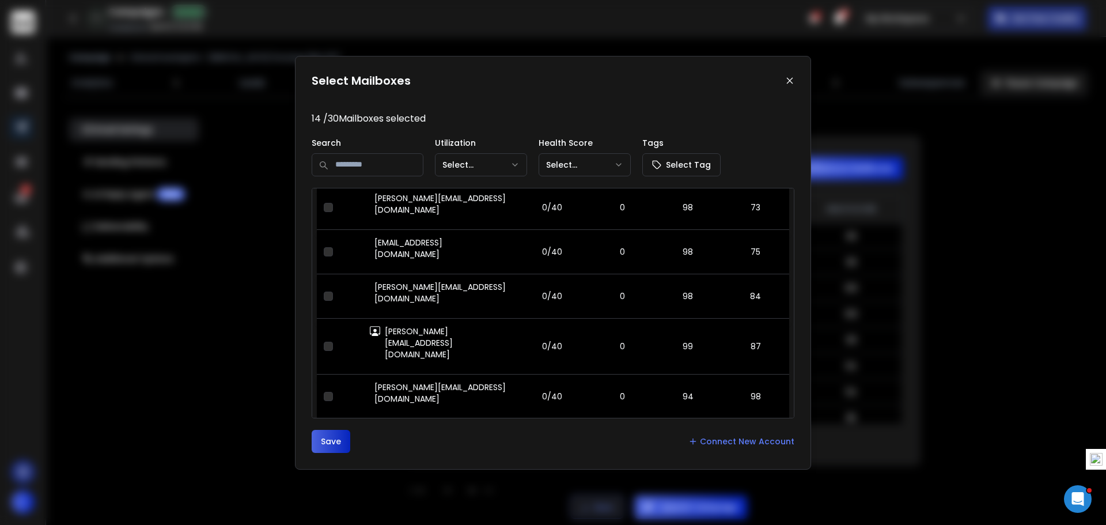
drag, startPoint x: 794, startPoint y: 263, endPoint x: 795, endPoint y: 275, distance: 12.2
click at [795, 275] on div "Select Mailboxes 14 / 30 Mailboxes selected Search Utilization Select... Health…" at bounding box center [553, 263] width 516 height 414
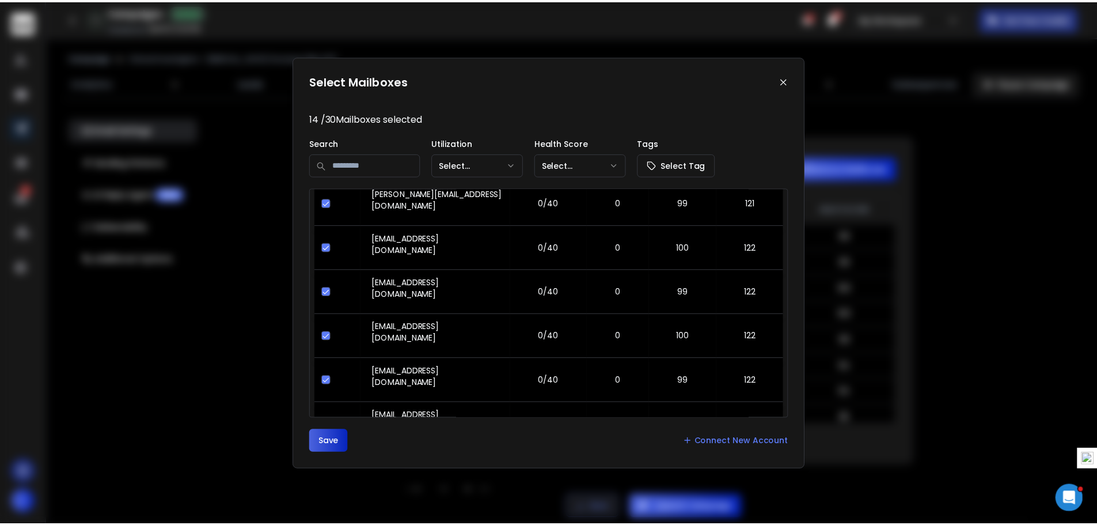
scroll to position [930, 0]
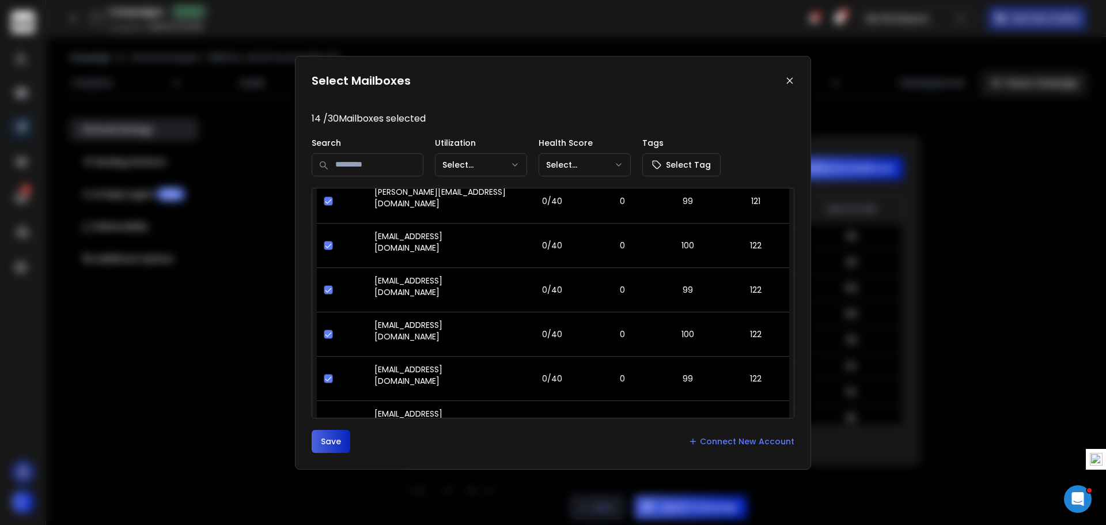
click at [790, 79] on icon at bounding box center [789, 80] width 9 height 9
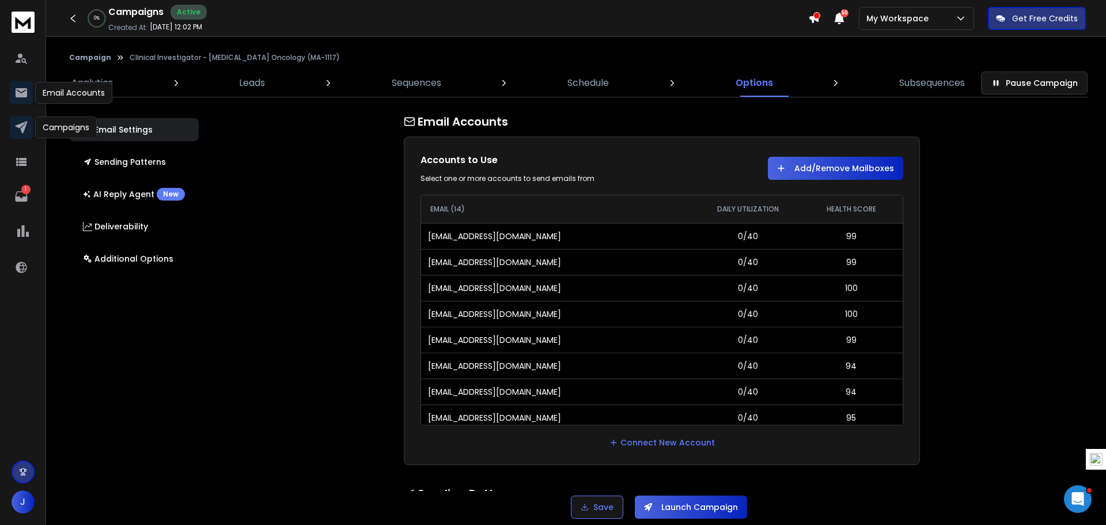
click at [15, 90] on icon at bounding box center [21, 93] width 14 height 14
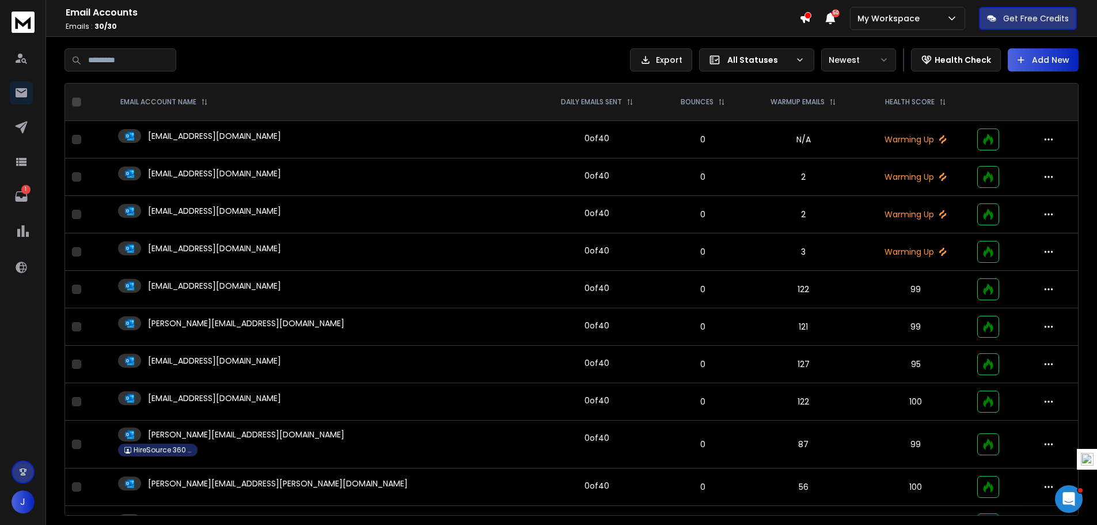
click at [97, 65] on input at bounding box center [121, 59] width 112 height 23
type input "*****"
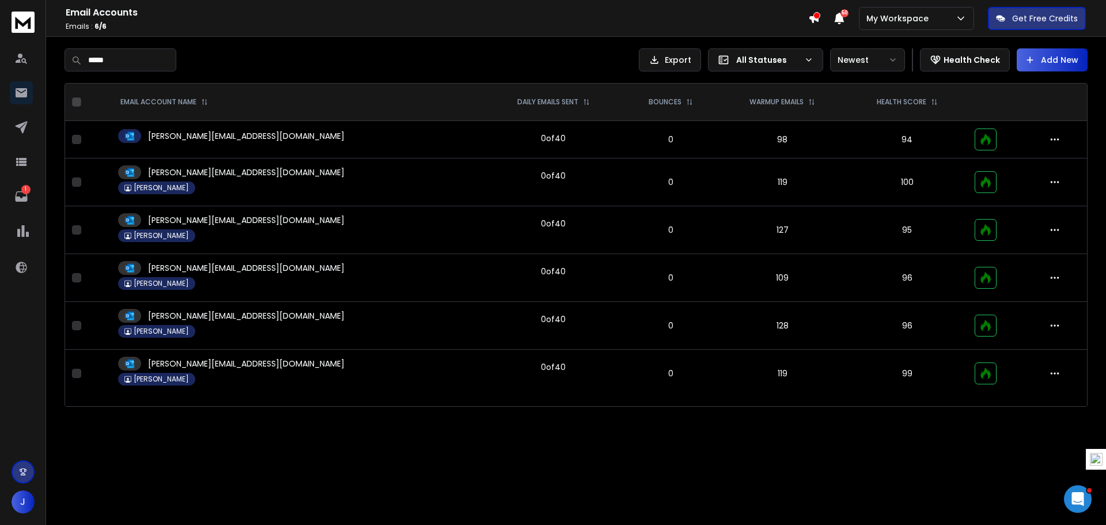
drag, startPoint x: 119, startPoint y: 59, endPoint x: 43, endPoint y: 59, distance: 76.6
click at [43, 59] on div "1 J Email Accounts Emails : 6 / 6 50 My Workspace Get Free Credits ***** Export…" at bounding box center [553, 209] width 1106 height 418
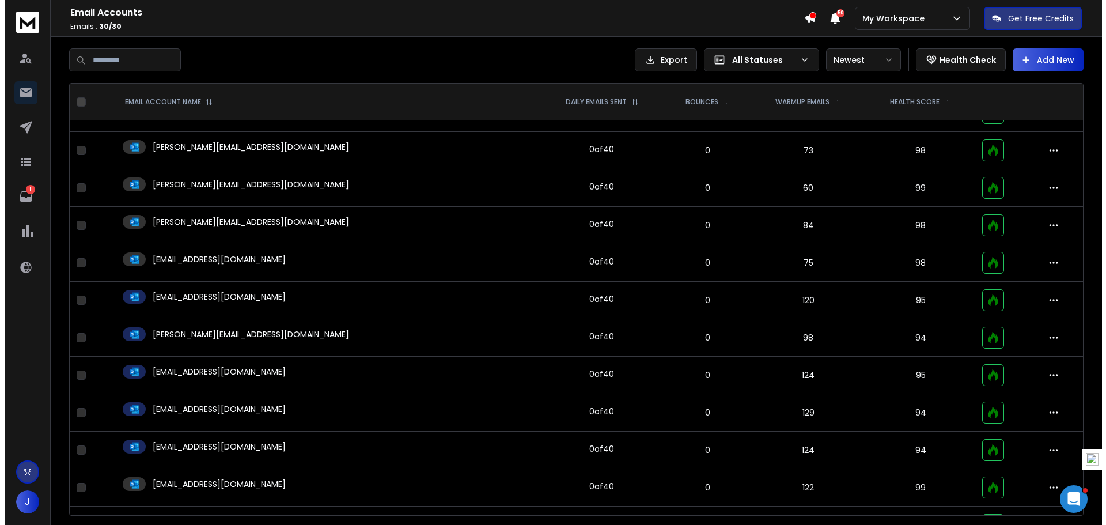
scroll to position [437, 0]
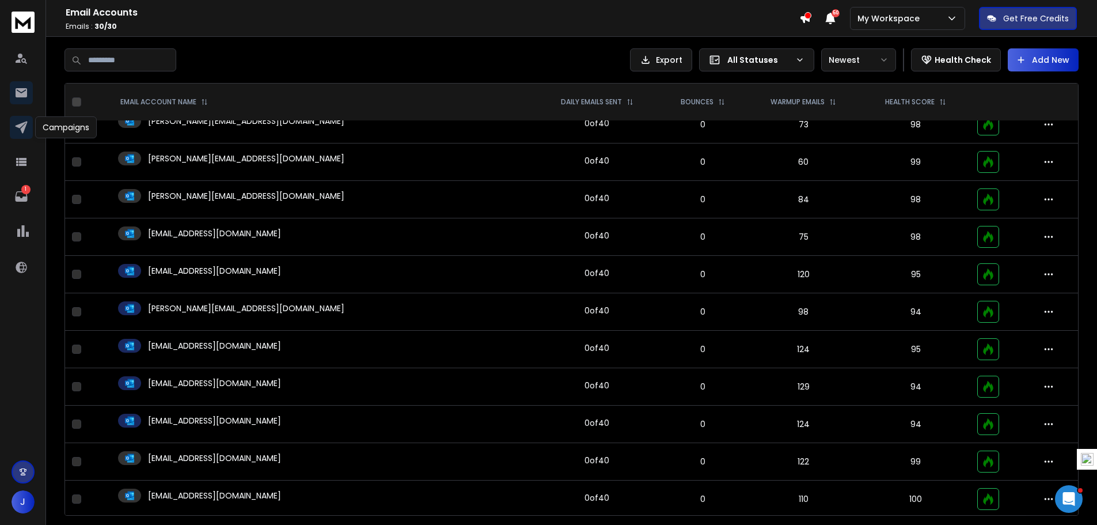
click at [16, 125] on icon at bounding box center [21, 127] width 14 height 14
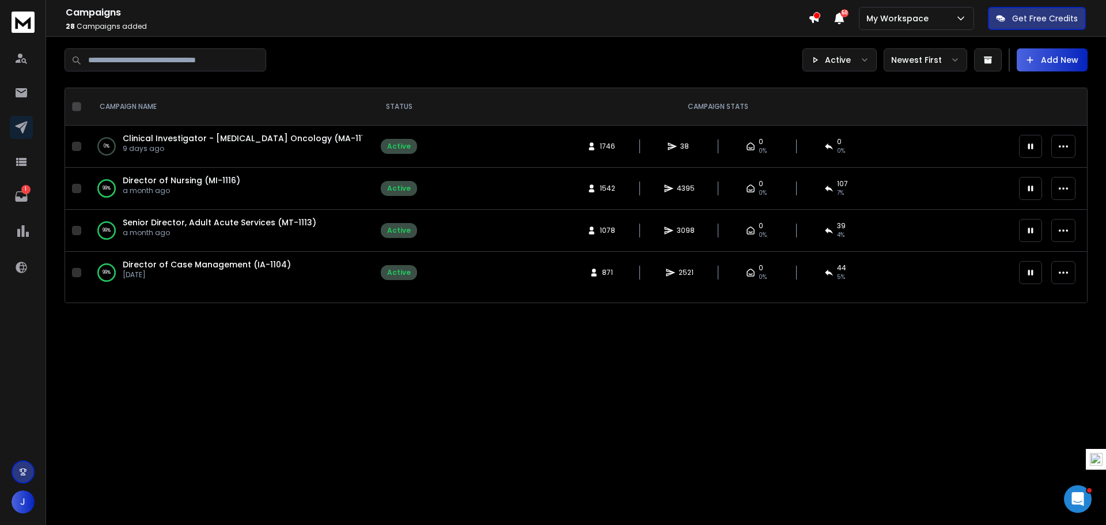
click at [175, 135] on span "Clinical Investigator - [MEDICAL_DATA] Oncology (MA-1117)" at bounding box center [248, 138] width 251 height 12
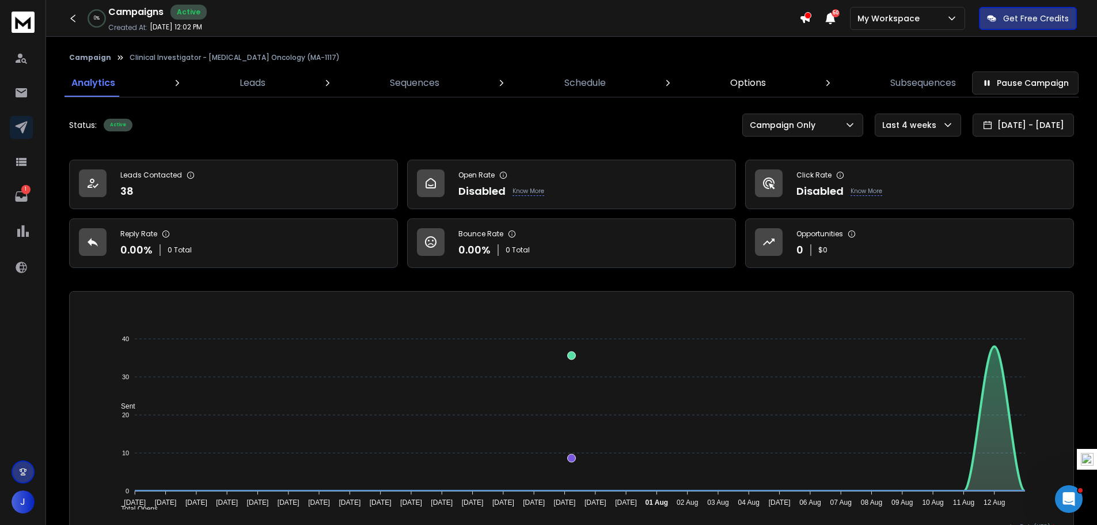
click at [752, 84] on p "Options" at bounding box center [748, 83] width 36 height 14
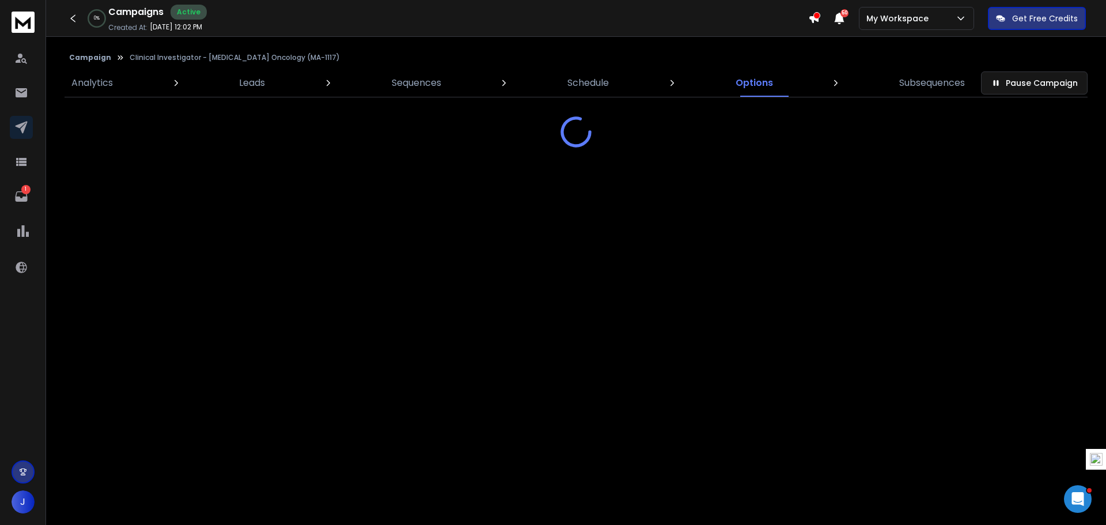
select select "*"
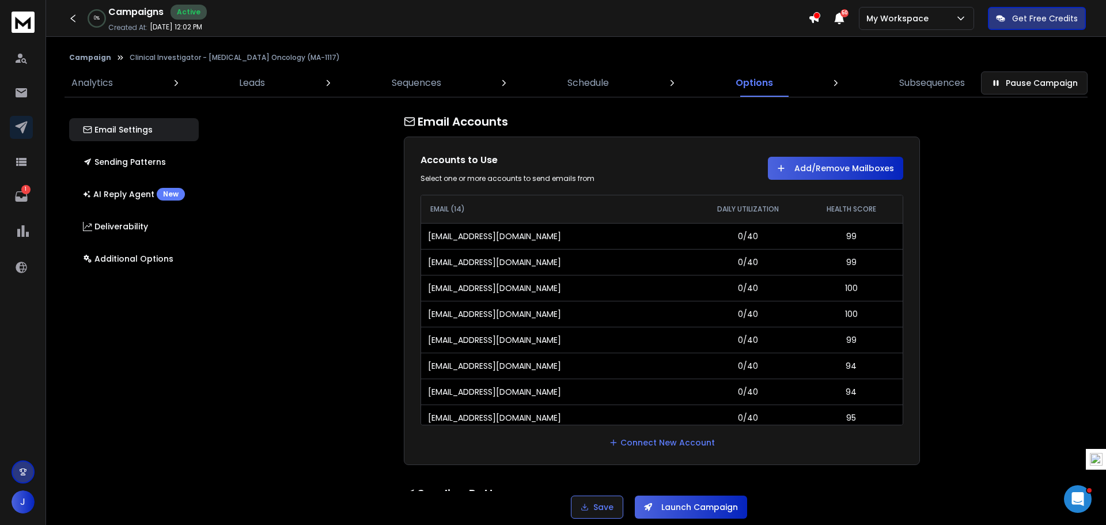
click at [832, 166] on button "Add/Remove Mailboxes" at bounding box center [835, 168] width 135 height 23
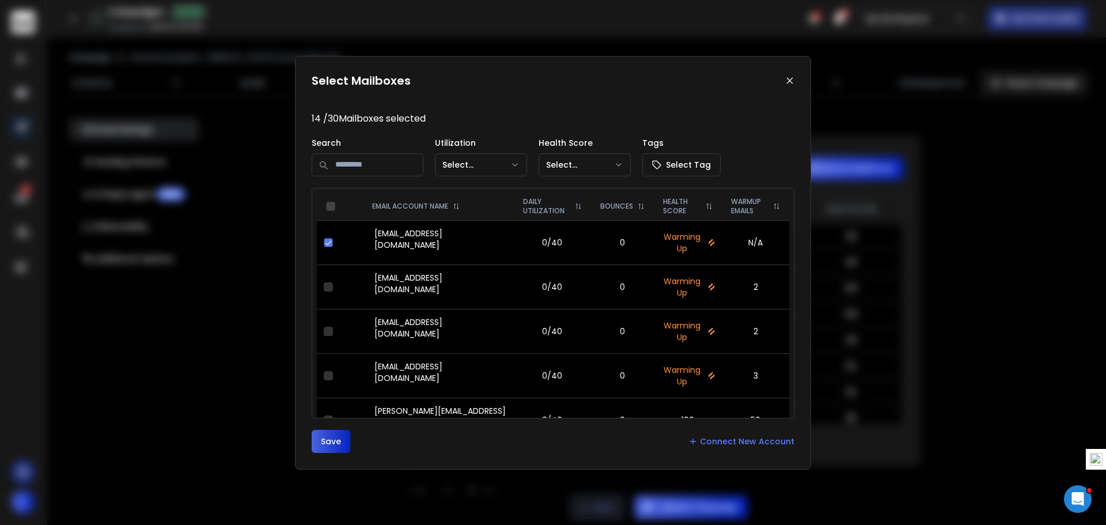
drag, startPoint x: 795, startPoint y: 203, endPoint x: 797, endPoint y: 220, distance: 17.4
click at [797, 219] on div "Select Mailboxes 14 / 30 Mailboxes selected Search Utilization Select... Health…" at bounding box center [553, 263] width 516 height 414
drag, startPoint x: 794, startPoint y: 207, endPoint x: 797, endPoint y: 243, distance: 35.8
click at [797, 243] on div "Select Mailboxes 14 / 30 Mailboxes selected Search Utilization Select... Health…" at bounding box center [553, 263] width 516 height 414
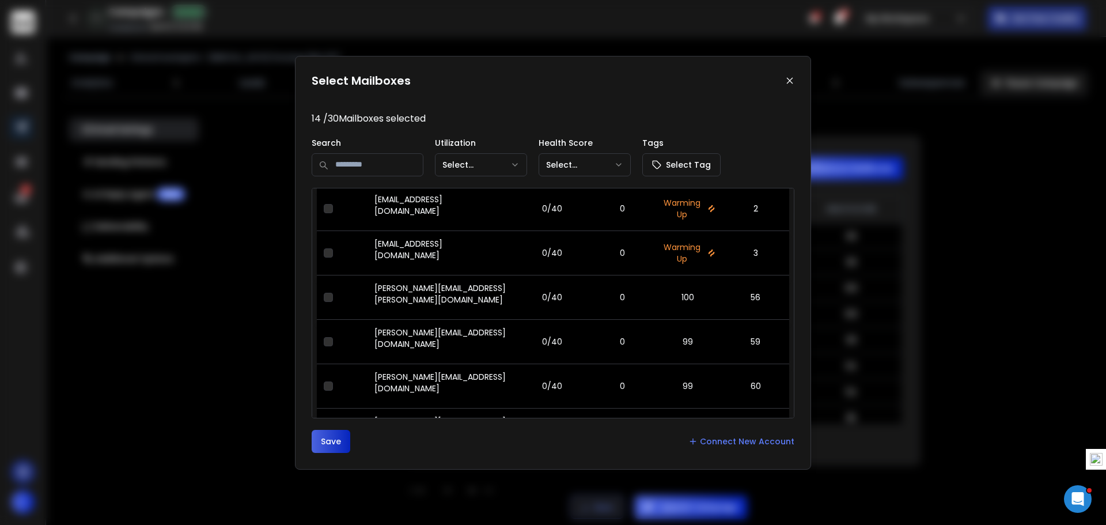
scroll to position [125, 0]
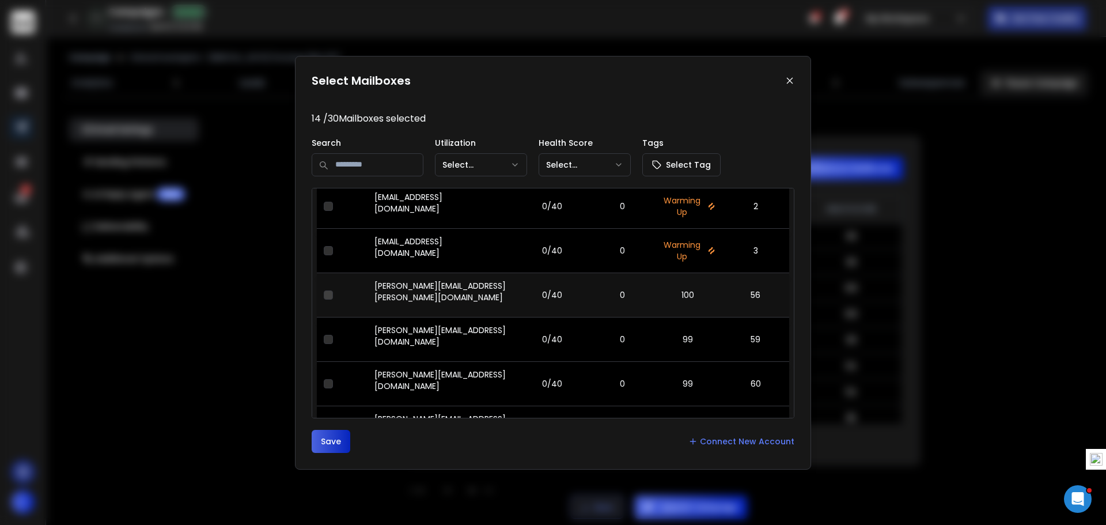
click at [327, 290] on button "button" at bounding box center [328, 294] width 9 height 9
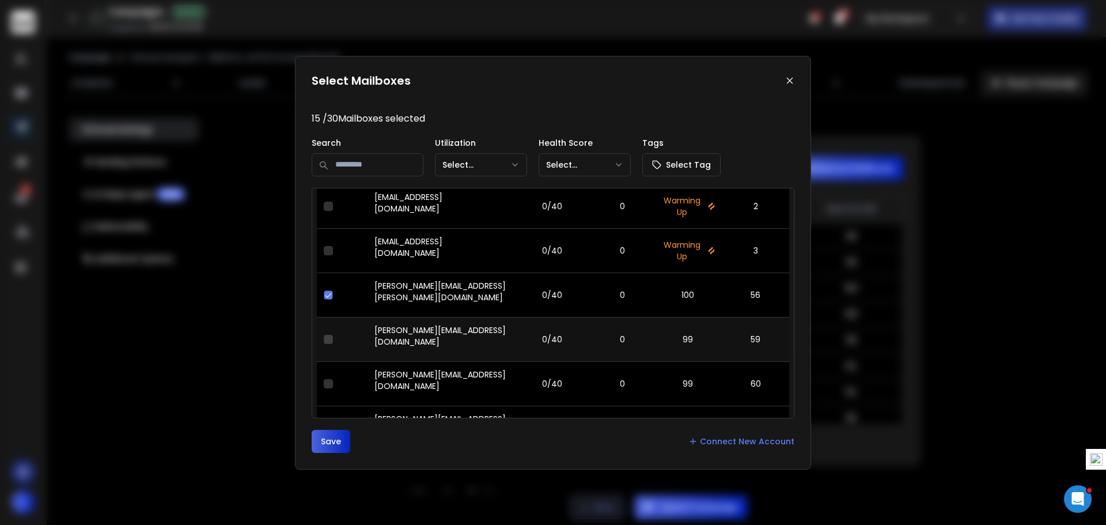
click at [326, 335] on button "button" at bounding box center [328, 339] width 9 height 9
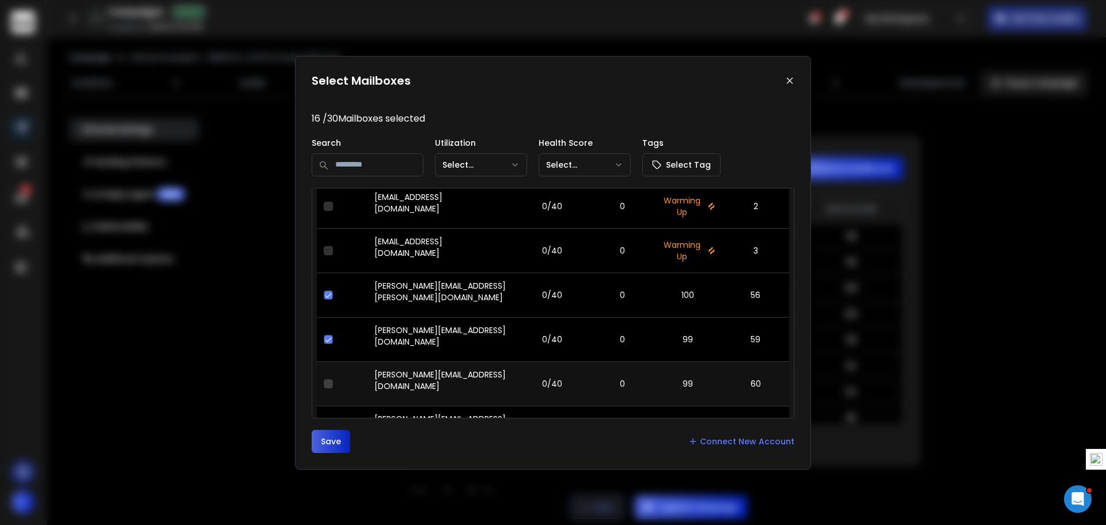
click at [328, 379] on button "button" at bounding box center [328, 383] width 9 height 9
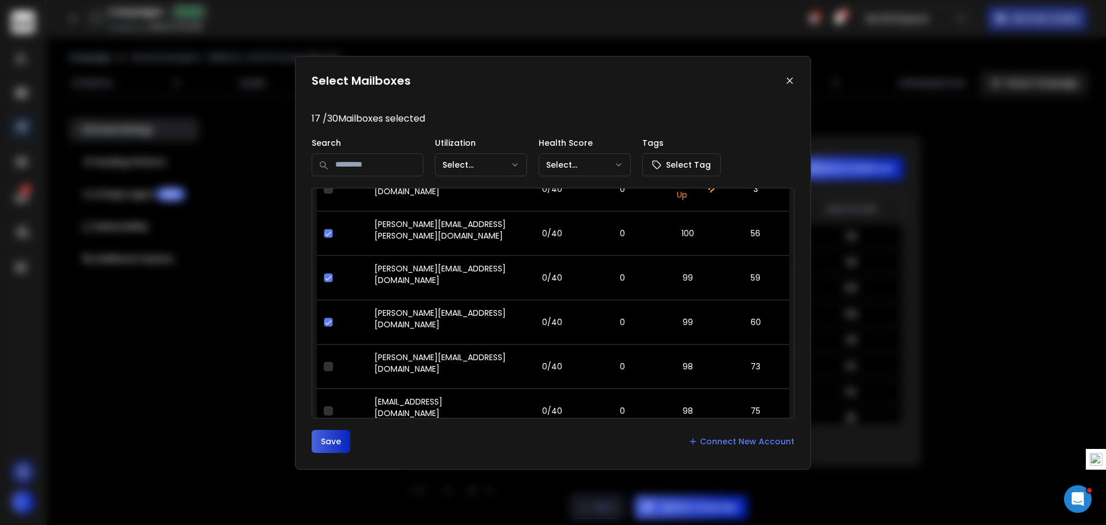
scroll to position [243, 0]
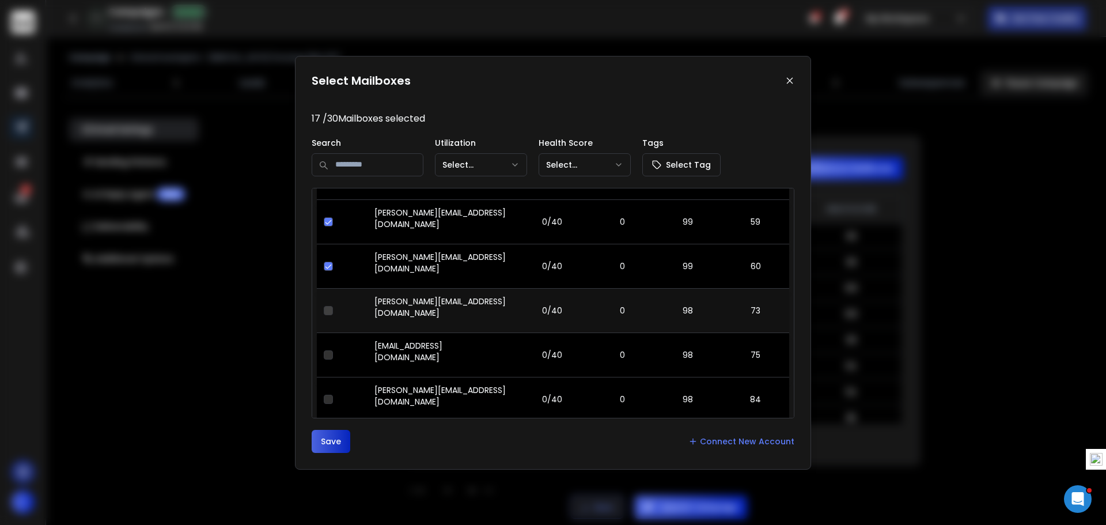
click at [328, 306] on button "button" at bounding box center [328, 310] width 9 height 9
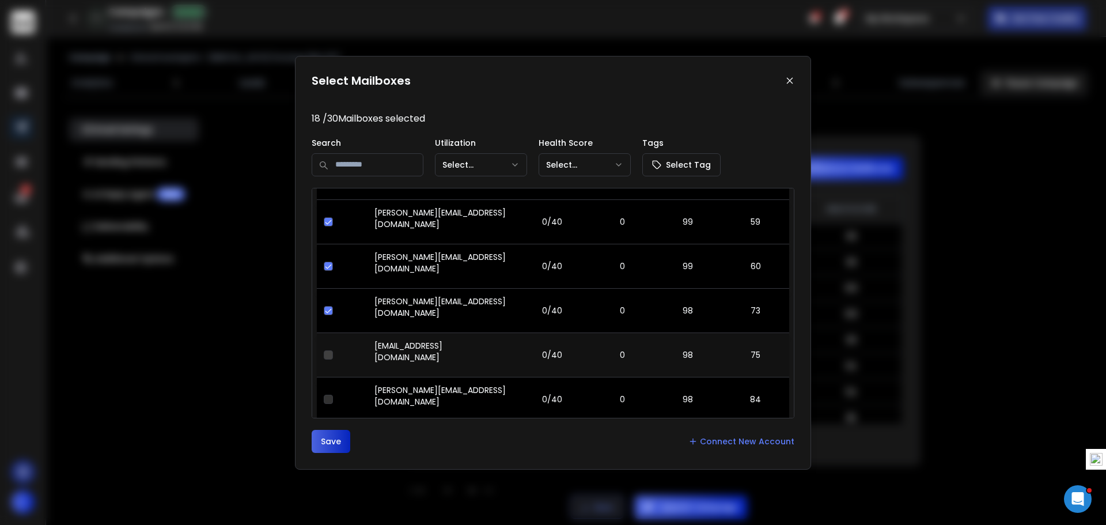
click at [327, 350] on button "button" at bounding box center [328, 354] width 9 height 9
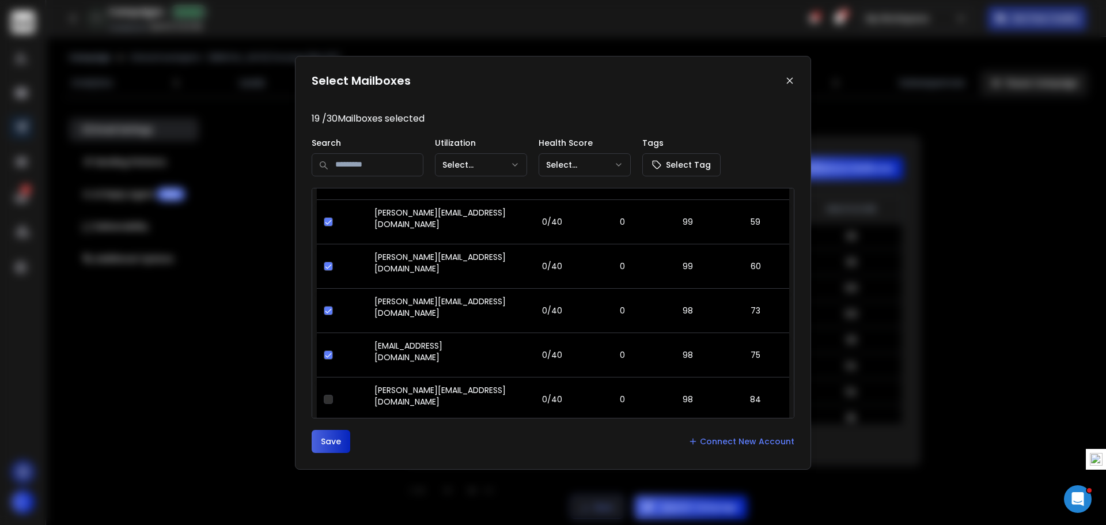
drag, startPoint x: 794, startPoint y: 249, endPoint x: 795, endPoint y: 257, distance: 8.7
click at [795, 257] on div "Select Mailboxes 19 / 30 Mailboxes selected Search Utilization Select... Health…" at bounding box center [553, 263] width 516 height 414
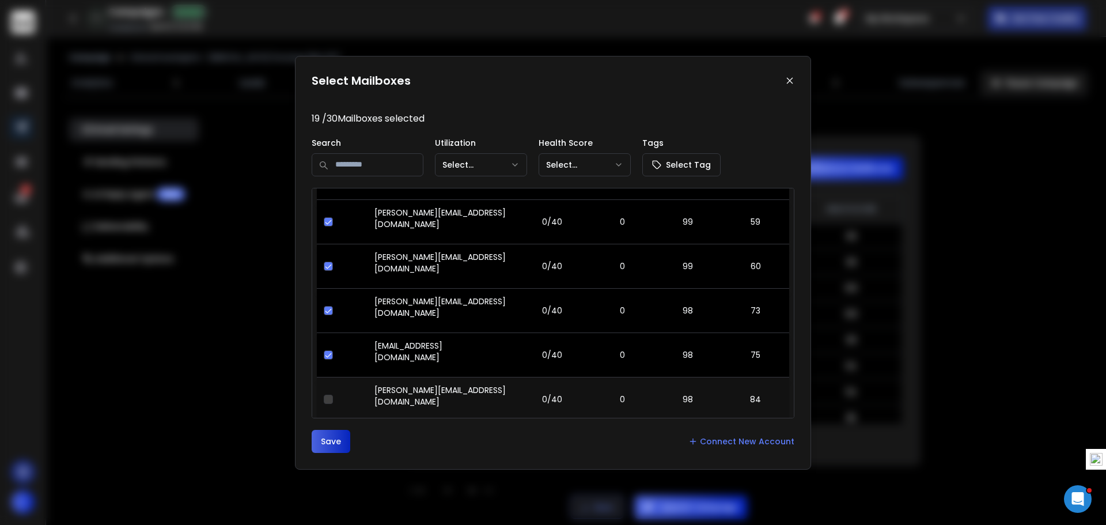
click at [327, 395] on button "button" at bounding box center [328, 399] width 9 height 9
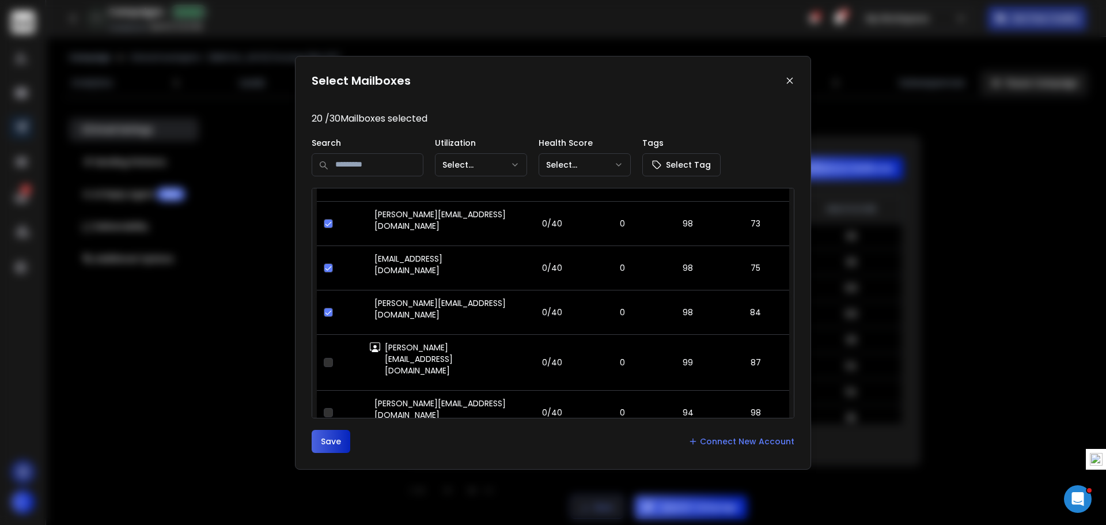
scroll to position [315, 0]
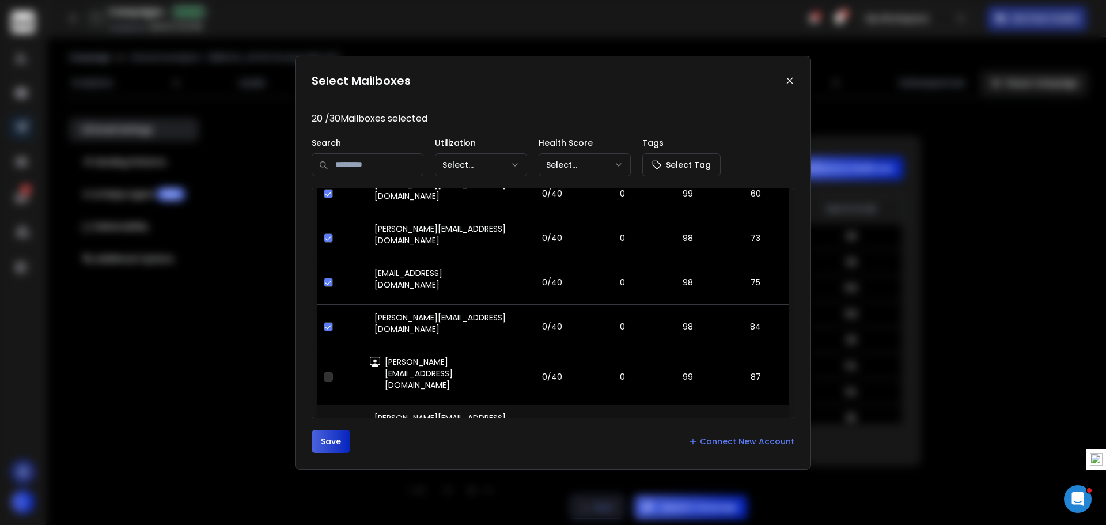
drag, startPoint x: 327, startPoint y: 335, endPoint x: 338, endPoint y: 337, distance: 10.5
click at [328, 422] on button "button" at bounding box center [328, 426] width 9 height 9
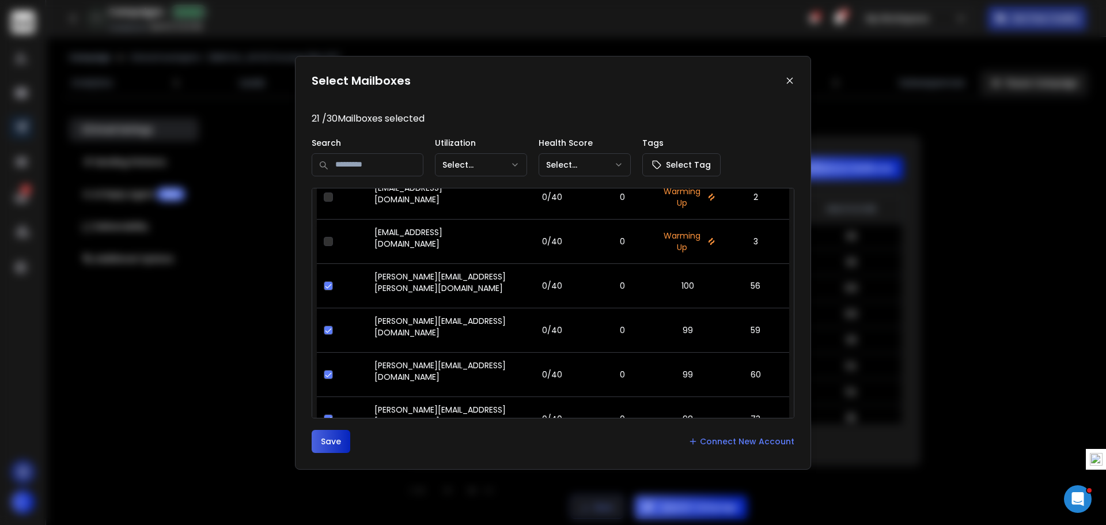
scroll to position [0, 0]
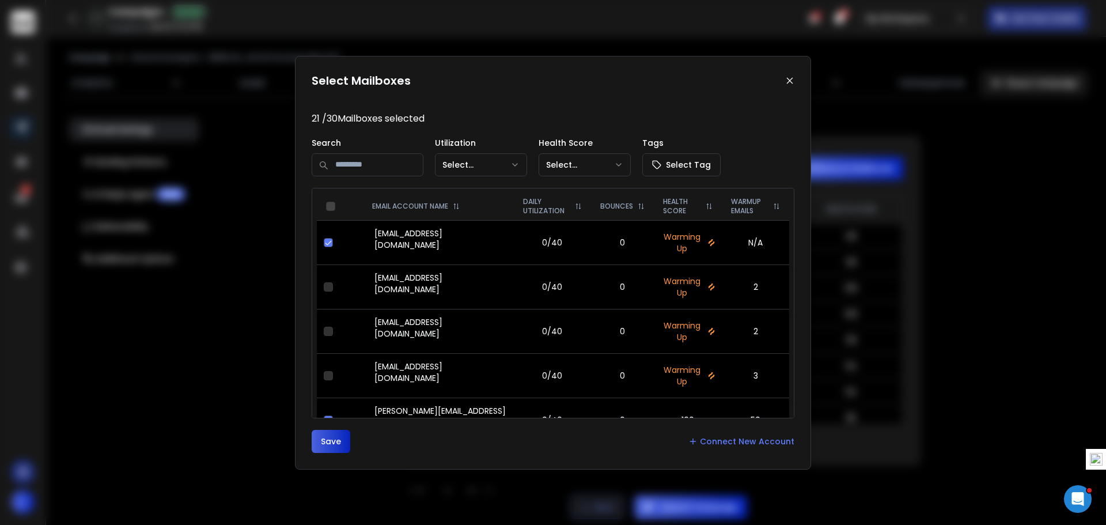
click at [329, 440] on button "Save" at bounding box center [331, 441] width 39 height 23
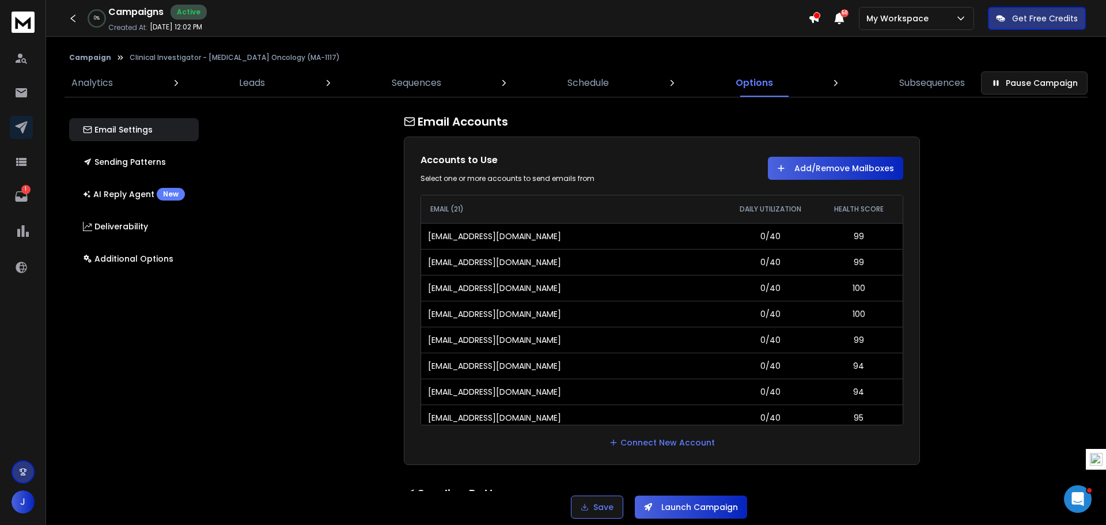
click at [684, 503] on button "Launch Campaign" at bounding box center [691, 506] width 112 height 23
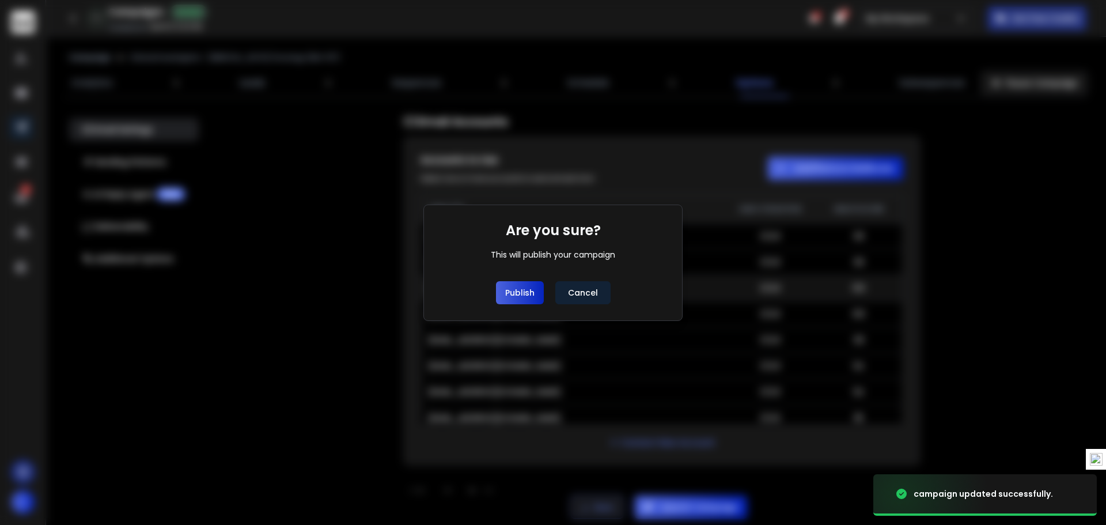
click at [514, 291] on button "Publish" at bounding box center [520, 292] width 48 height 23
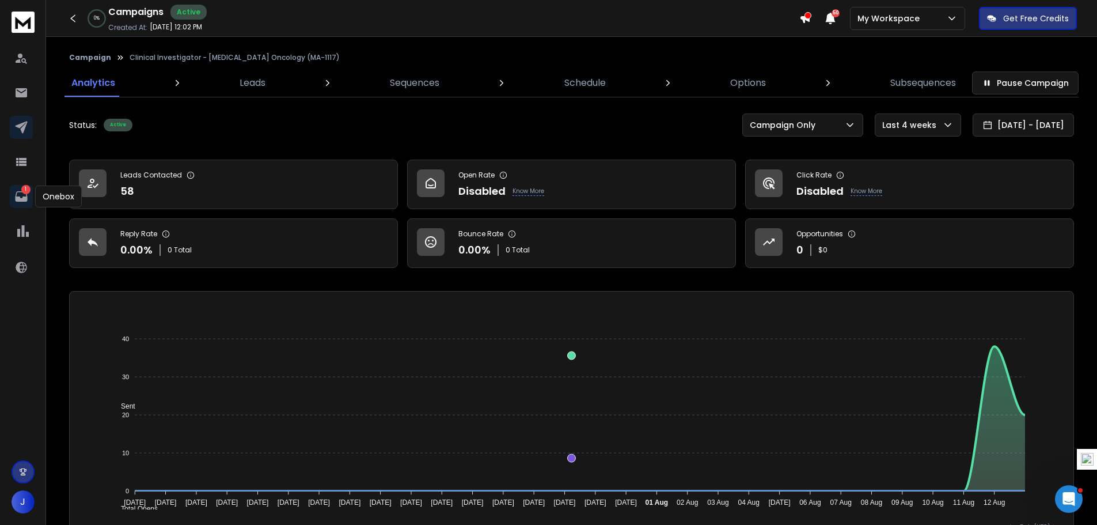
click at [14, 195] on icon at bounding box center [21, 197] width 14 height 14
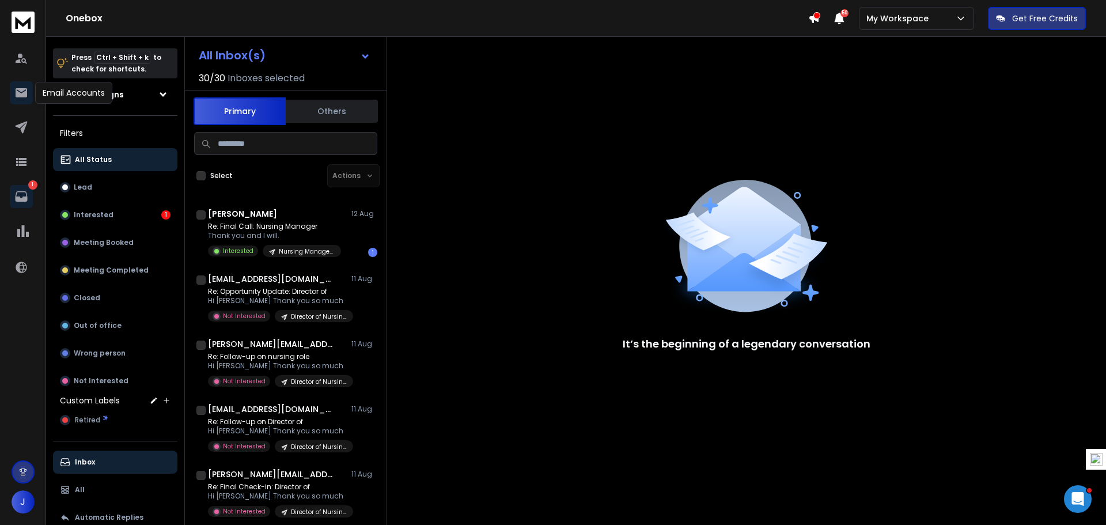
click at [21, 92] on icon at bounding box center [21, 93] width 14 height 14
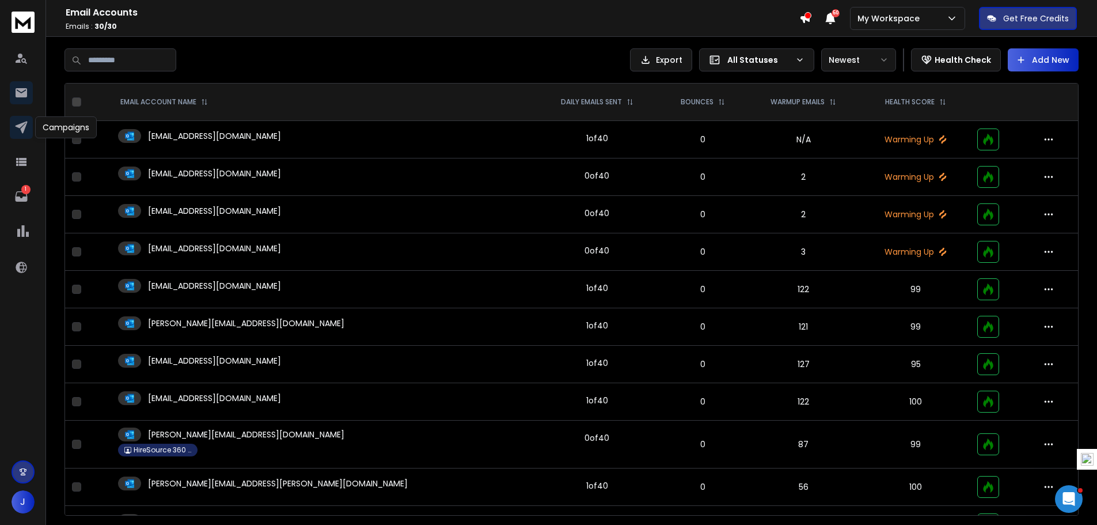
click at [21, 124] on icon at bounding box center [21, 127] width 12 height 12
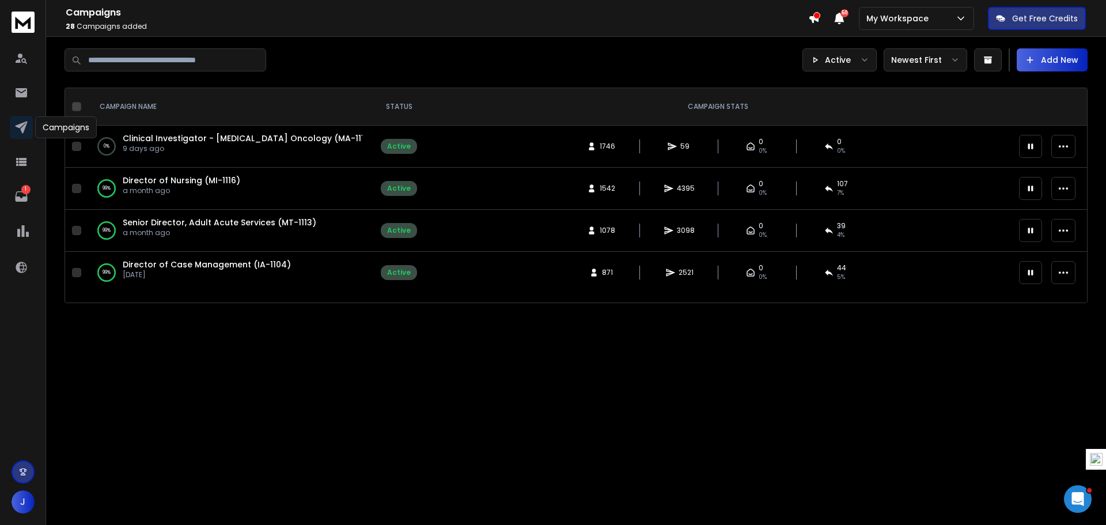
click at [179, 139] on span "Clinical Investigator - Gastrointestinal Oncology (MA-1117)" at bounding box center [248, 138] width 251 height 12
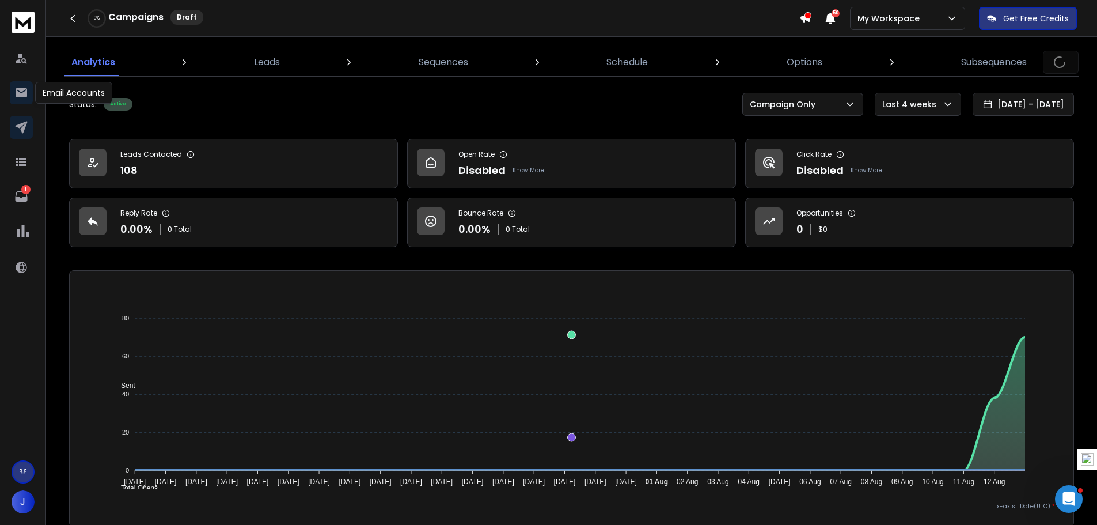
click at [25, 93] on icon at bounding box center [22, 92] width 12 height 9
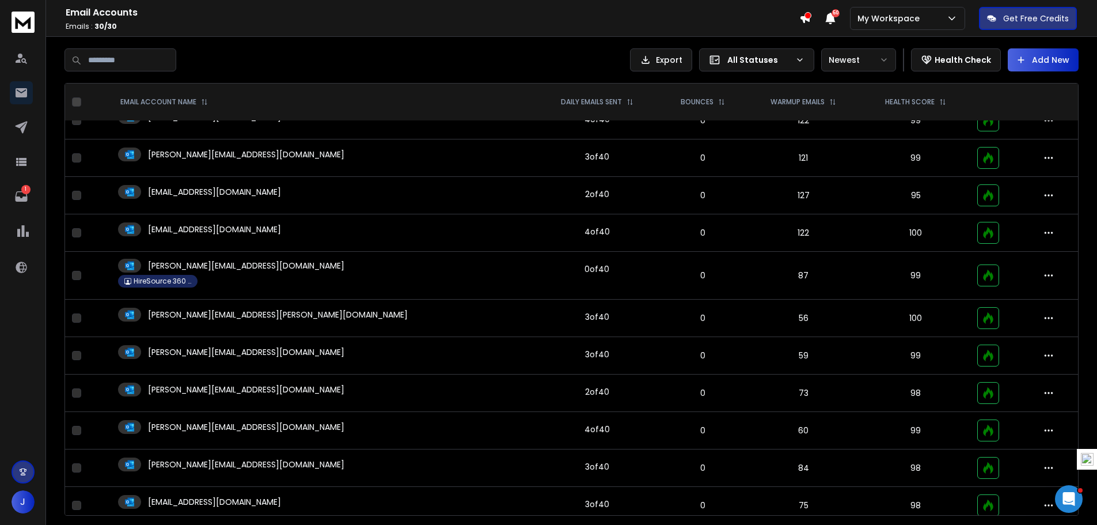
scroll to position [115, 0]
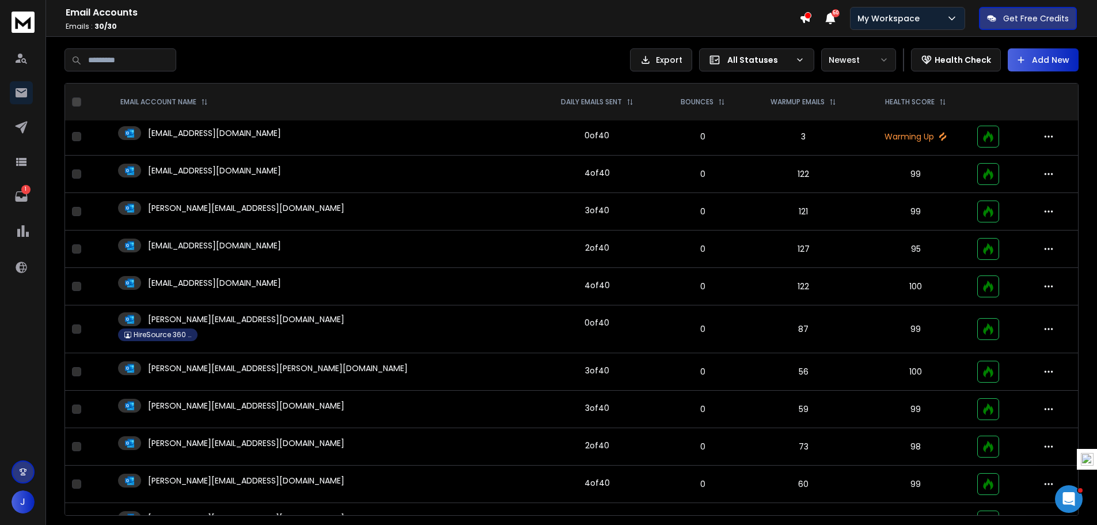
click at [958, 13] on icon "button" at bounding box center [952, 19] width 12 height 12
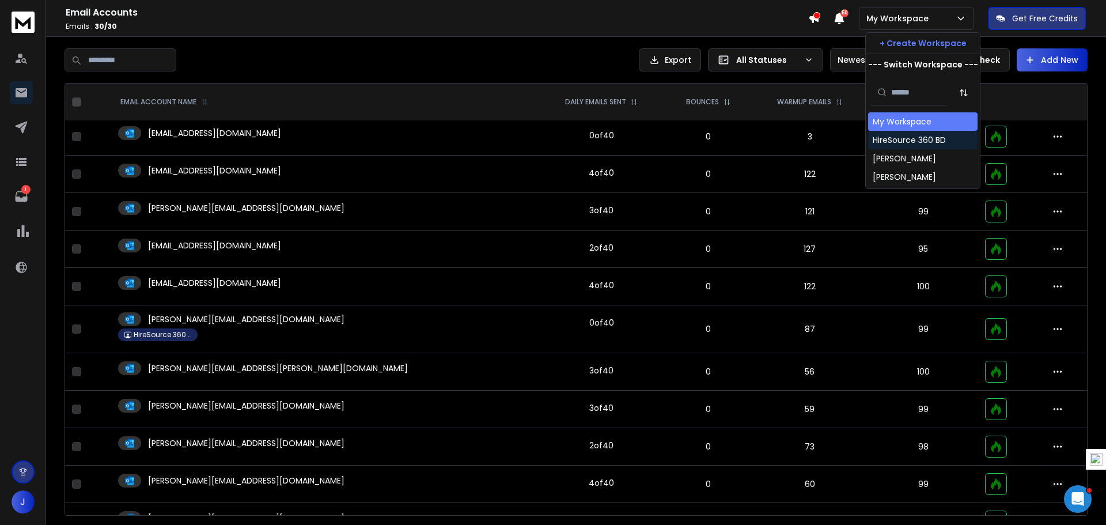
click at [890, 143] on div "HireSource 360 BD" at bounding box center [909, 140] width 73 height 12
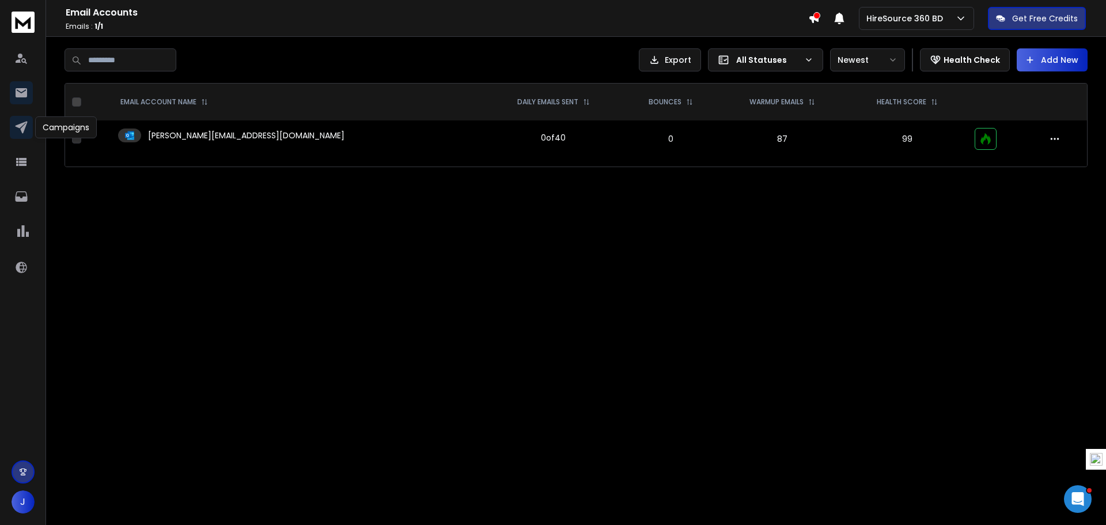
click at [17, 127] on icon at bounding box center [21, 127] width 12 height 12
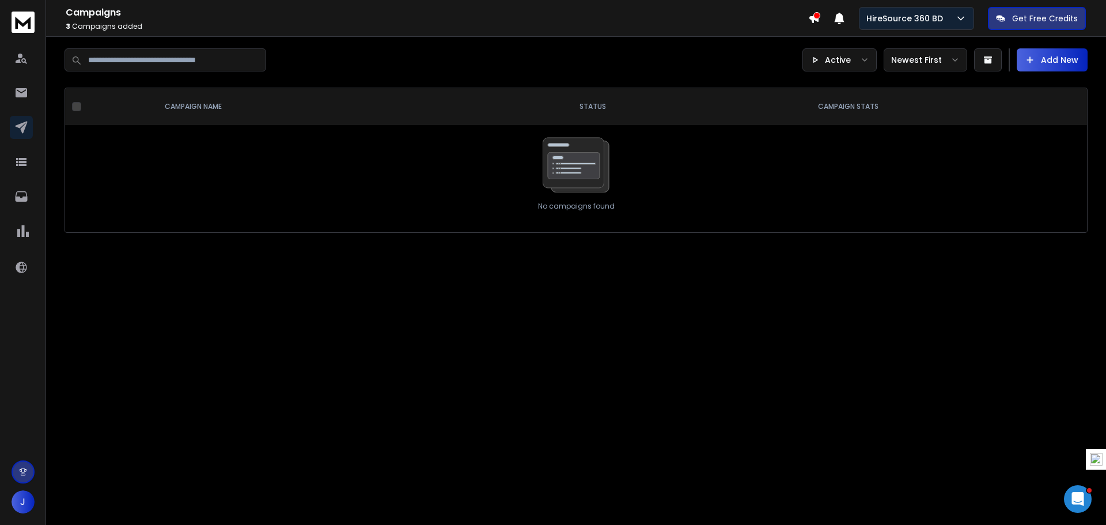
click at [973, 16] on button "HireSource 360 BD" at bounding box center [916, 18] width 115 height 23
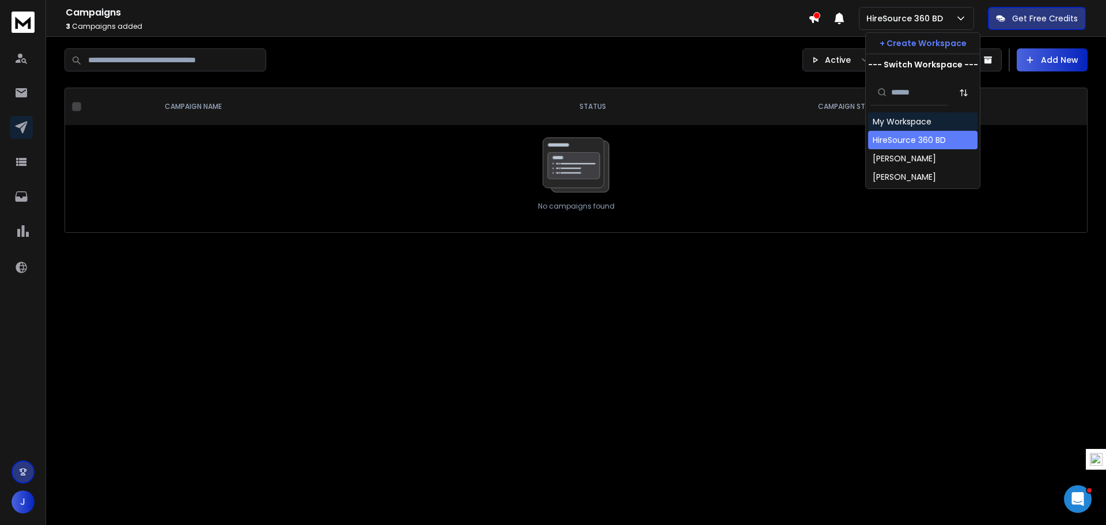
click at [896, 122] on div "My Workspace" at bounding box center [902, 122] width 59 height 12
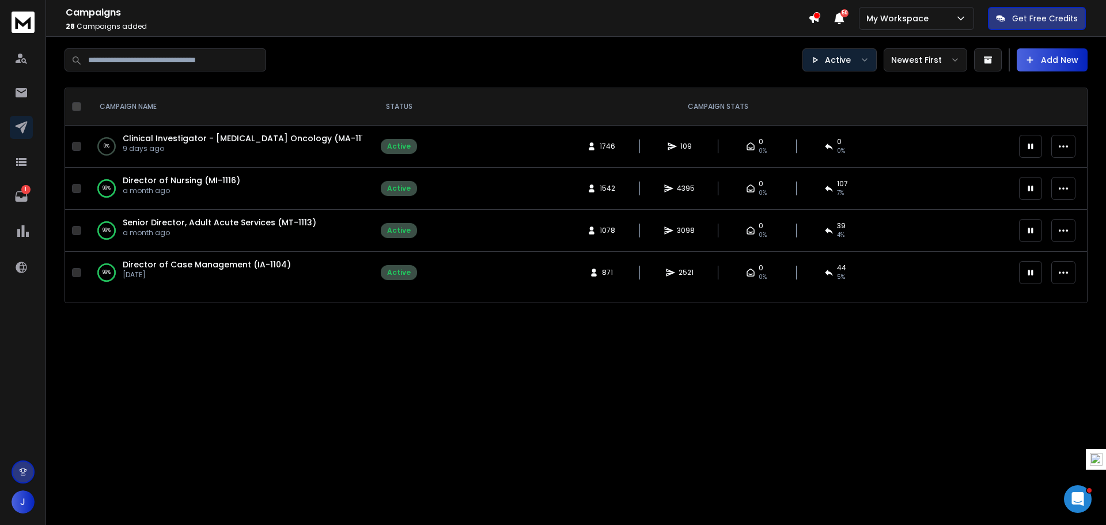
click at [868, 55] on icon "button" at bounding box center [864, 59] width 9 height 9
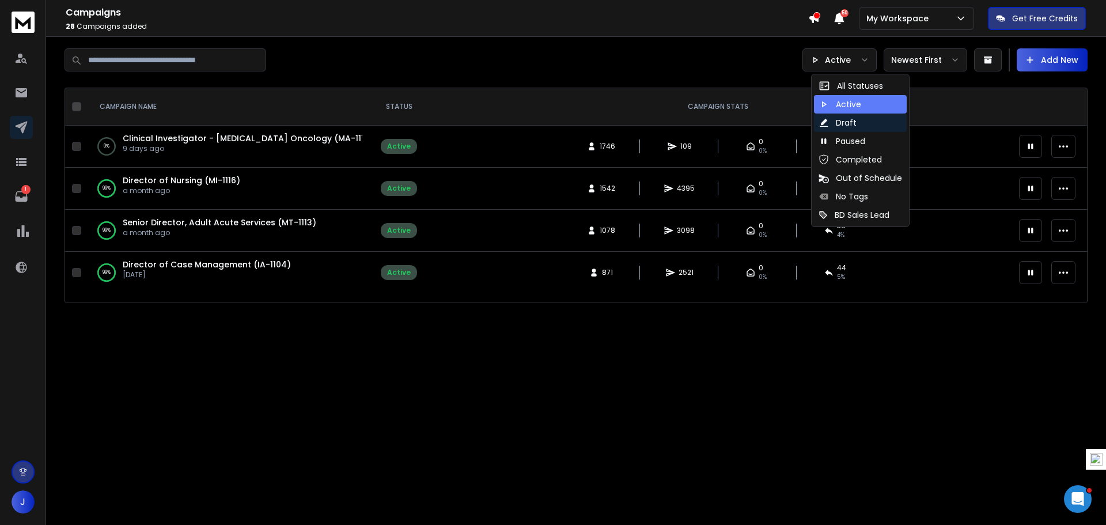
click at [846, 116] on div "Draft" at bounding box center [860, 122] width 93 height 18
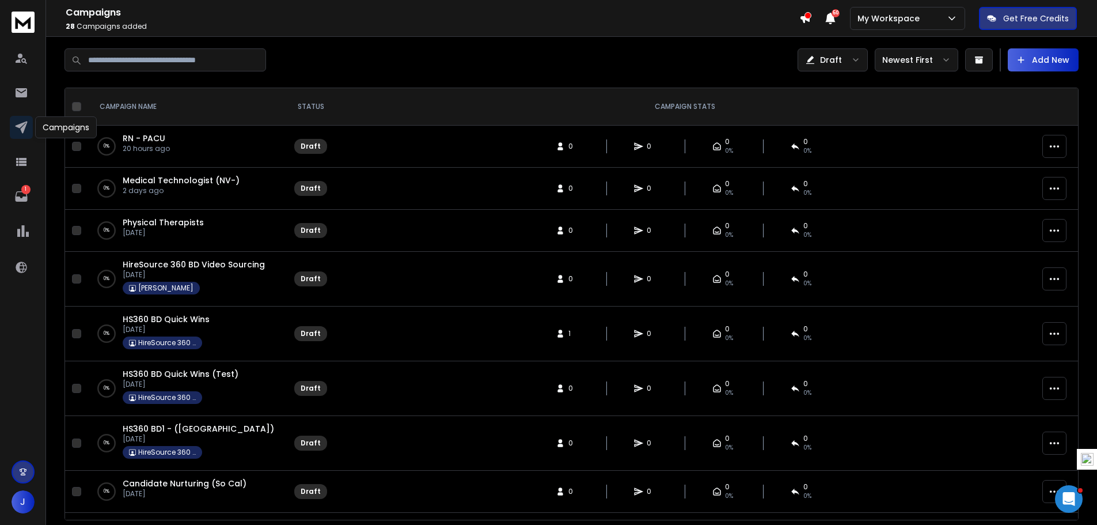
click at [17, 123] on icon at bounding box center [21, 127] width 14 height 14
click at [861, 62] on icon "button" at bounding box center [855, 59] width 9 height 9
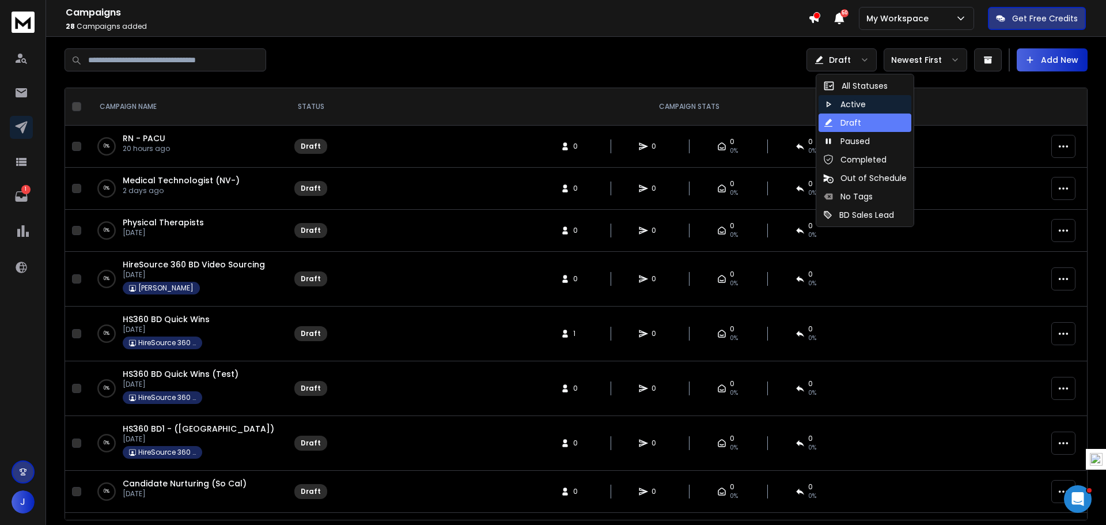
click at [846, 105] on div "Active" at bounding box center [844, 105] width 43 height 12
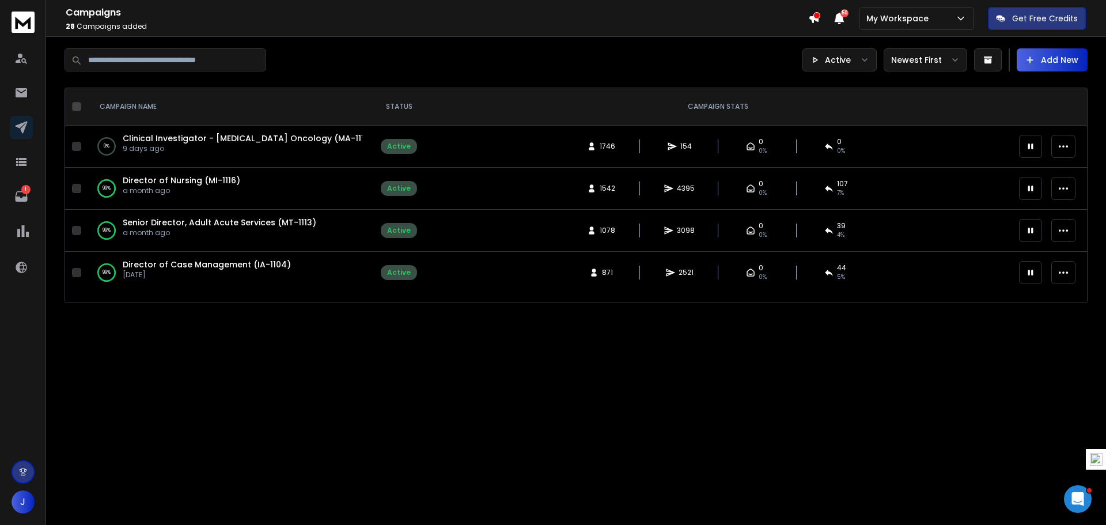
click at [213, 138] on span "Clinical Investigator - [MEDICAL_DATA] Oncology (MA-1117)" at bounding box center [248, 138] width 251 height 12
